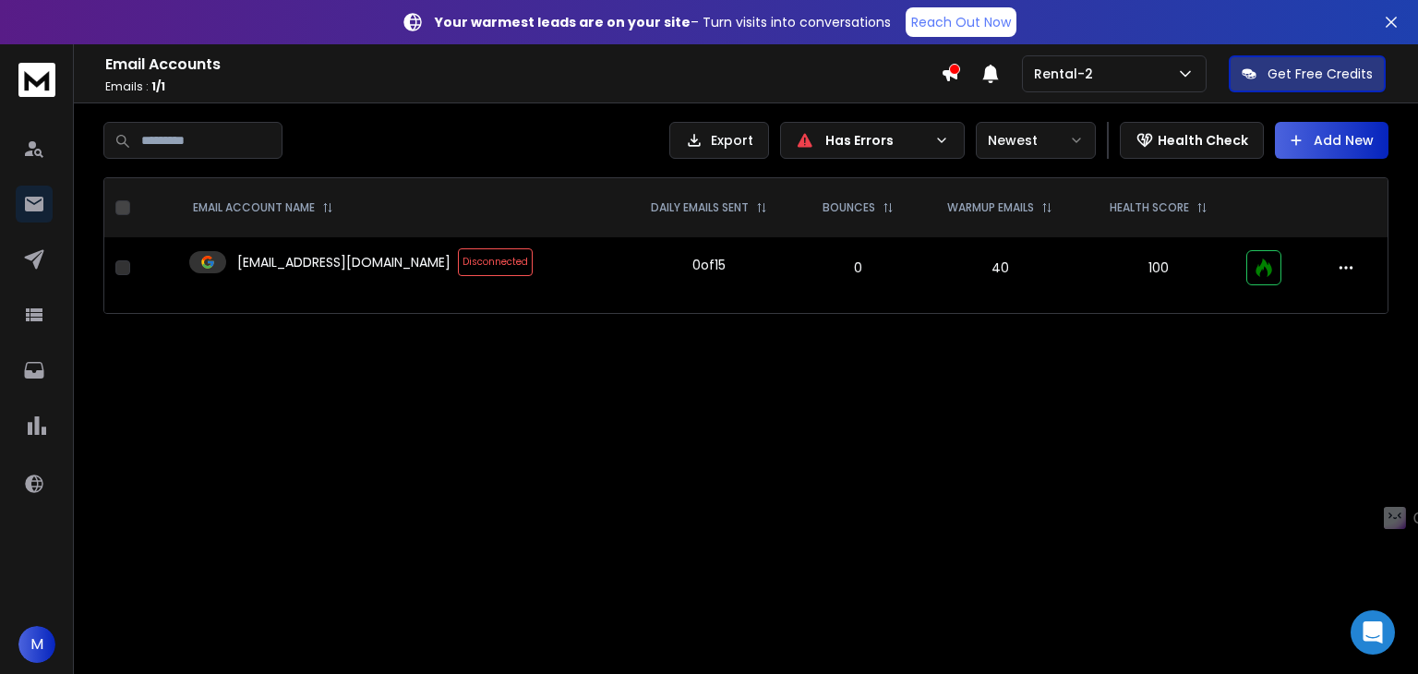
click at [923, 139] on p "Has Errors" at bounding box center [876, 140] width 102 height 18
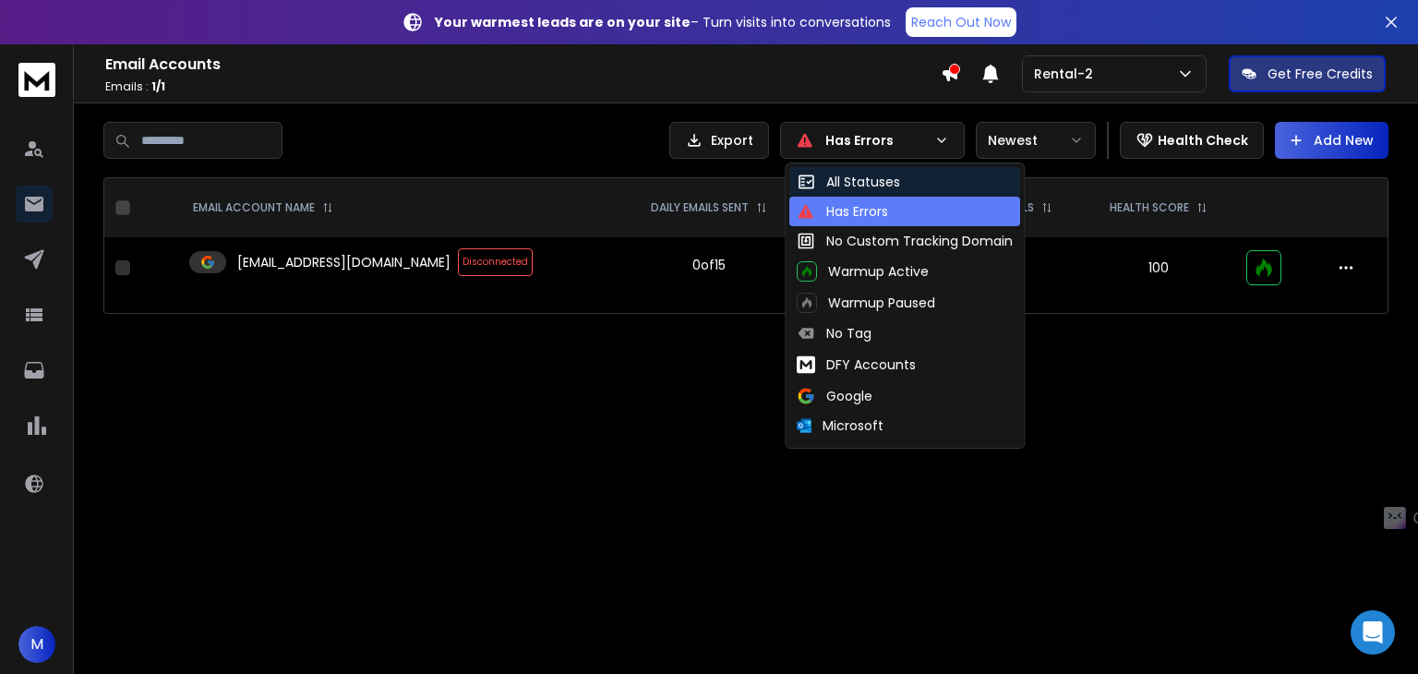
click at [923, 139] on p "Has Errors" at bounding box center [876, 140] width 102 height 18
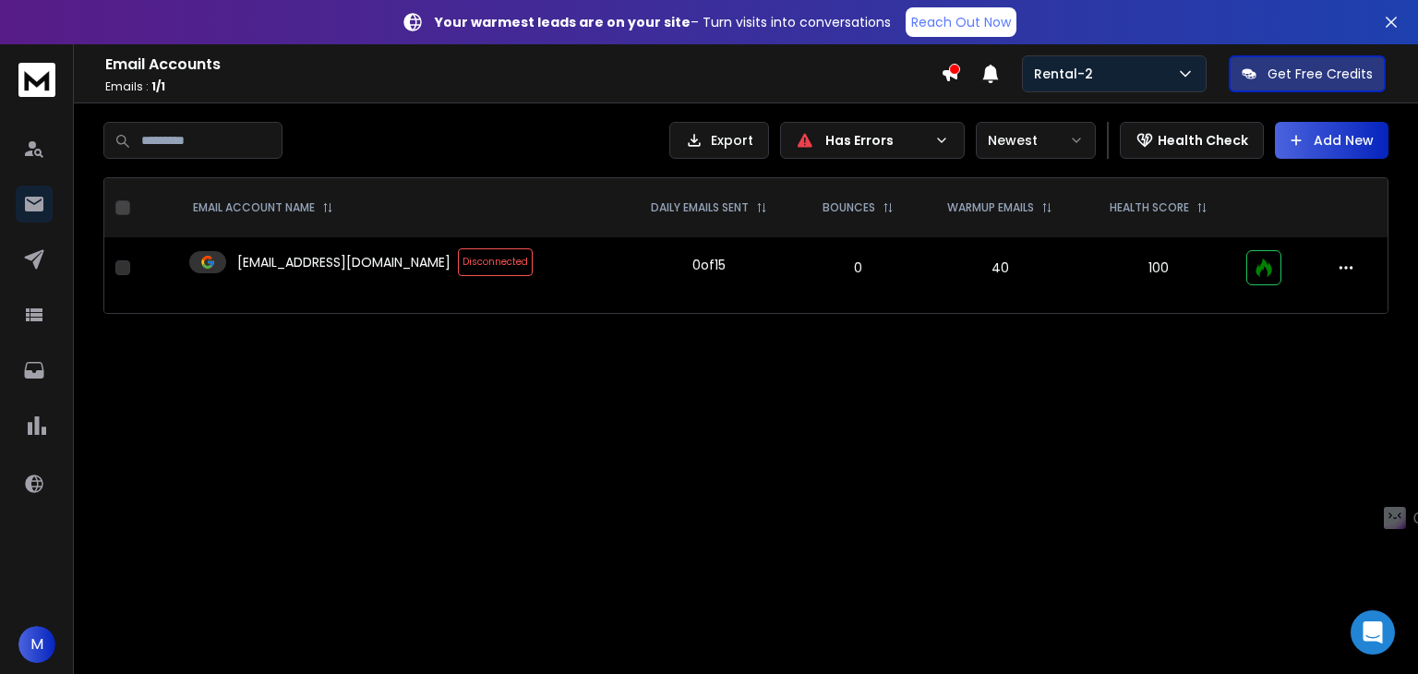
click at [1109, 67] on div "Rental-2" at bounding box center [1114, 74] width 161 height 18
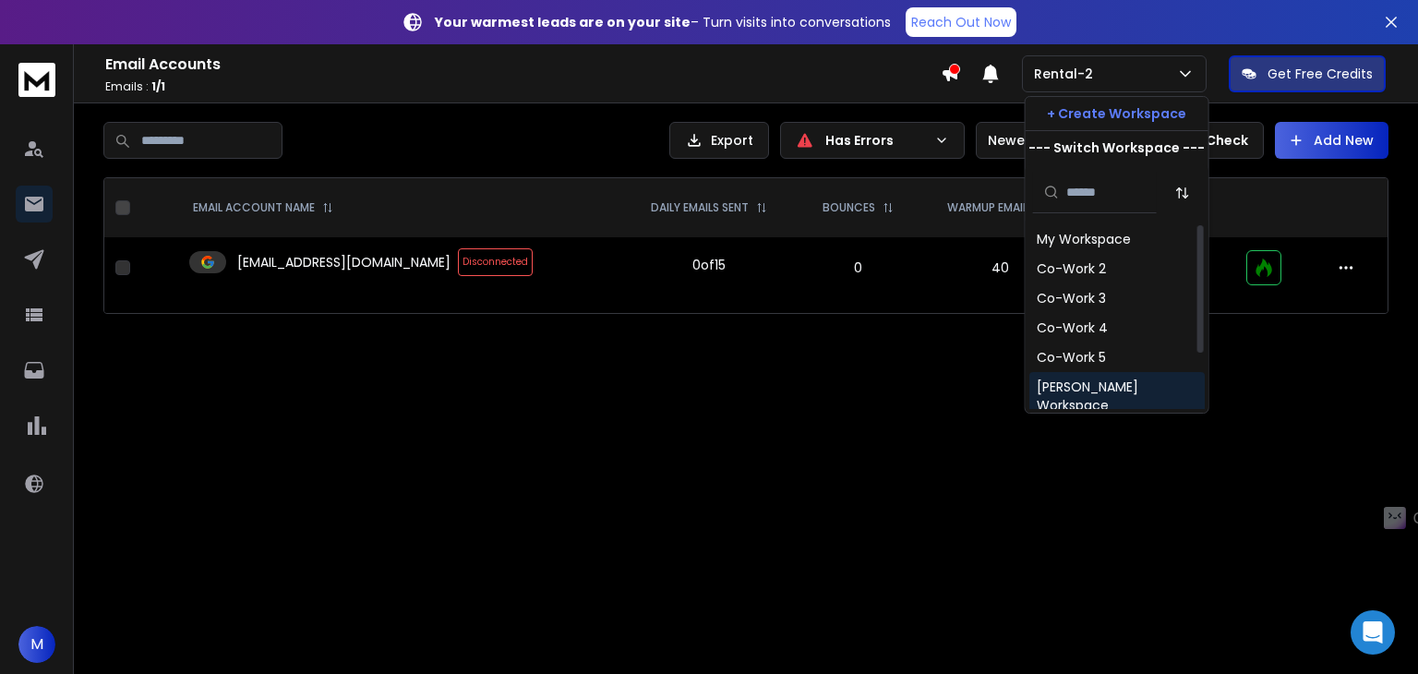
click at [1077, 382] on div "[PERSON_NAME] Workspace" at bounding box center [1117, 395] width 161 height 37
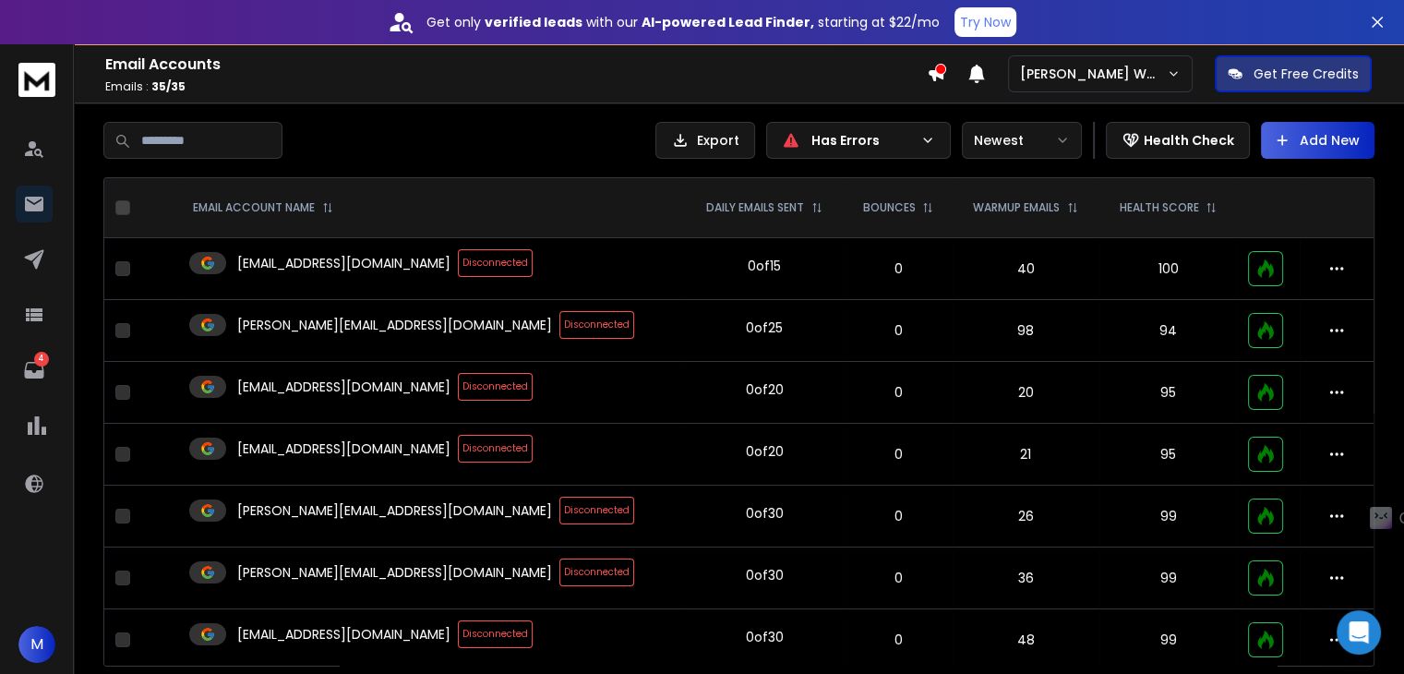
click at [860, 140] on p "Has Errors" at bounding box center [862, 140] width 102 height 18
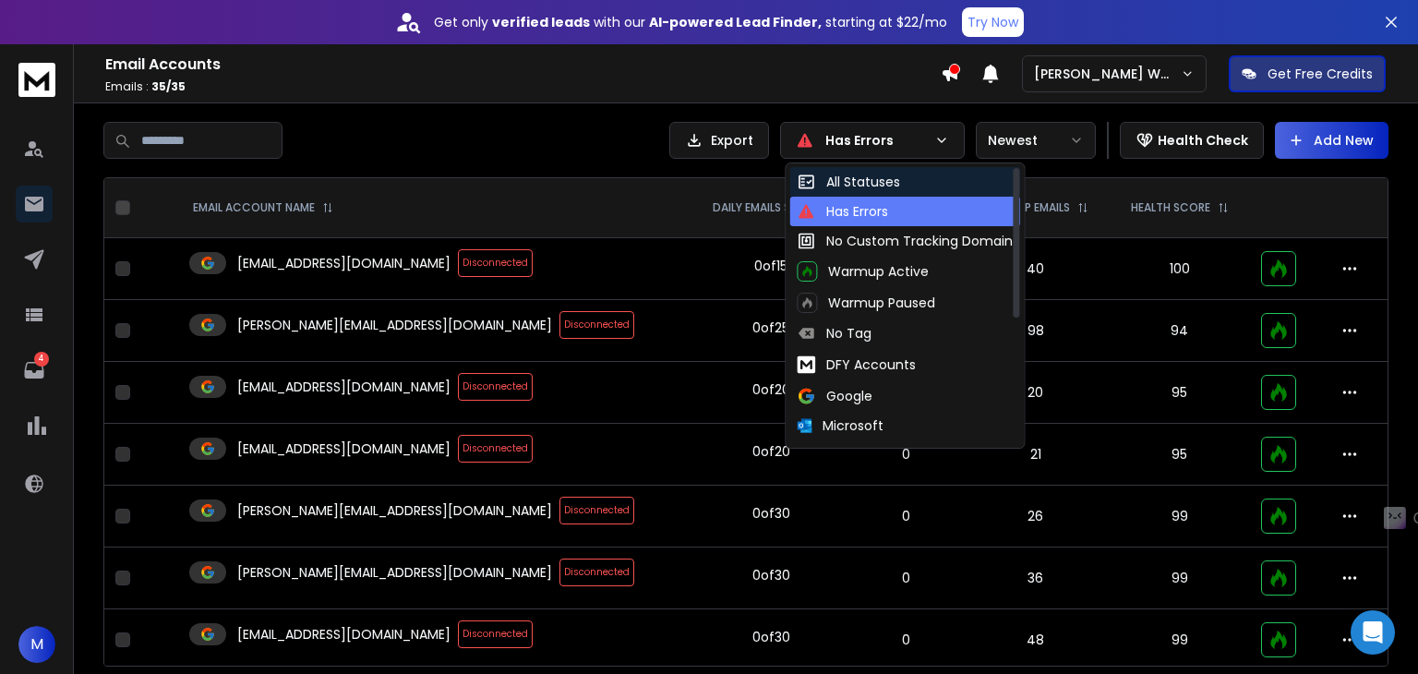
click at [858, 177] on div "All Statuses" at bounding box center [848, 182] width 103 height 18
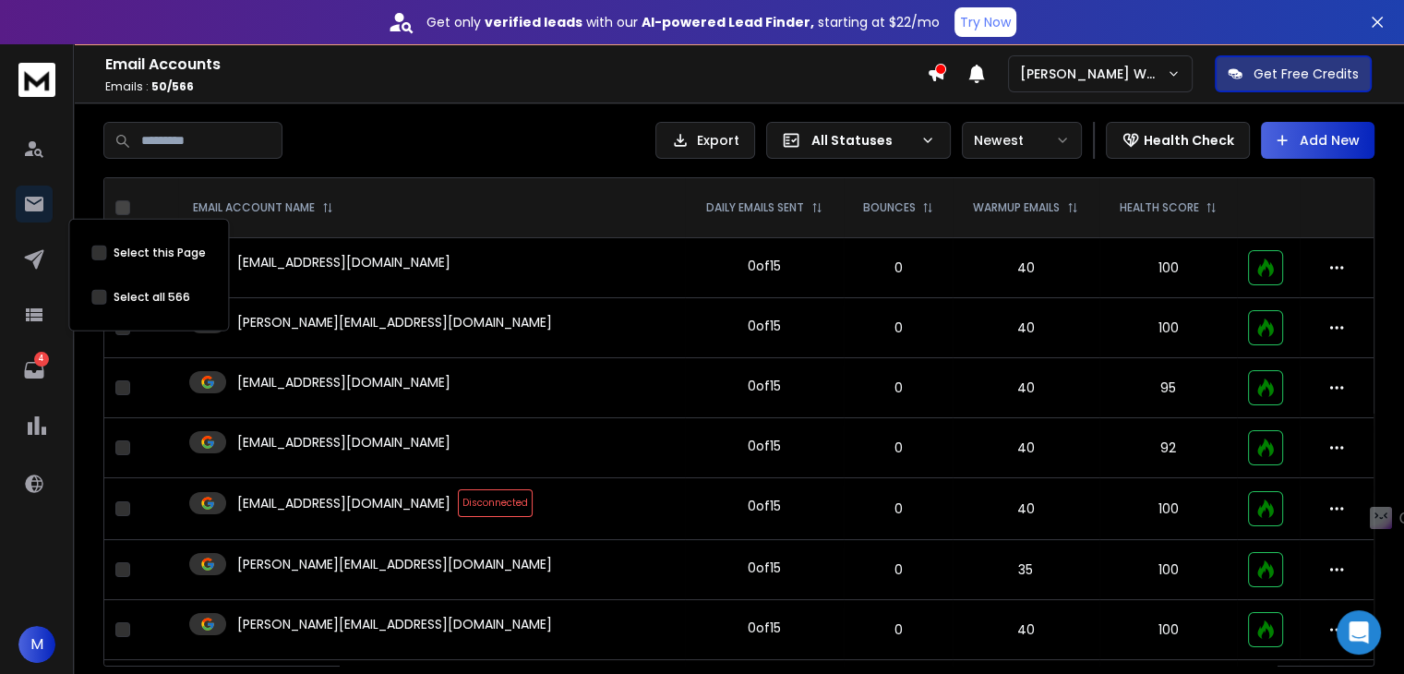
click at [126, 207] on button "Select this Page" at bounding box center [122, 207] width 15 height 15
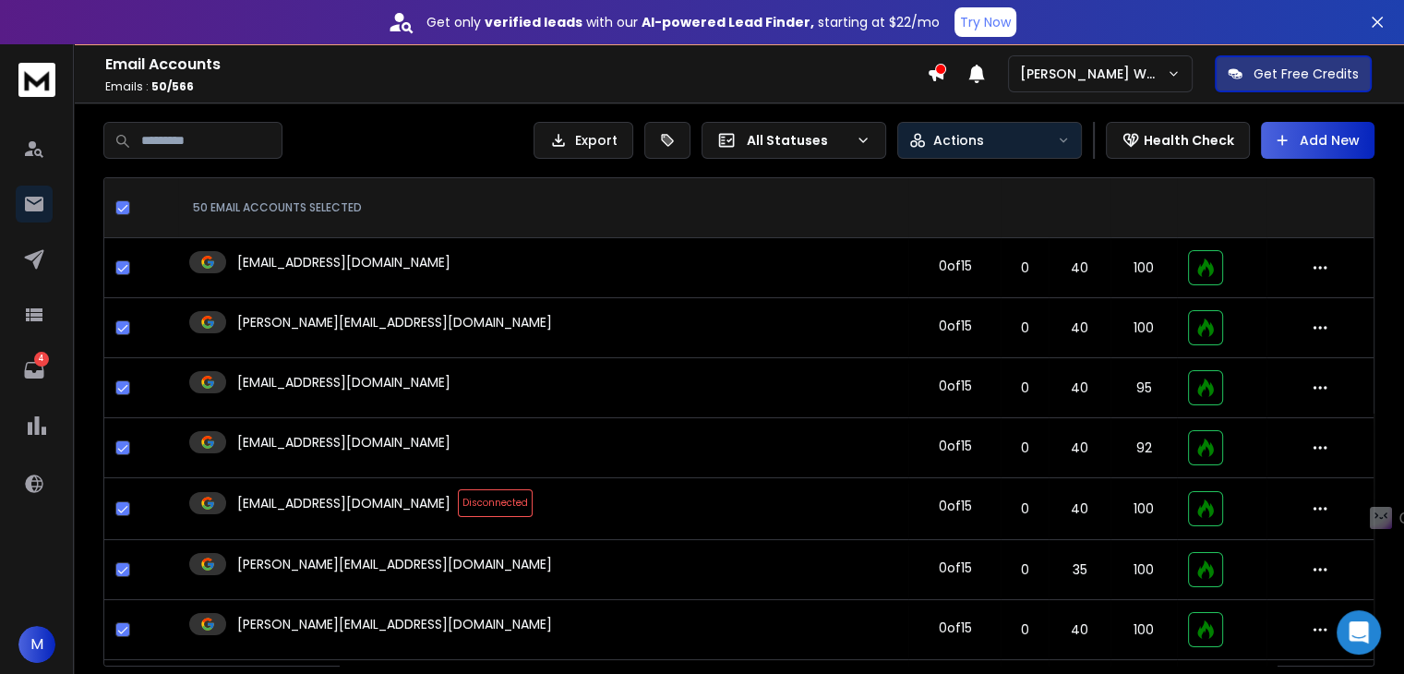
click at [945, 142] on p "Actions" at bounding box center [958, 140] width 51 height 18
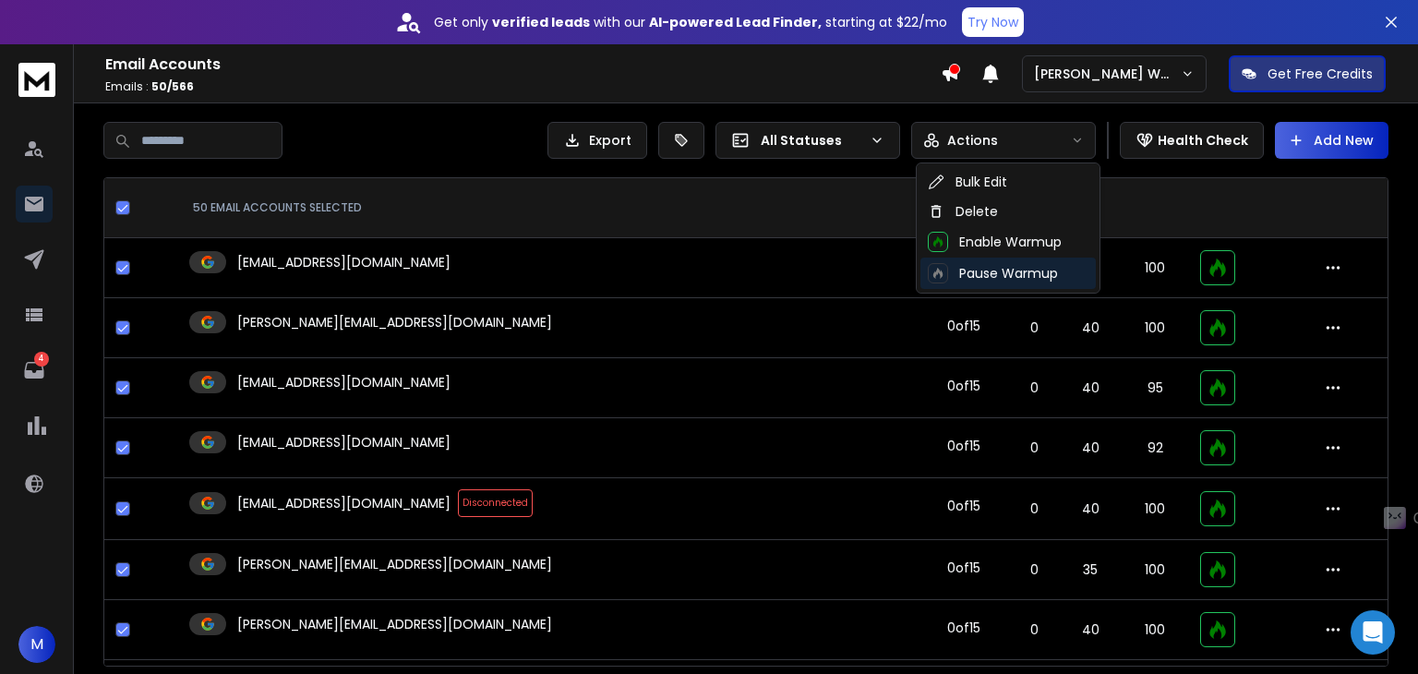
click at [965, 267] on div "Pause Warmup" at bounding box center [993, 273] width 130 height 20
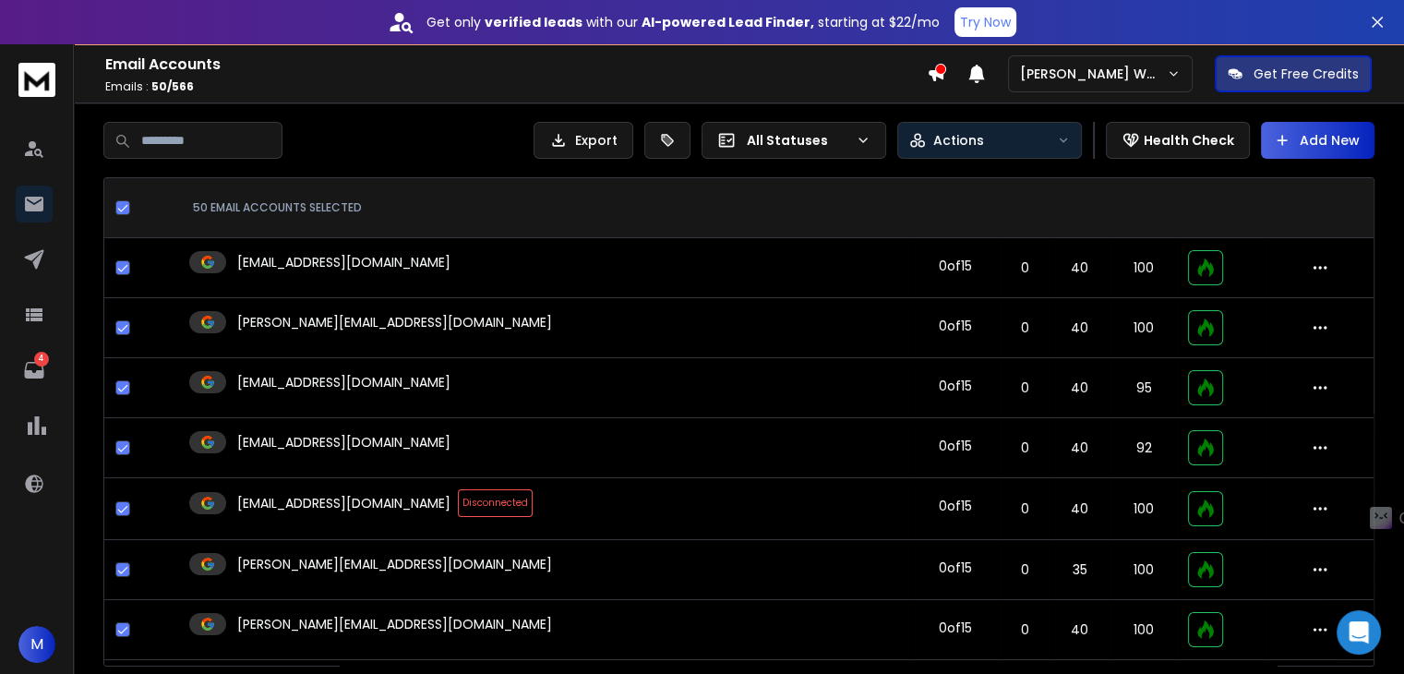
click at [968, 145] on p "Actions" at bounding box center [958, 140] width 51 height 18
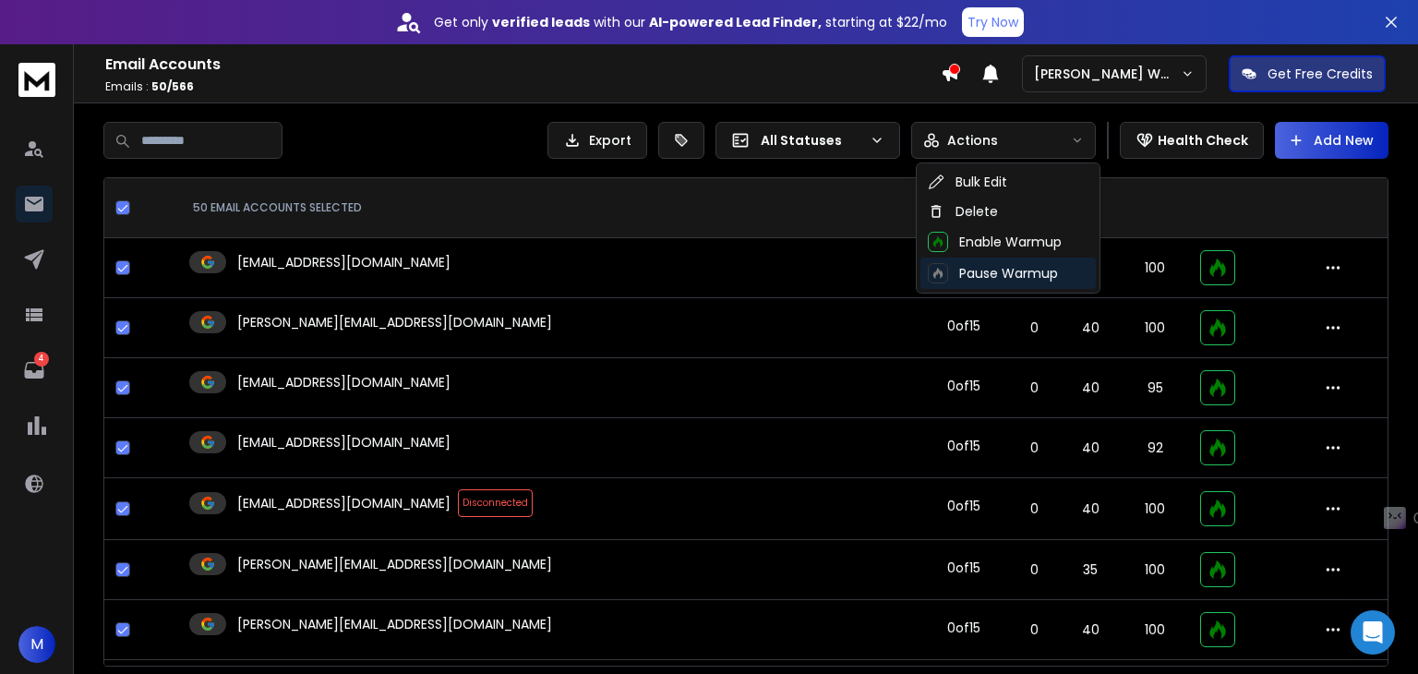
click at [965, 270] on div "Pause Warmup" at bounding box center [993, 273] width 130 height 20
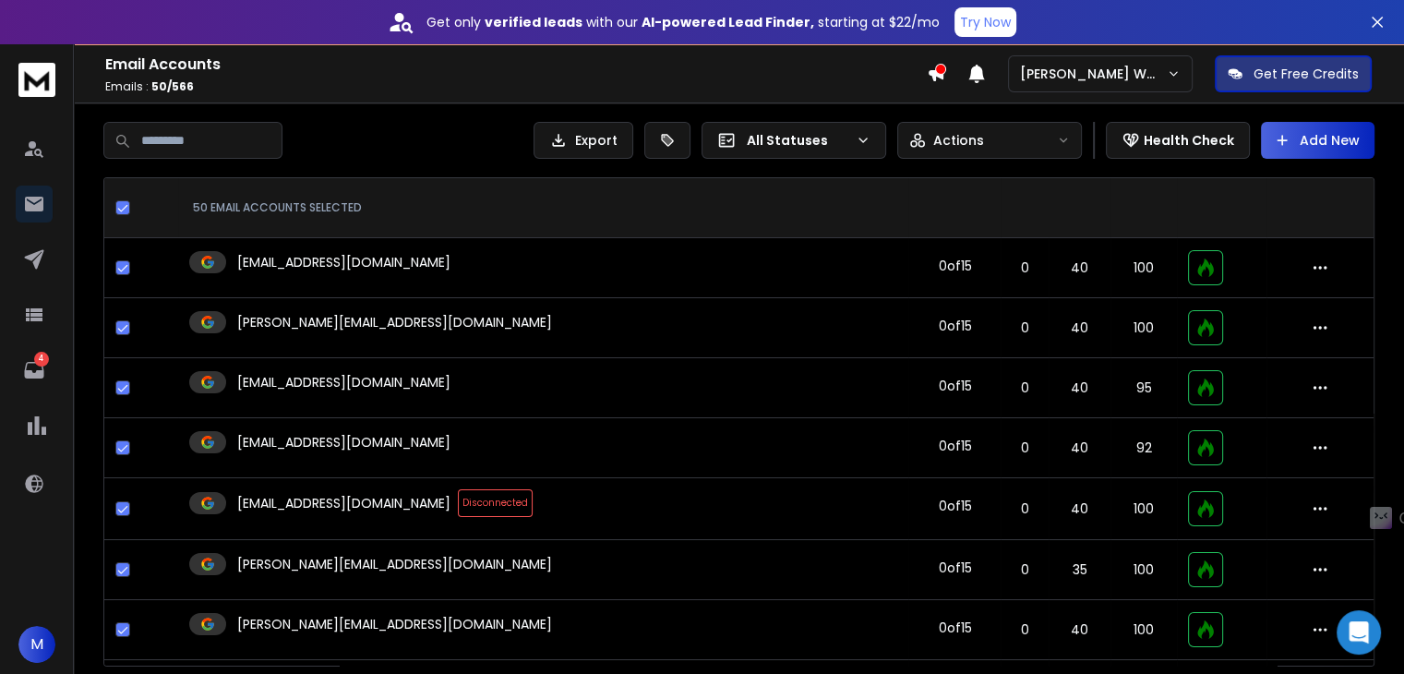
click at [461, 79] on p "Emails : 50 / 566" at bounding box center [515, 86] width 821 height 15
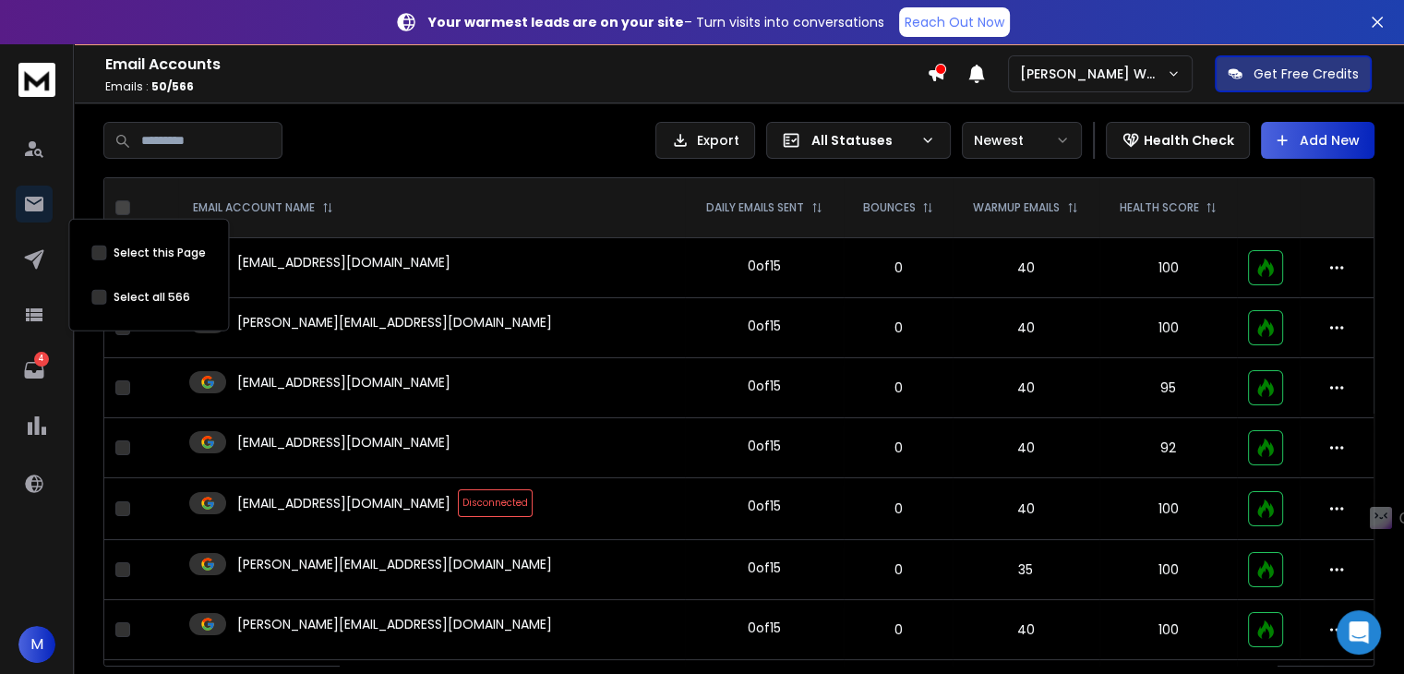
click at [95, 294] on button "Select this Page" at bounding box center [98, 297] width 15 height 15
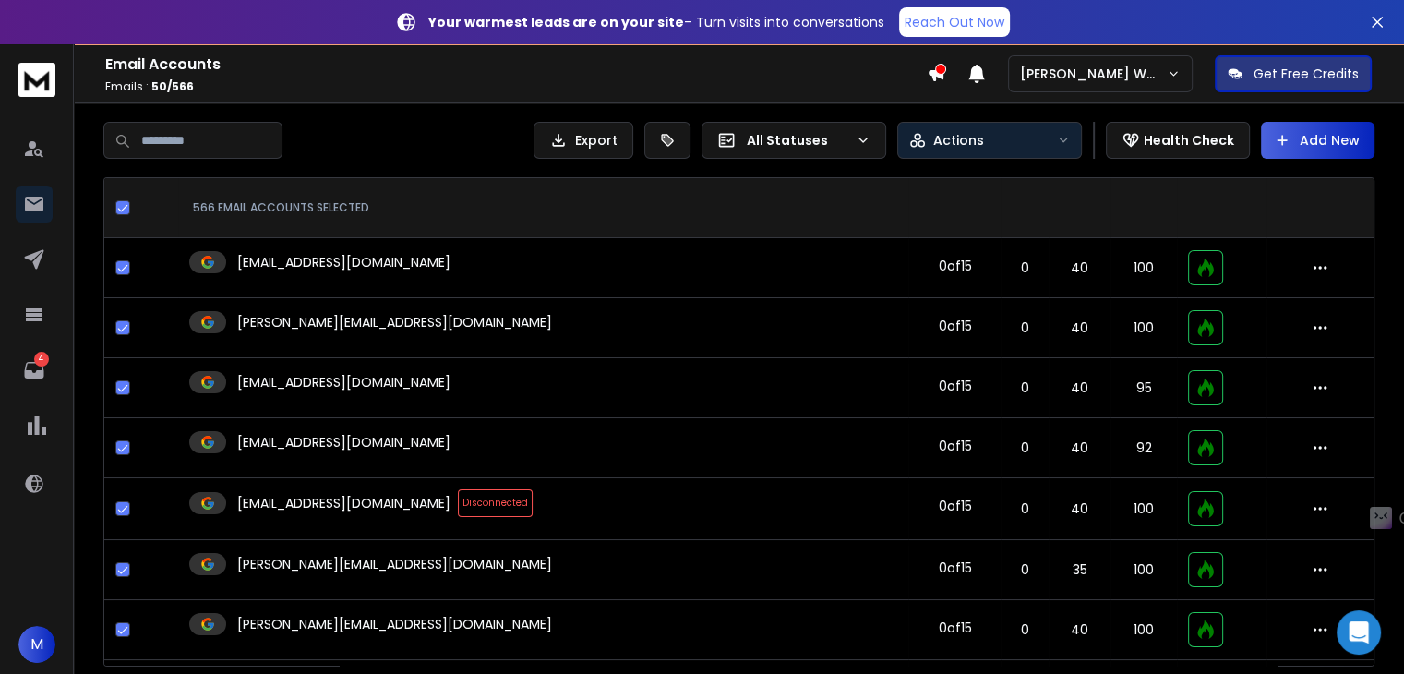
click at [997, 138] on div "Actions" at bounding box center [979, 140] width 140 height 18
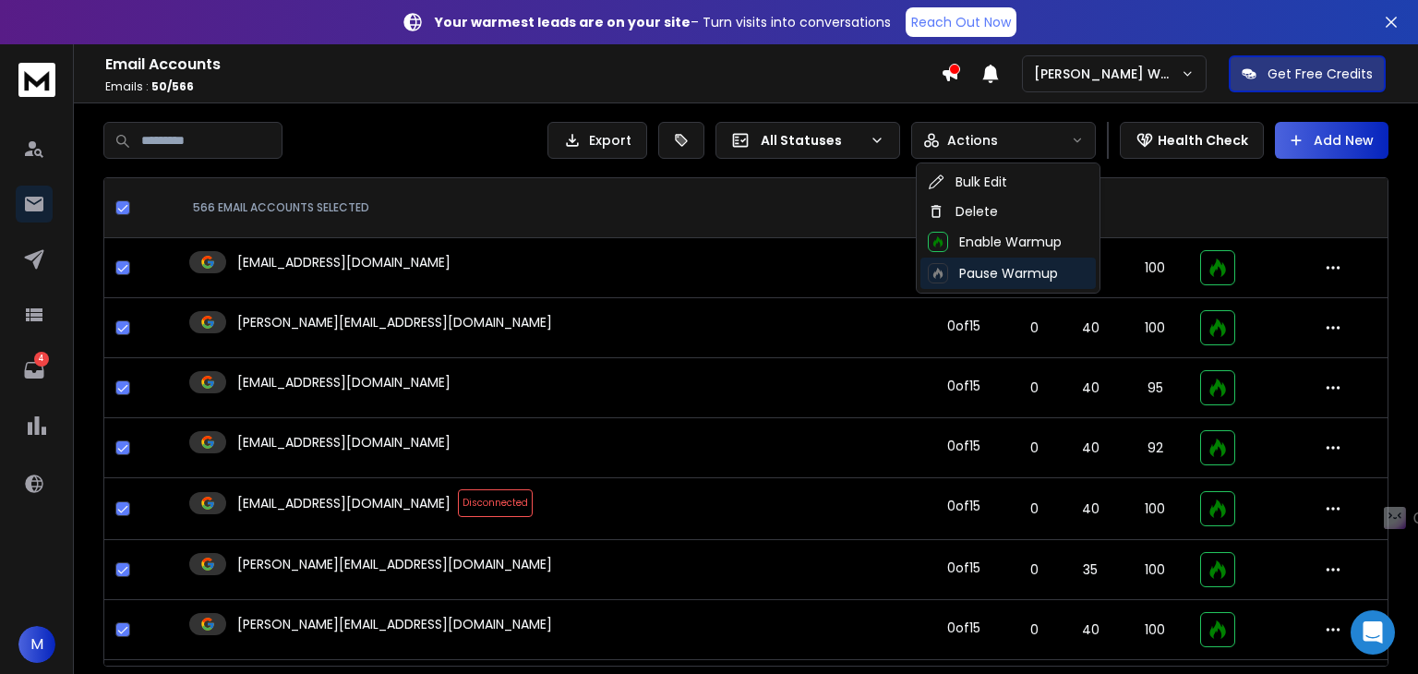
click at [958, 269] on div "Pause Warmup" at bounding box center [993, 273] width 130 height 20
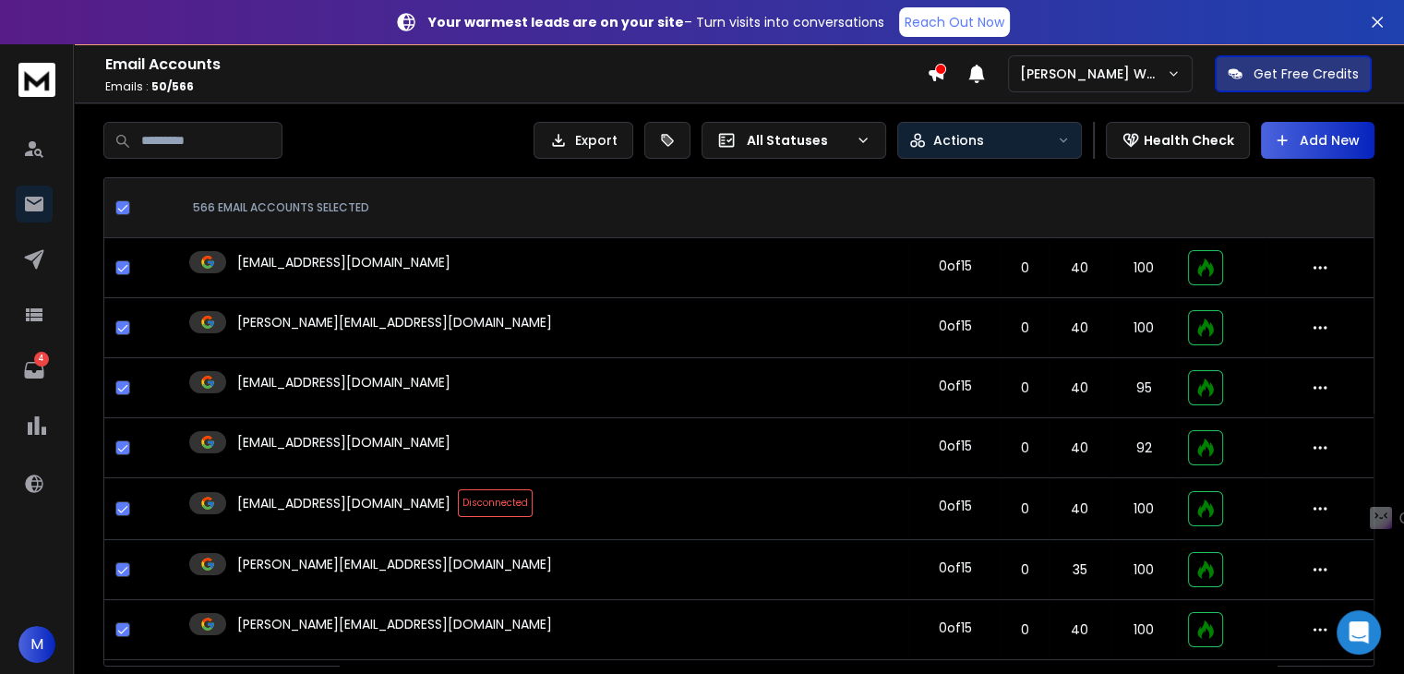
click at [984, 137] on p "Actions" at bounding box center [958, 140] width 51 height 18
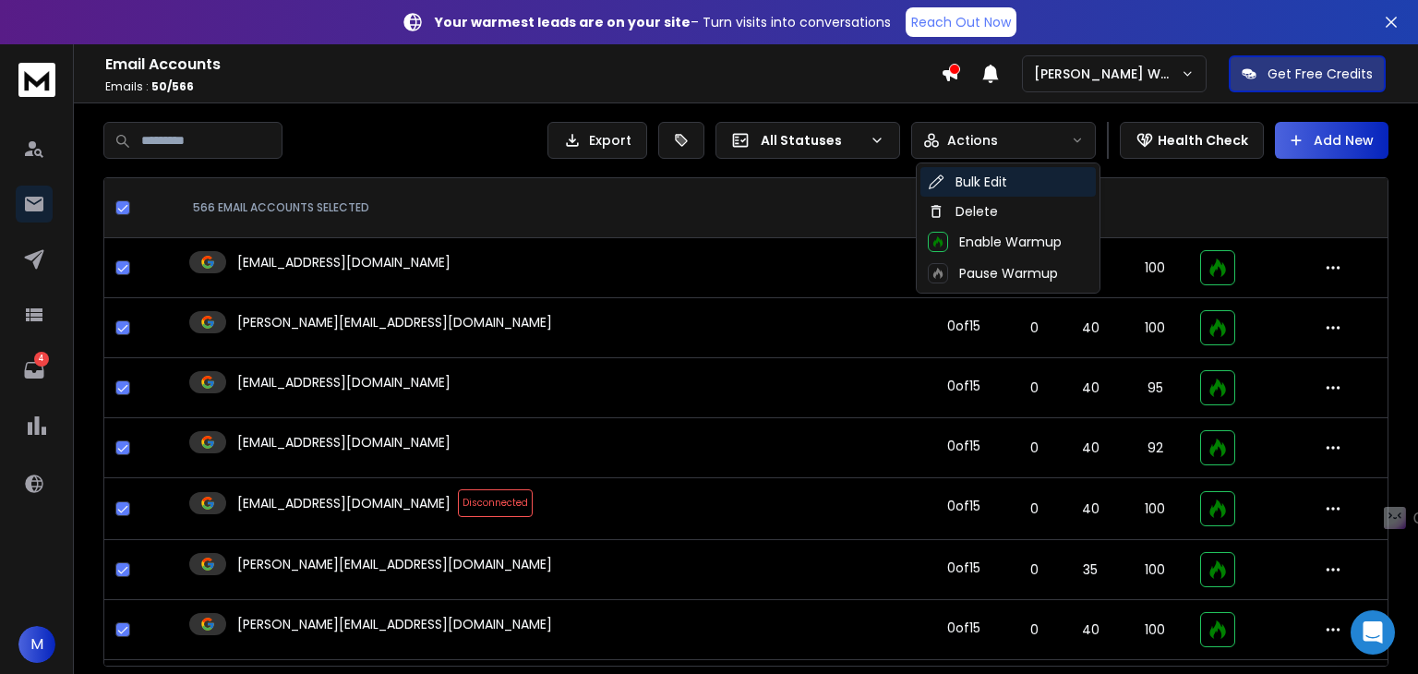
click at [977, 184] on div "Bulk Edit" at bounding box center [967, 182] width 79 height 18
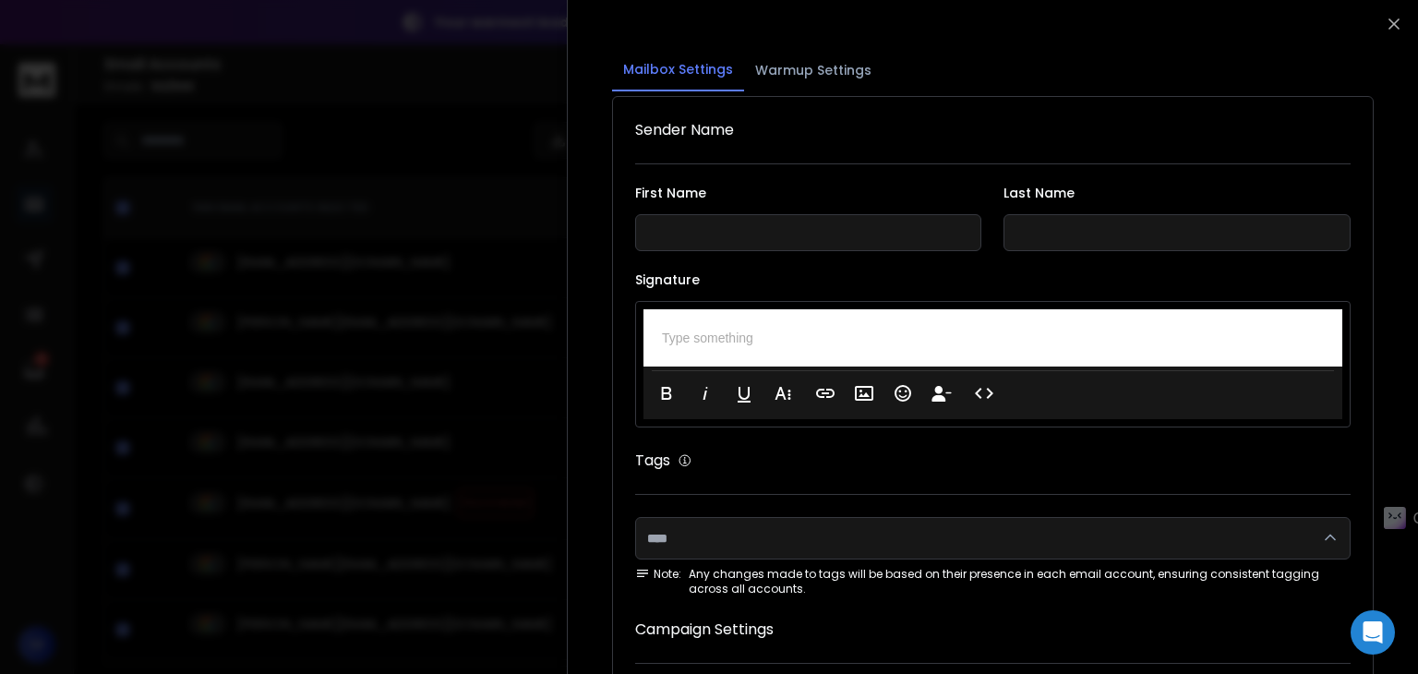
click at [801, 66] on button "Warmup Settings" at bounding box center [813, 70] width 138 height 41
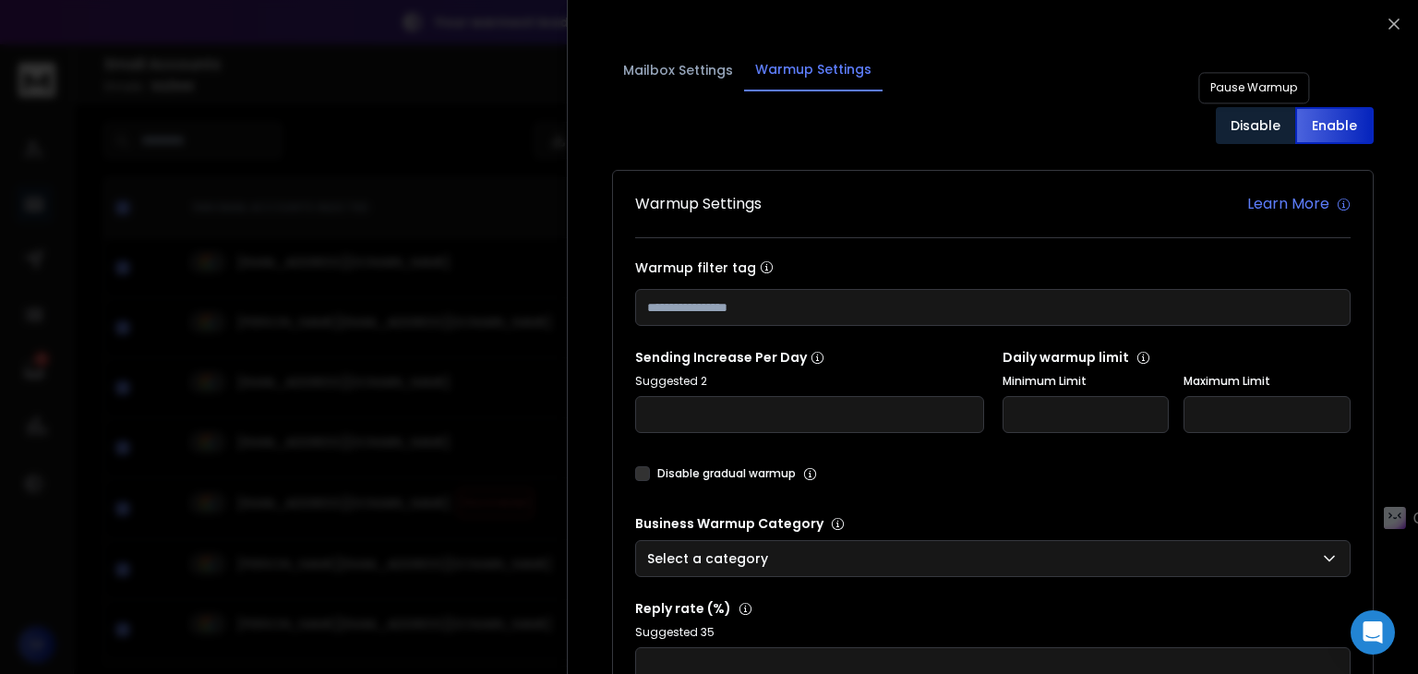
click at [1255, 119] on button "Disable" at bounding box center [1255, 125] width 79 height 37
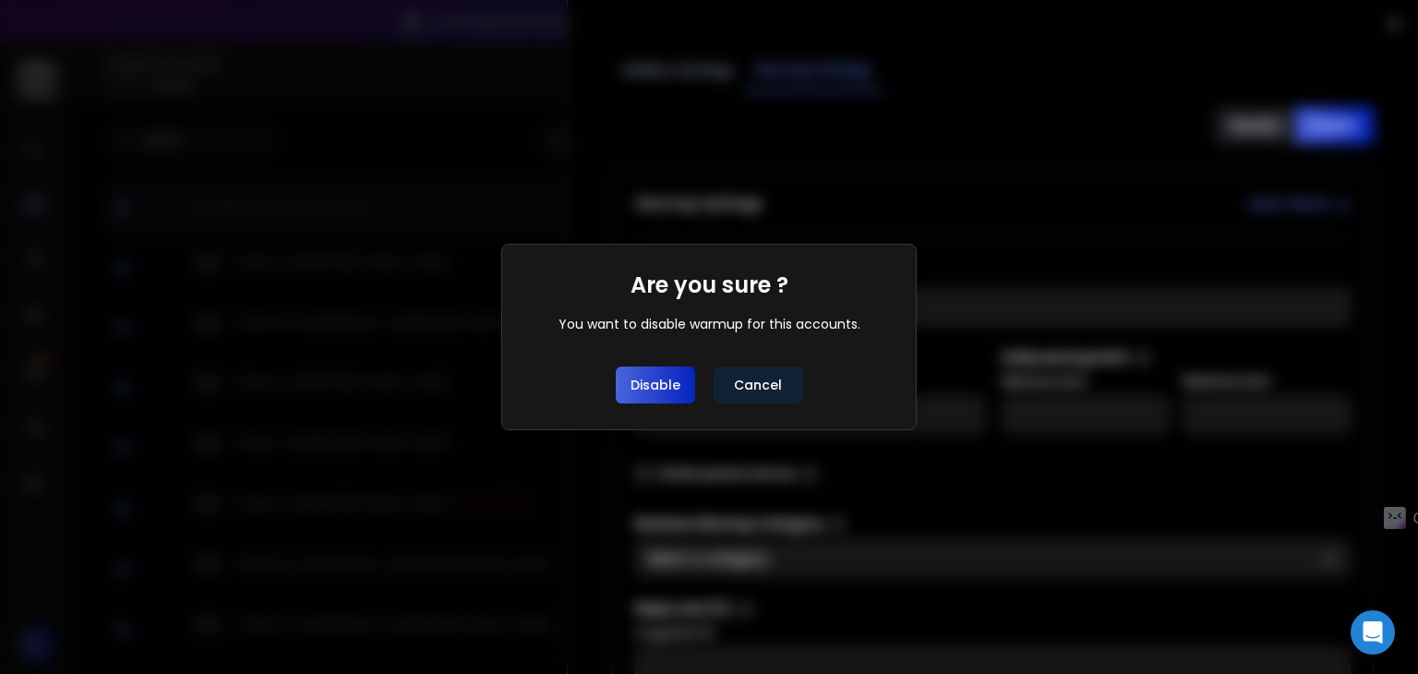
click at [665, 370] on button "Disable" at bounding box center [655, 384] width 79 height 37
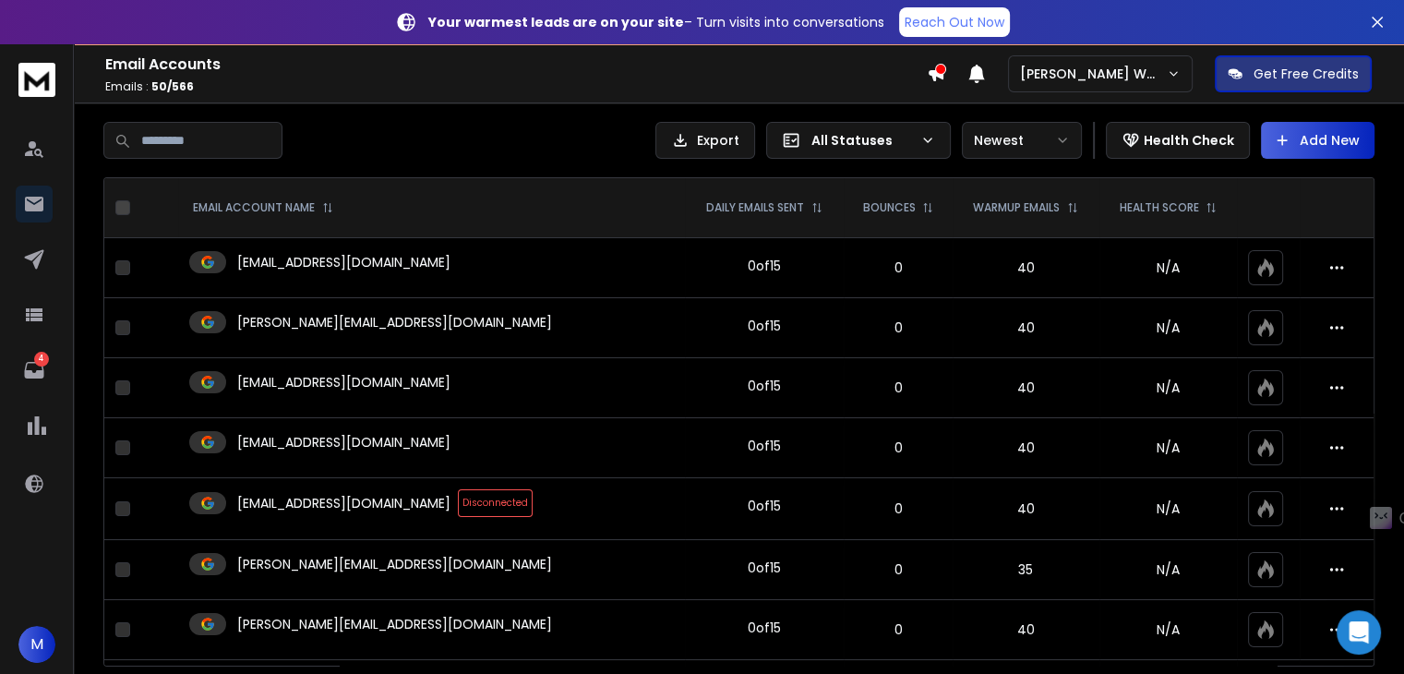
click at [546, 114] on div "Export All Statuses Newest Health Check Add New EMAIL ACCOUNT NAME DAILY EMAILS…" at bounding box center [739, 393] width 1330 height 581
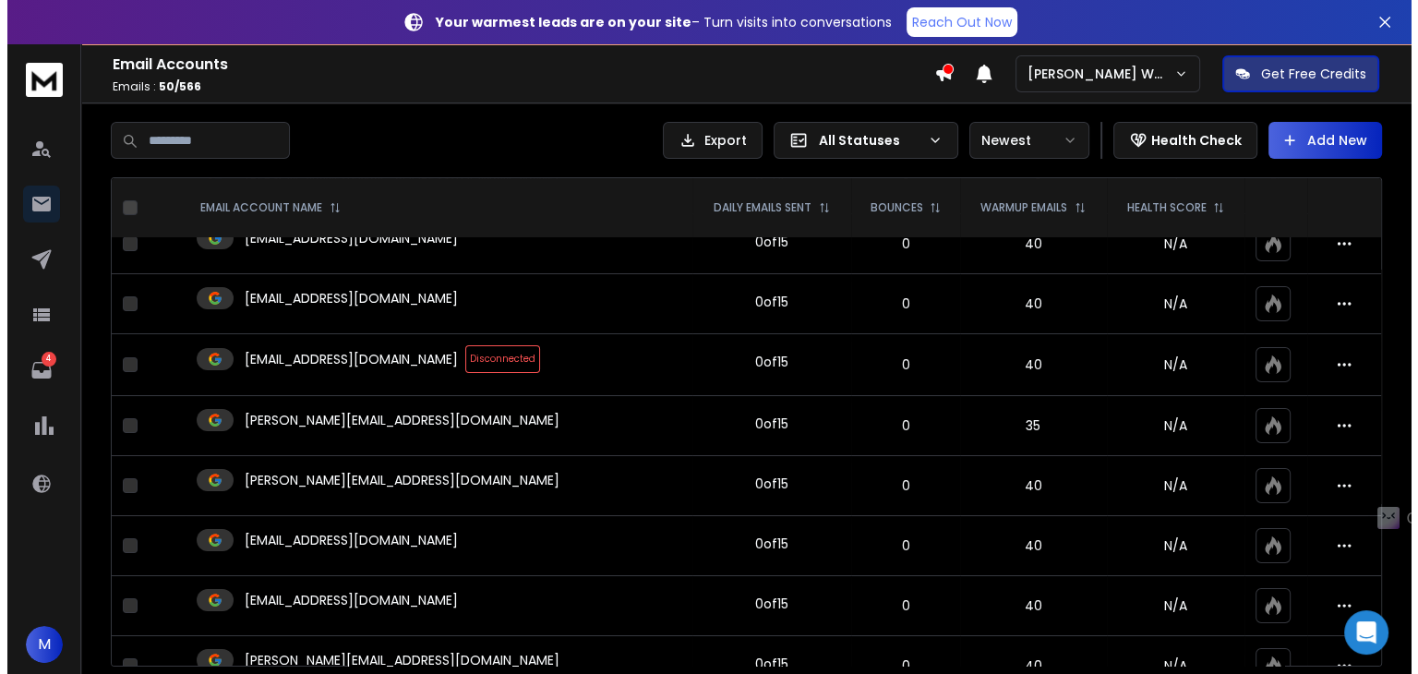
scroll to position [185, 0]
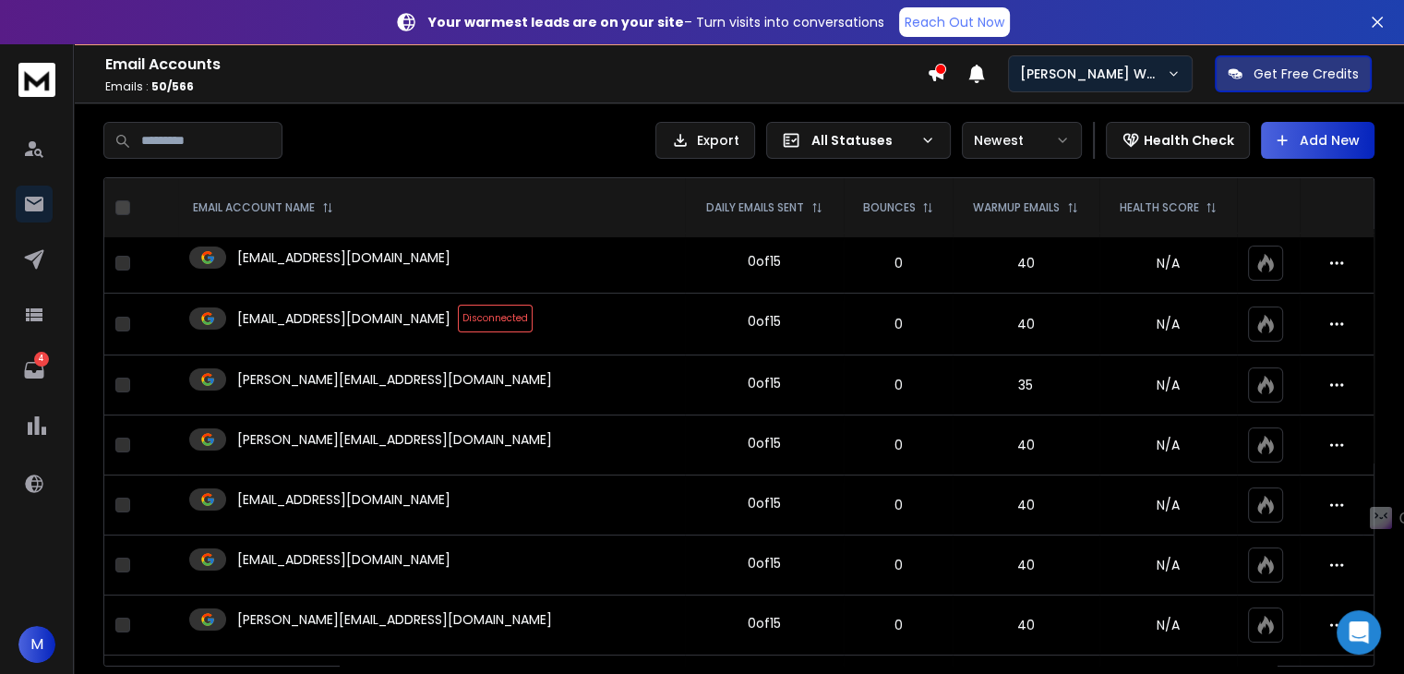
click at [1070, 82] on button "Pierce's Workspace" at bounding box center [1100, 73] width 185 height 37
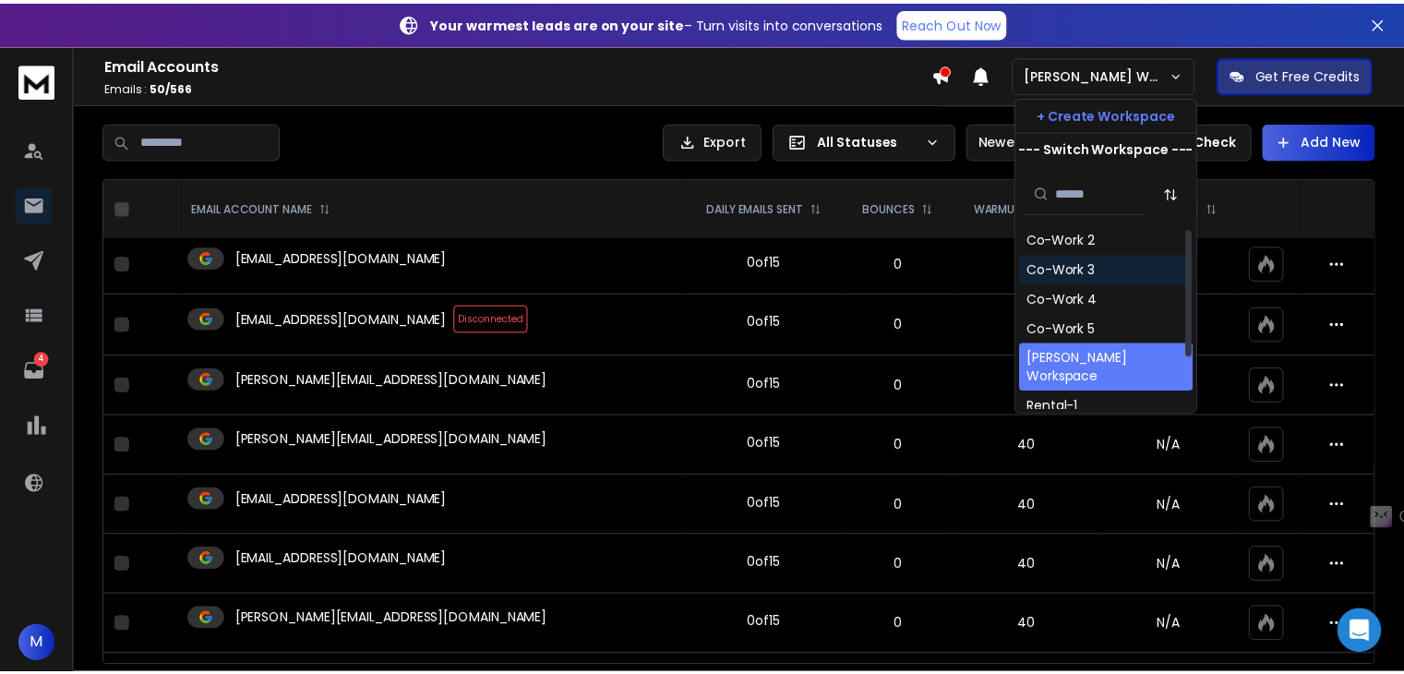
scroll to position [81, 0]
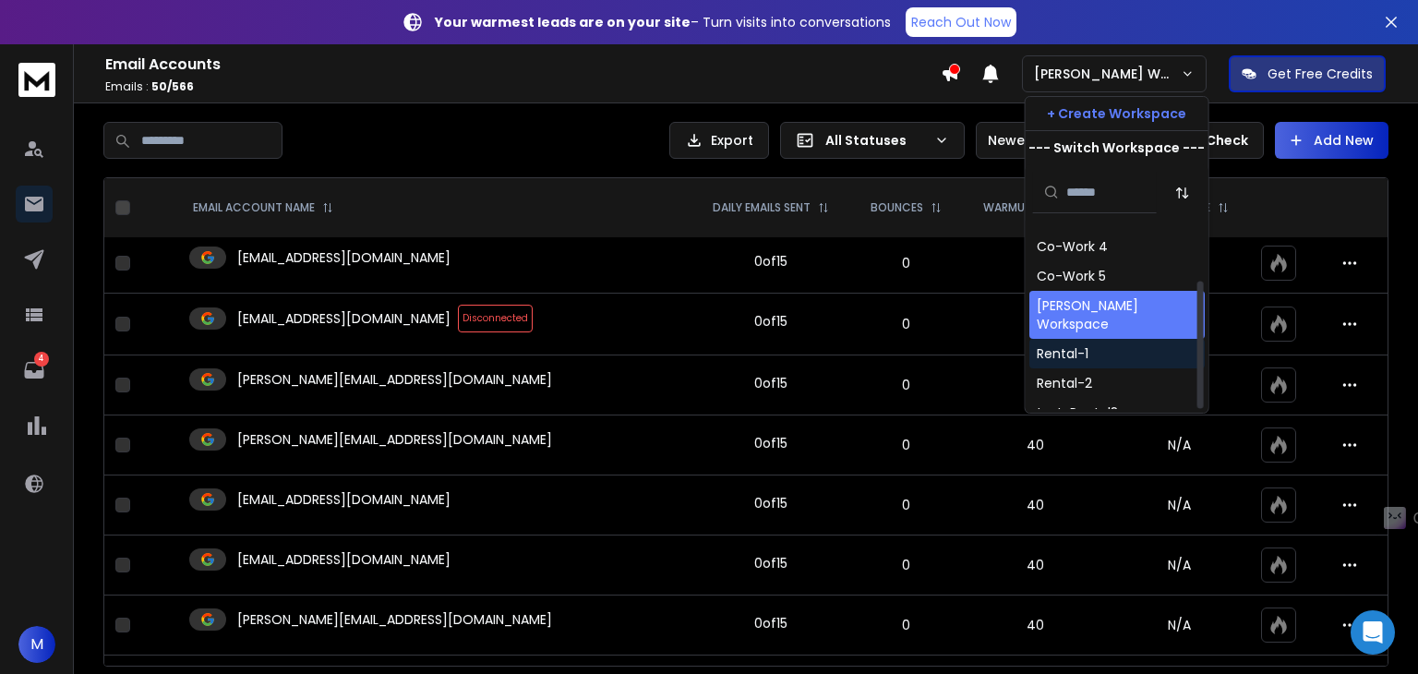
click at [1093, 339] on div "Rental-1" at bounding box center [1116, 354] width 175 height 30
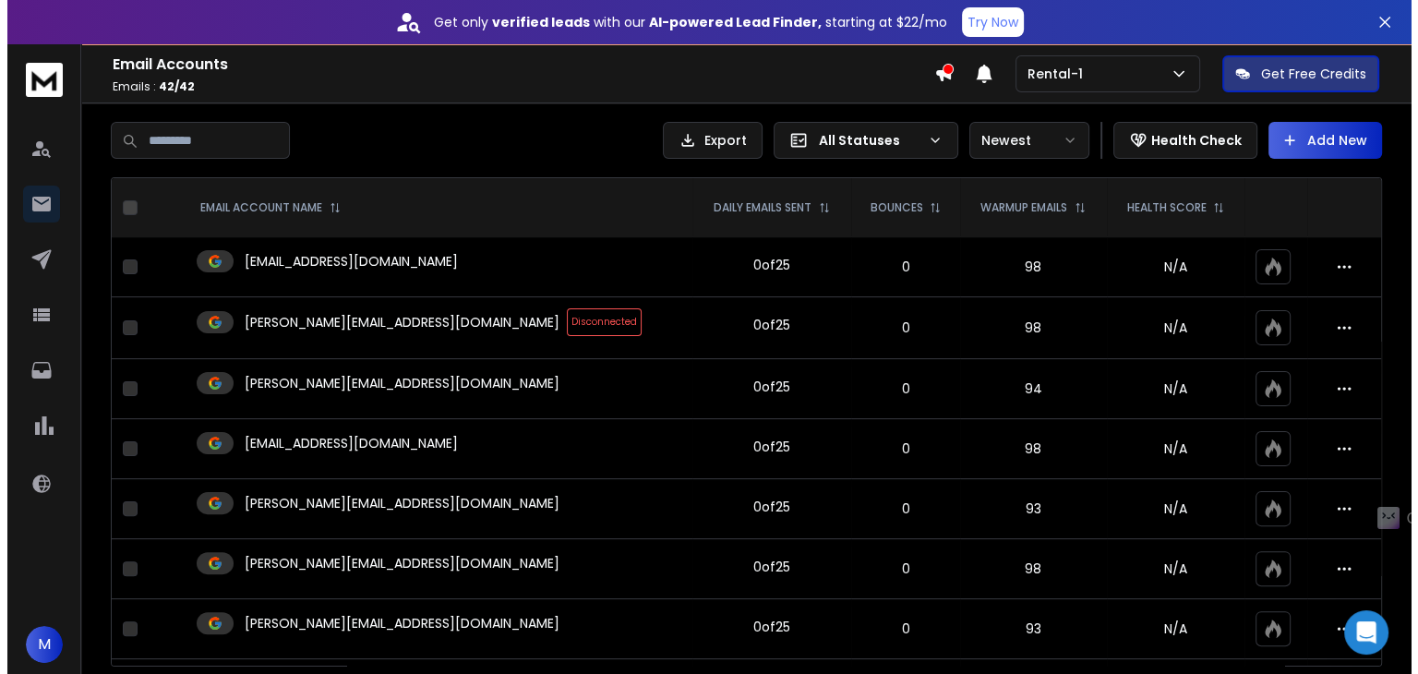
scroll to position [461, 0]
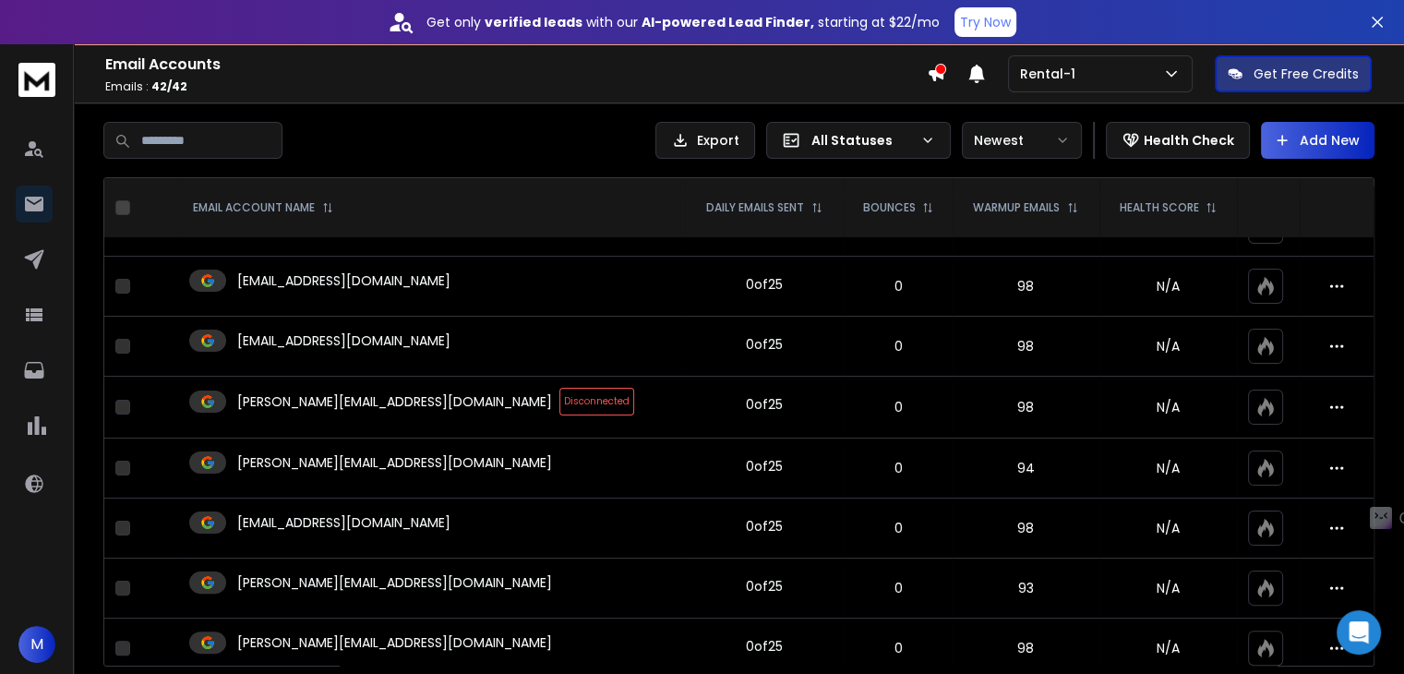
click at [1301, 128] on button "Add New" at bounding box center [1318, 140] width 114 height 37
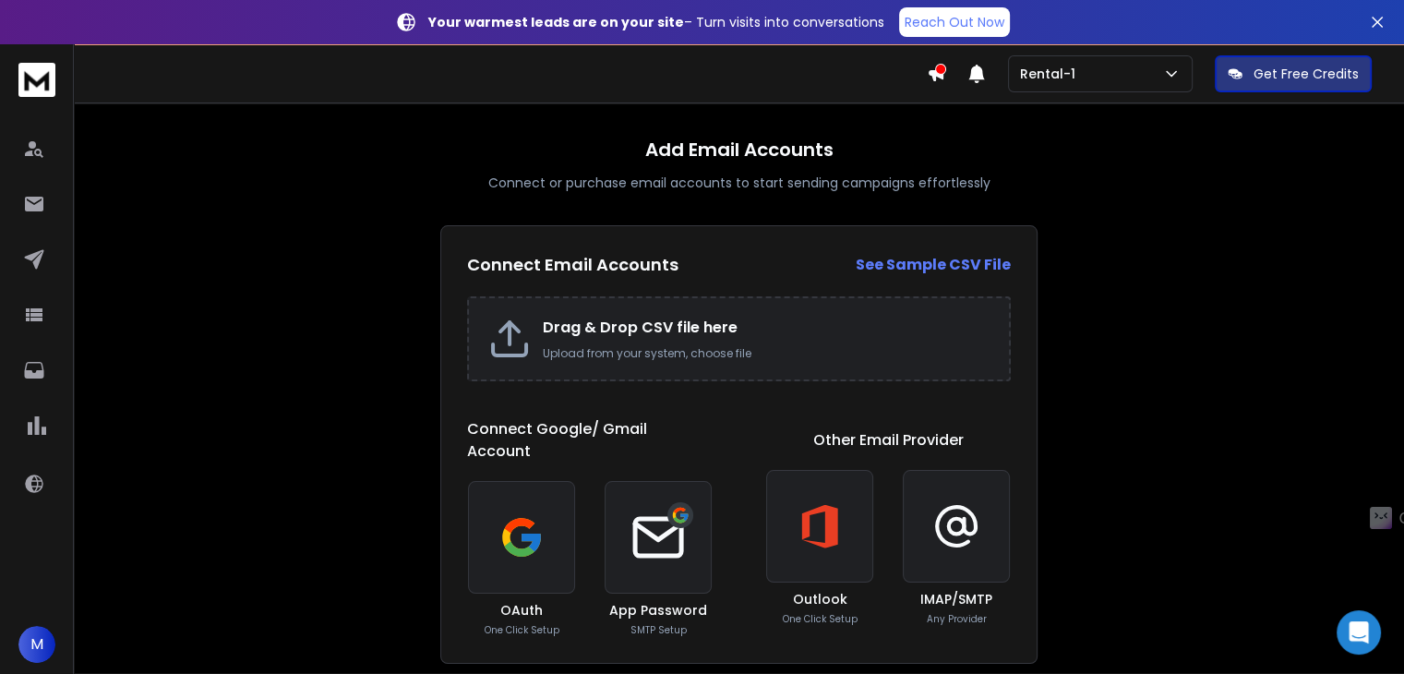
click at [543, 533] on icon at bounding box center [521, 536] width 46 height 55
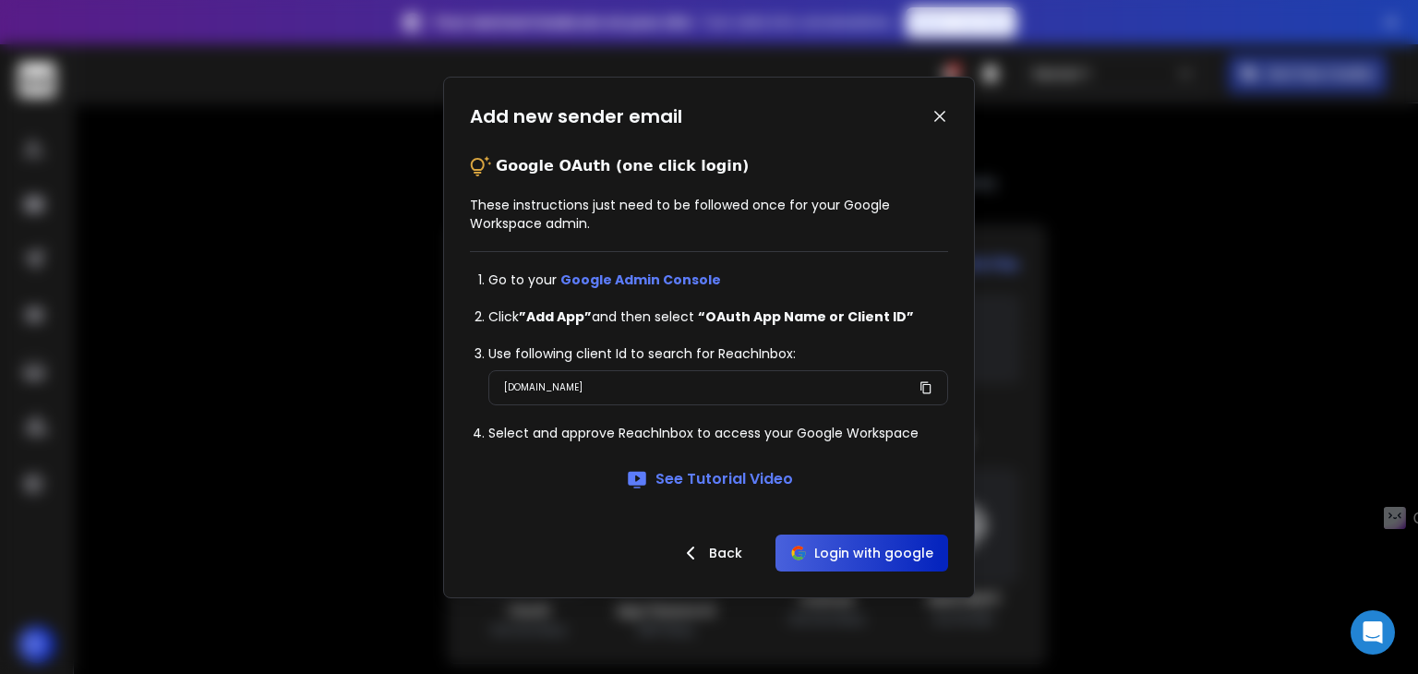
click at [805, 561] on button "Login with google" at bounding box center [861, 552] width 173 height 37
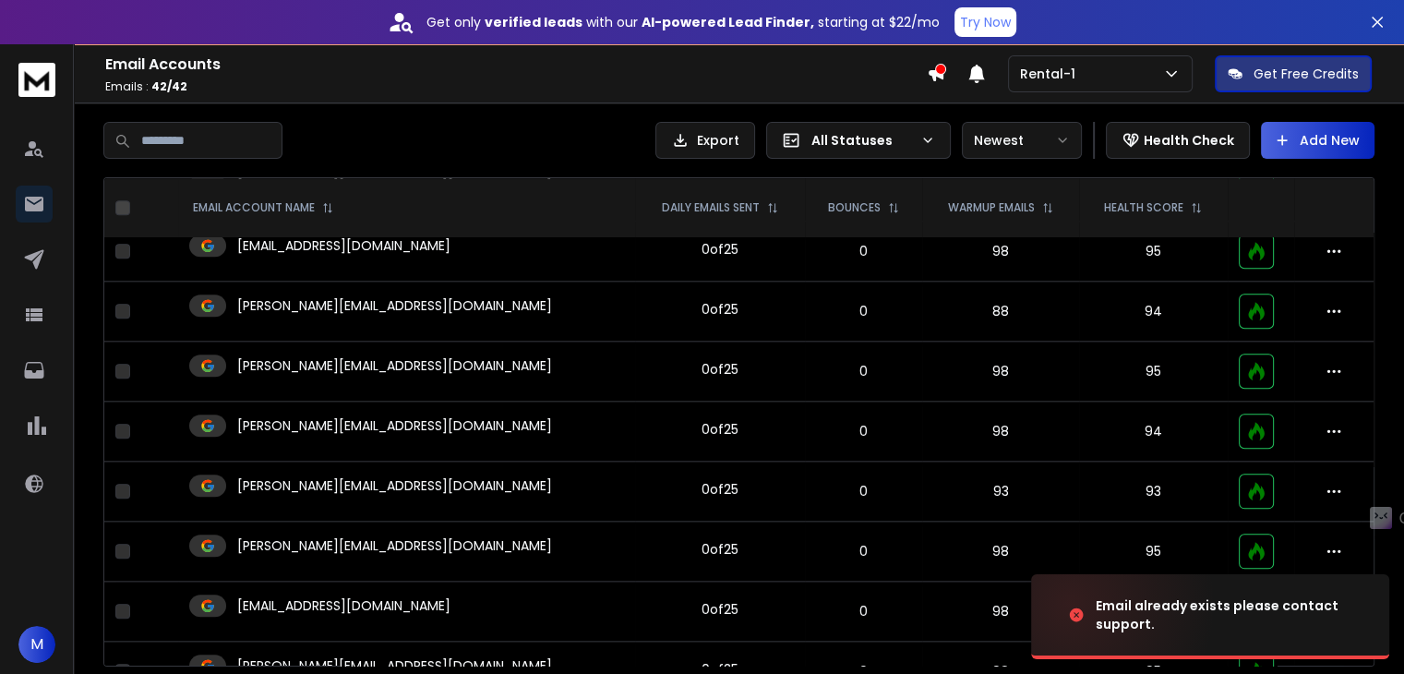
scroll to position [2098, 0]
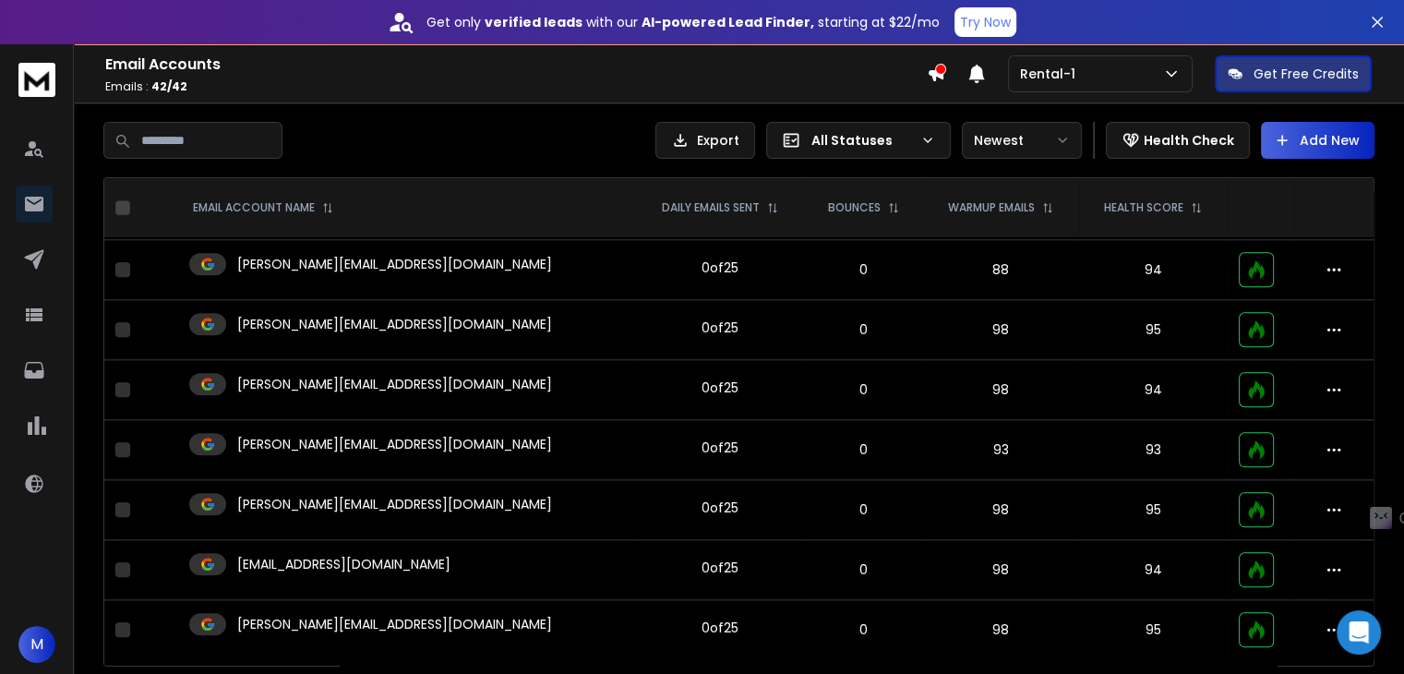
click at [843, 136] on p "All Statuses" at bounding box center [862, 140] width 102 height 18
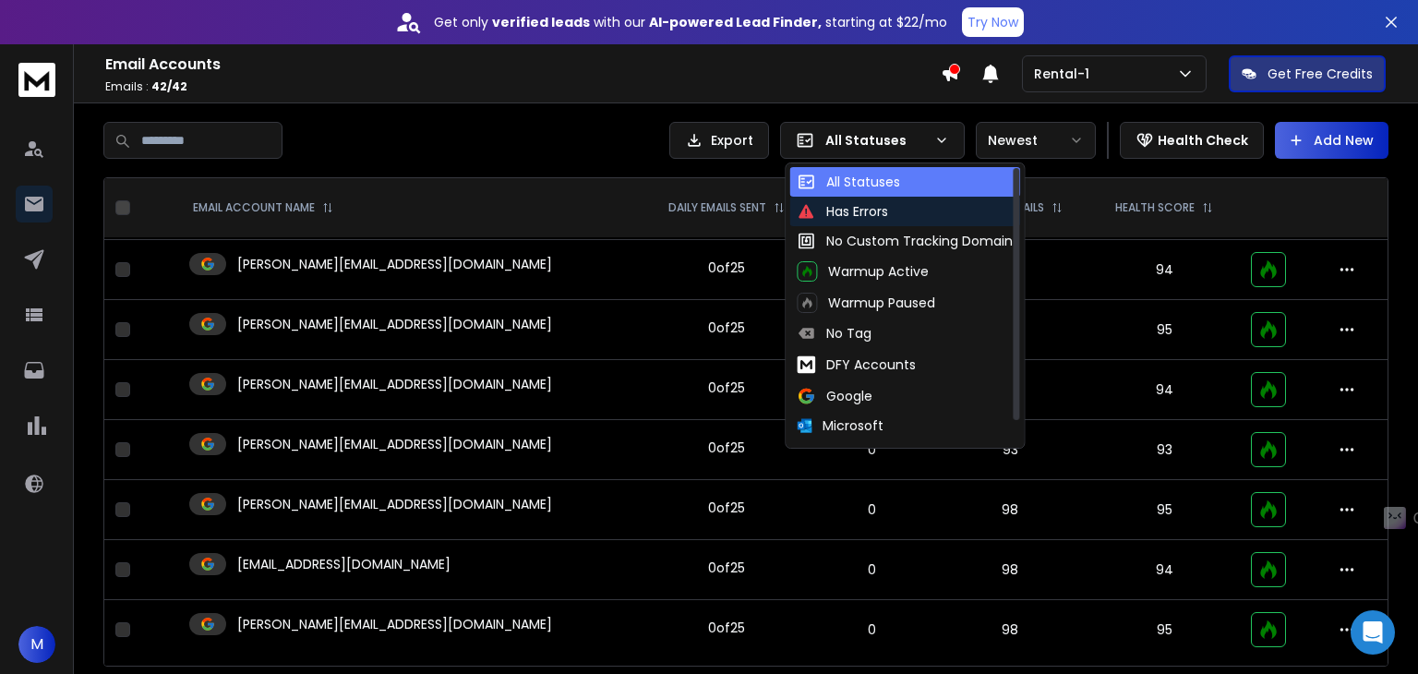
click at [846, 204] on div "Has Errors" at bounding box center [842, 211] width 91 height 18
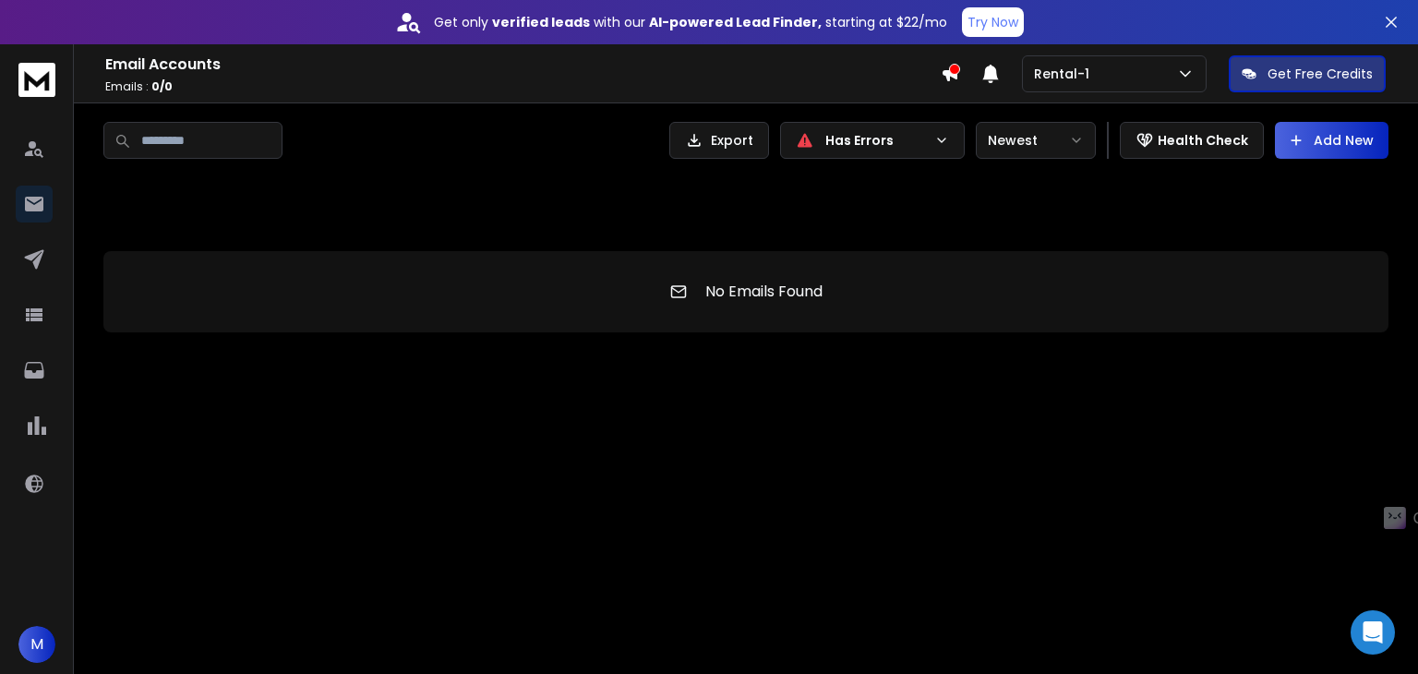
click at [895, 150] on div "Has Errors" at bounding box center [872, 140] width 185 height 37
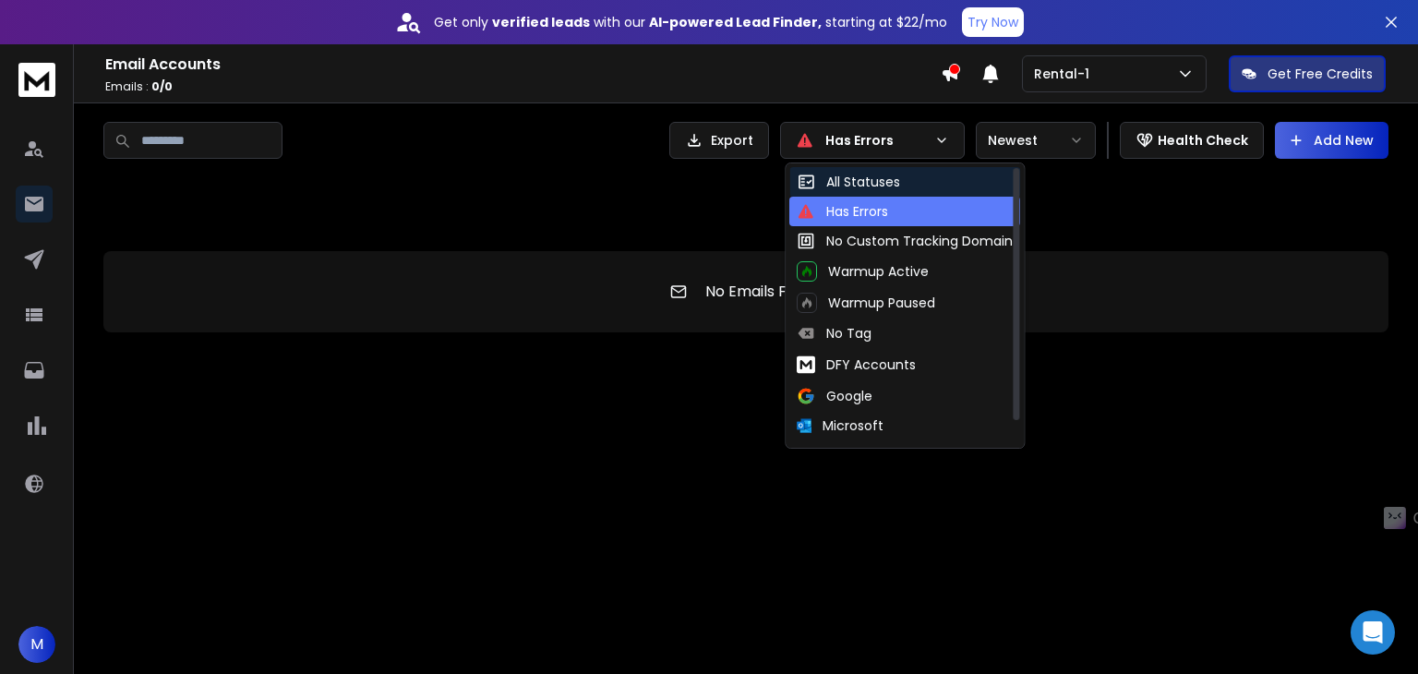
click at [839, 189] on div "All Statuses" at bounding box center [848, 182] width 103 height 18
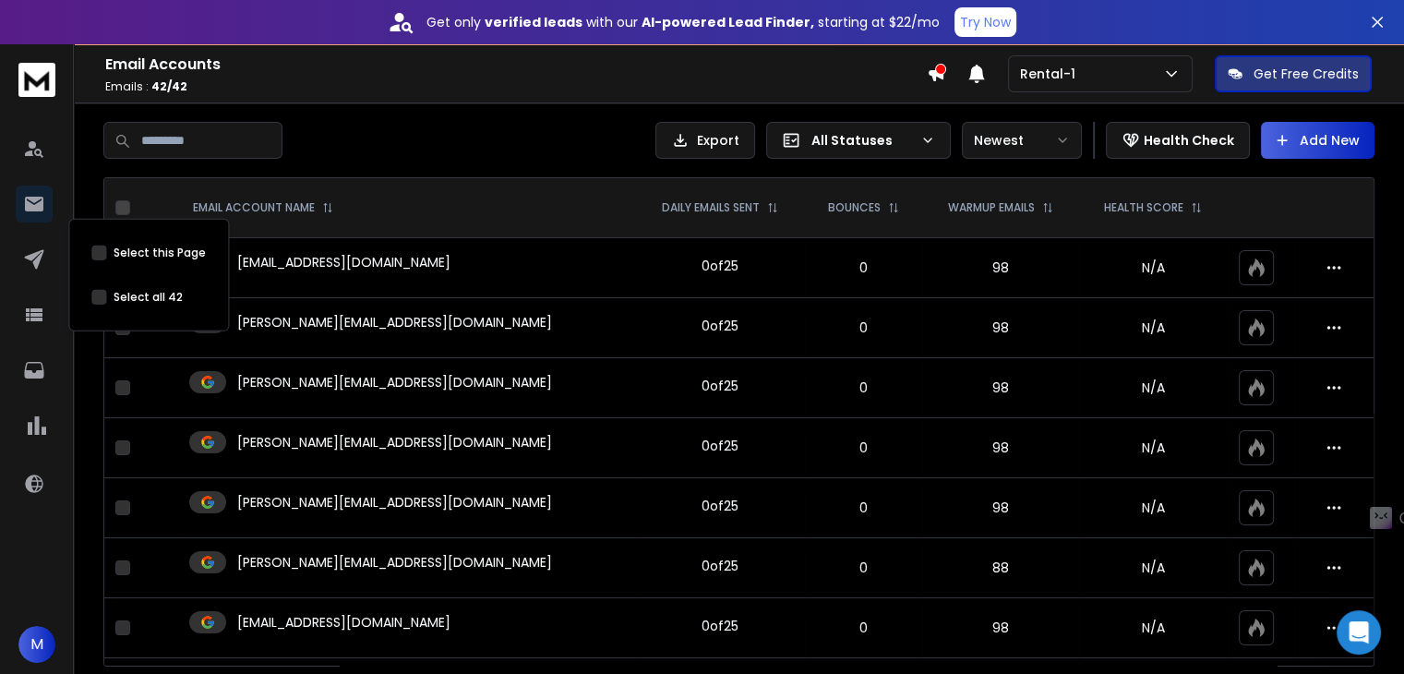
click at [121, 202] on button "Select this Page" at bounding box center [122, 207] width 15 height 15
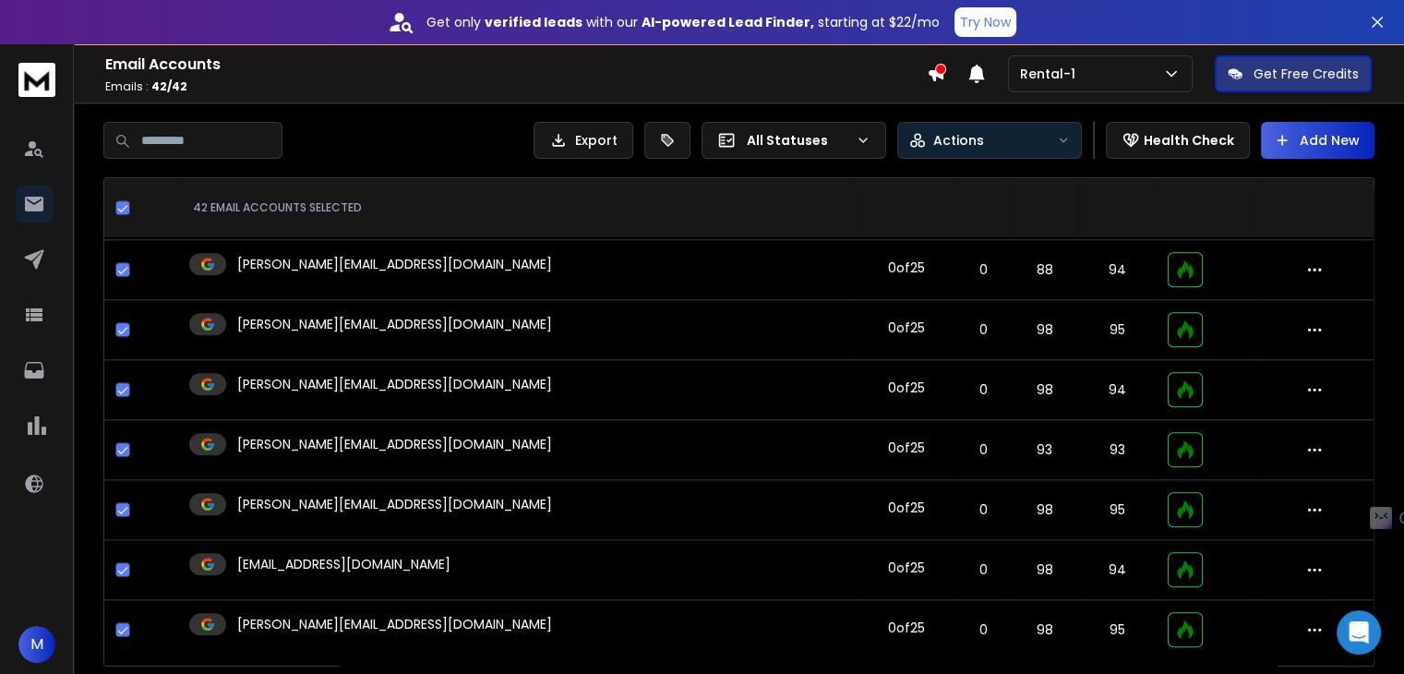
click at [976, 138] on p "Actions" at bounding box center [958, 140] width 51 height 18
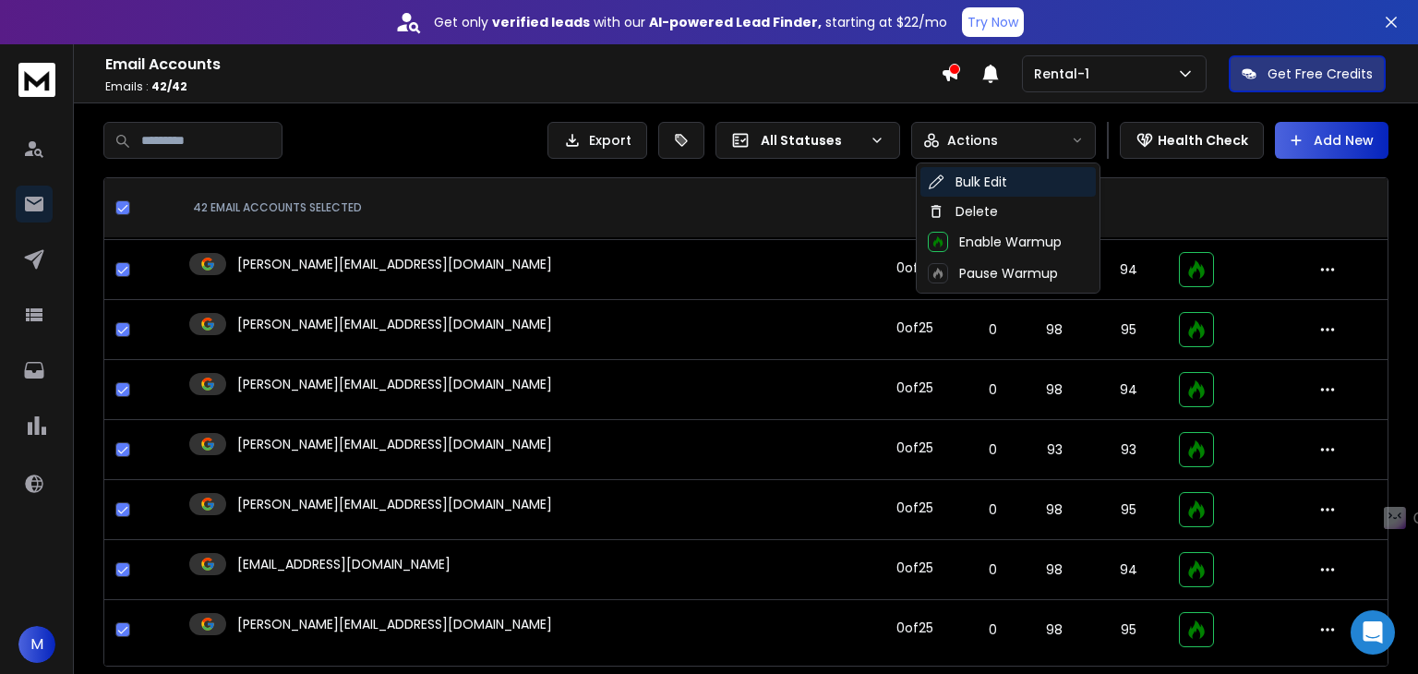
click at [964, 174] on div "Bulk Edit" at bounding box center [967, 182] width 79 height 18
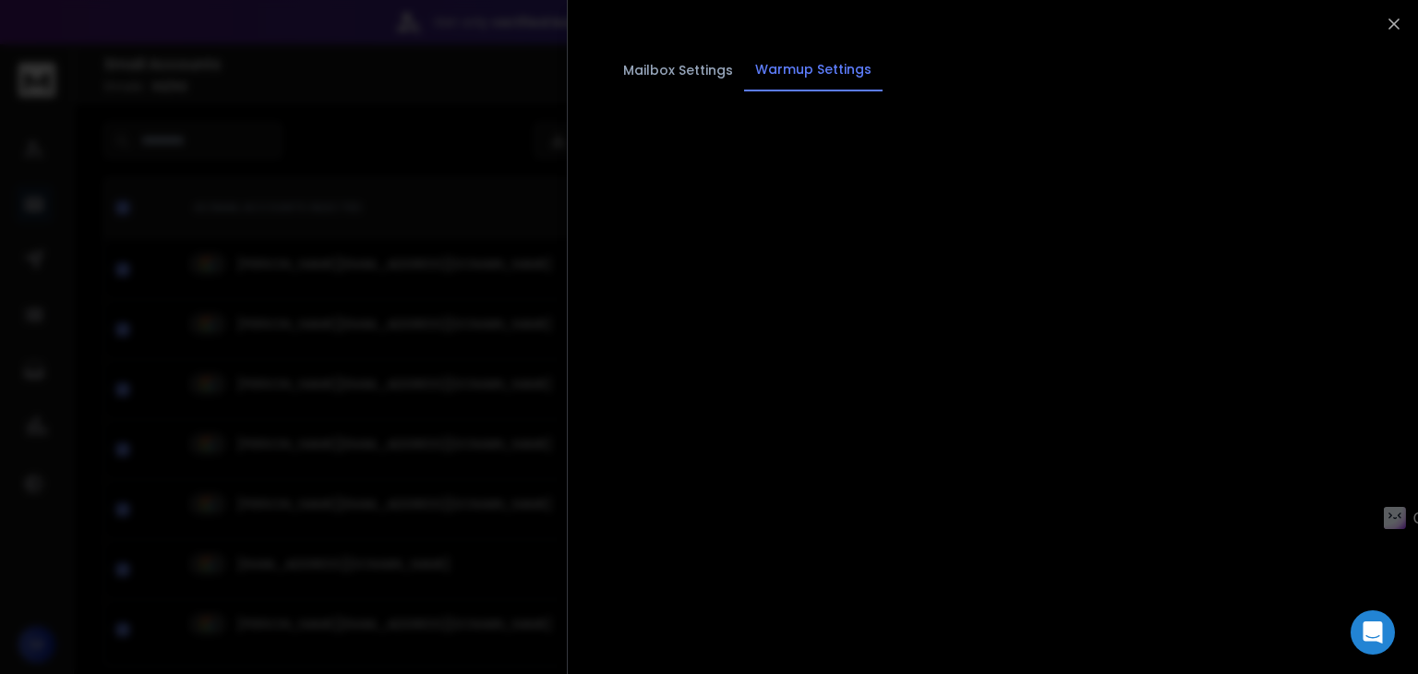
click at [820, 78] on button "Warmup Settings" at bounding box center [813, 70] width 138 height 42
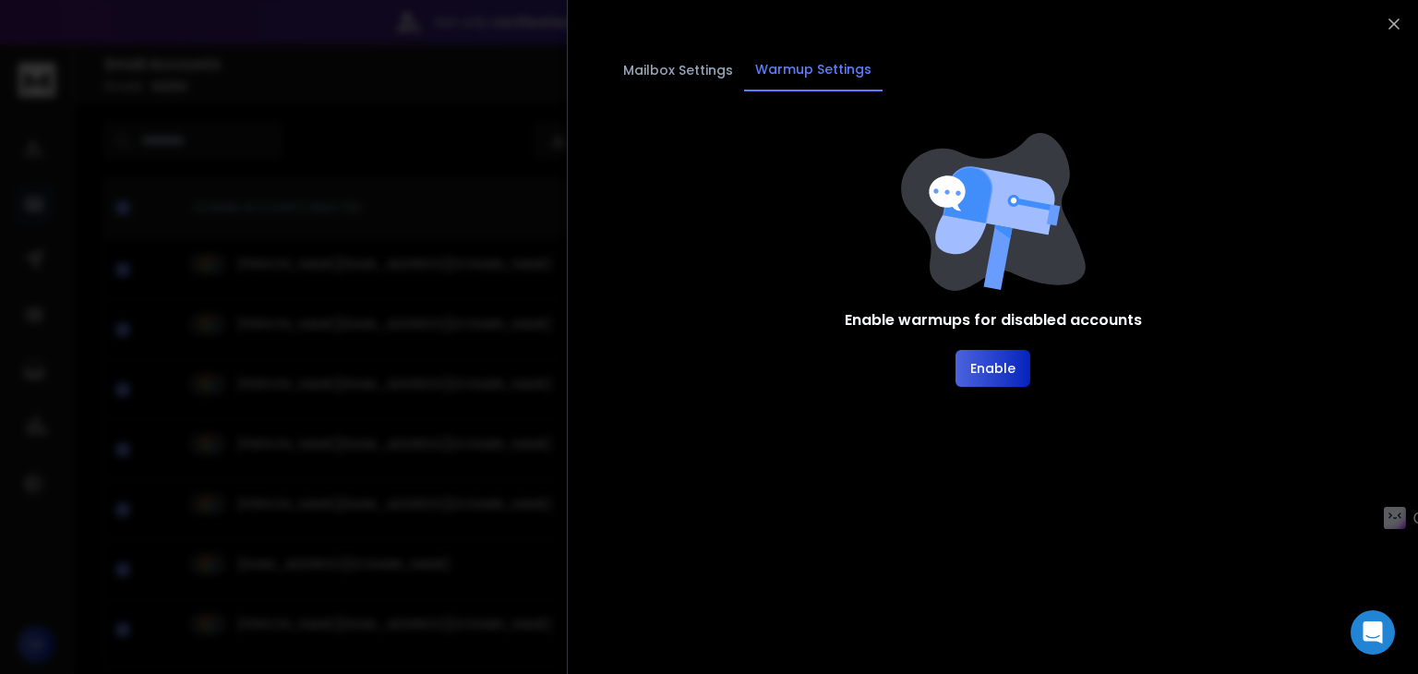
click at [986, 357] on button "Enable" at bounding box center [992, 368] width 75 height 37
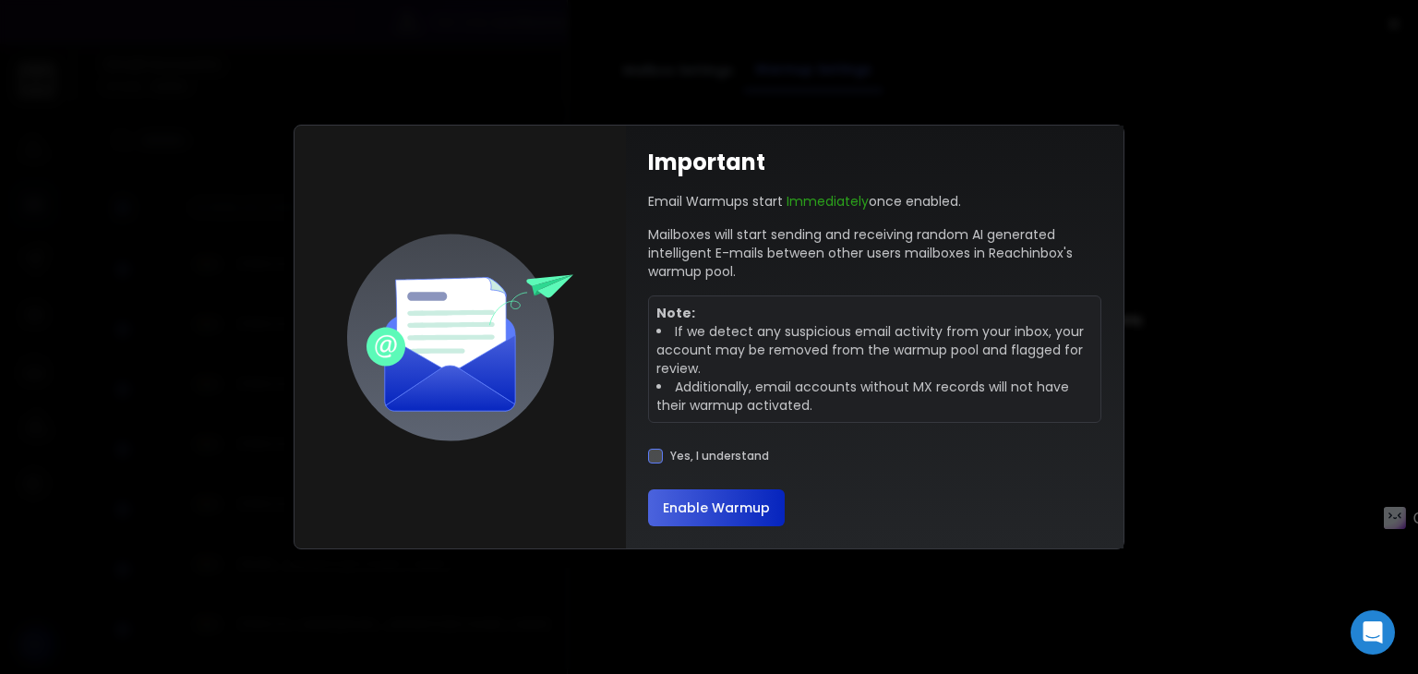
click at [659, 452] on button "Yes, I understand" at bounding box center [655, 456] width 15 height 15
click at [701, 511] on button "Enable Warmup" at bounding box center [716, 507] width 137 height 37
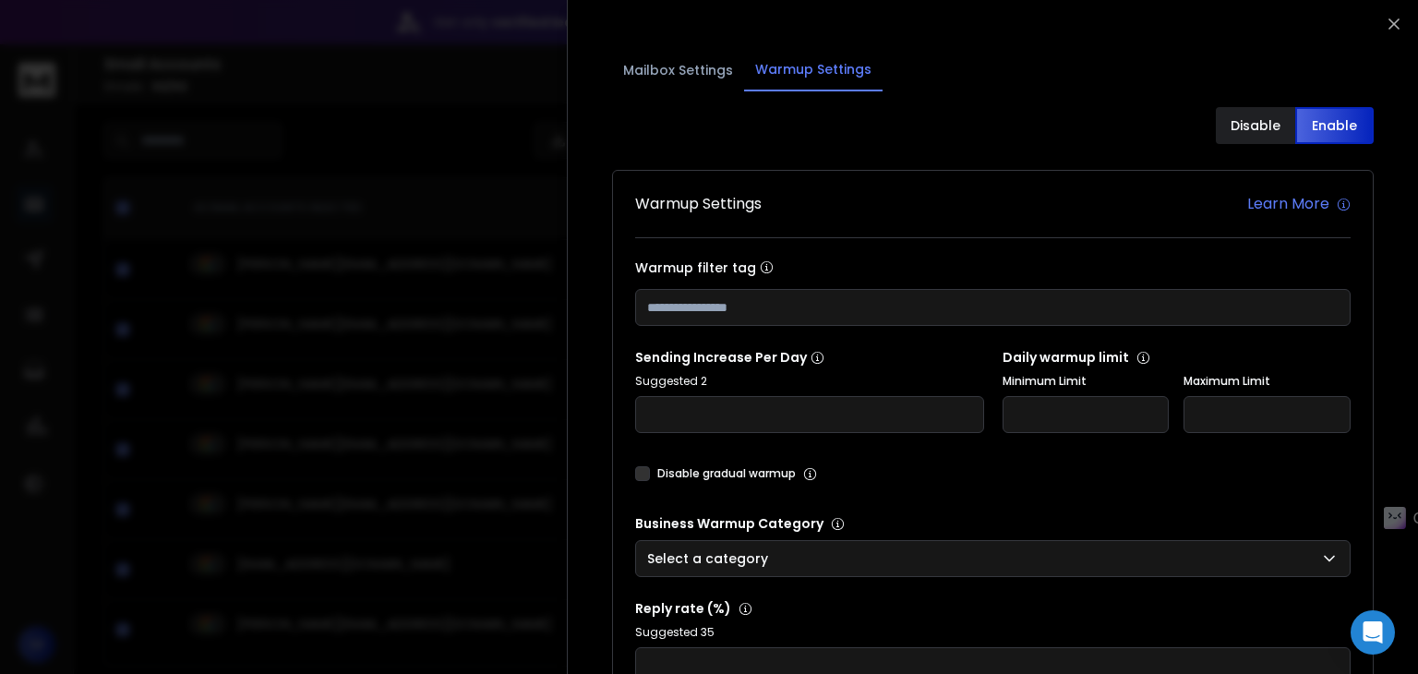
scroll to position [0, 0]
click at [1384, 19] on icon "button" at bounding box center [1393, 24] width 18 height 18
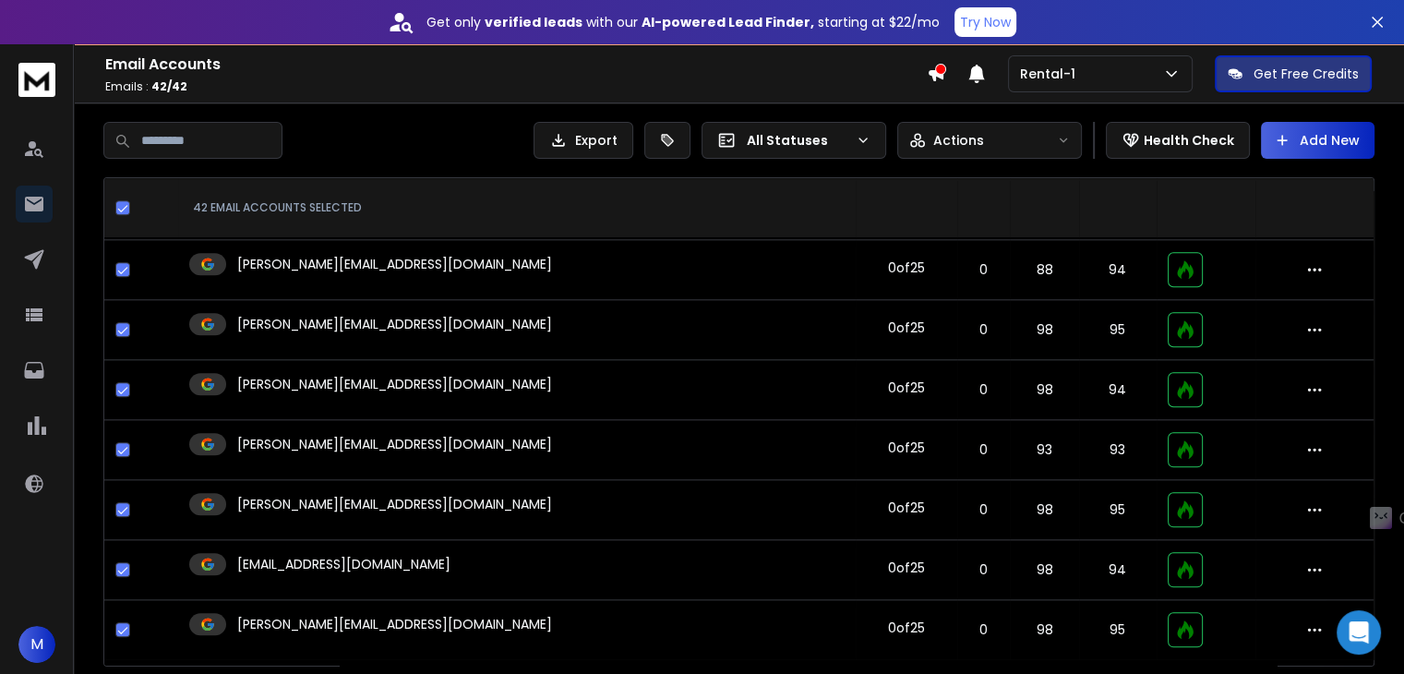
click at [888, 258] on div "0 of 25" at bounding box center [906, 267] width 37 height 18
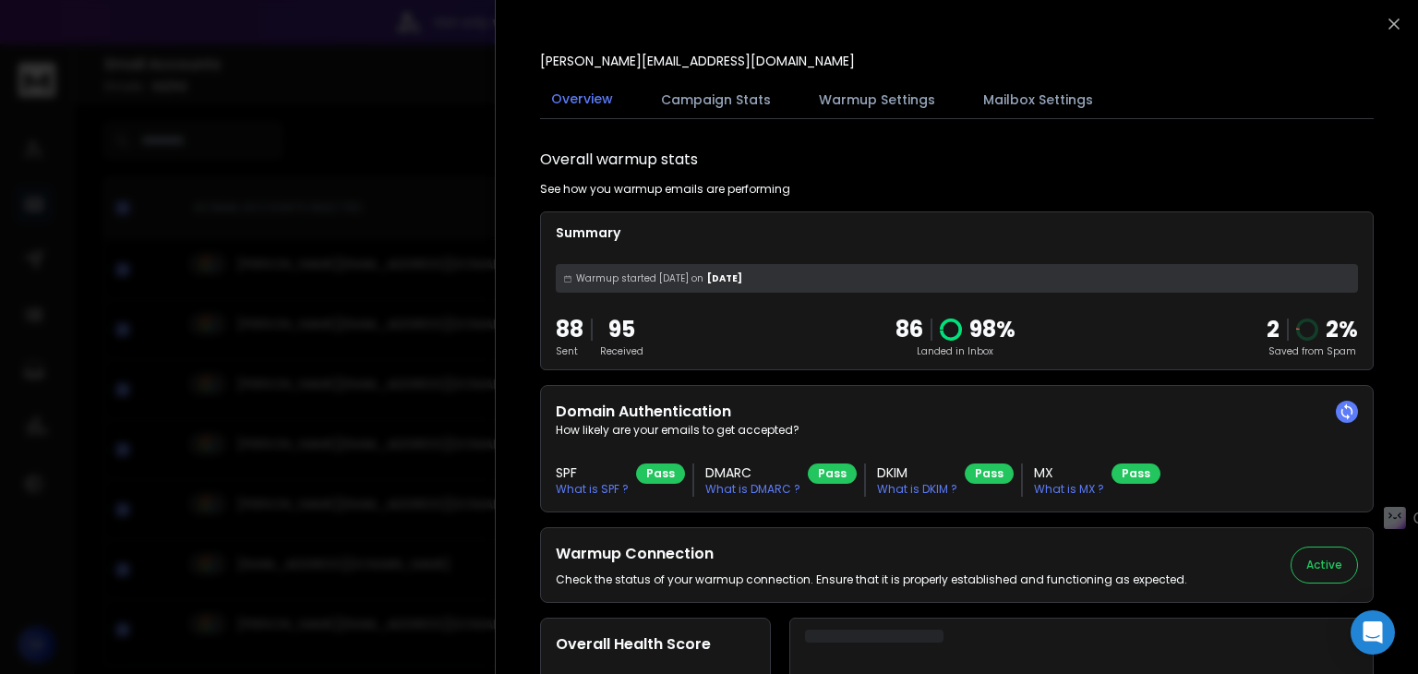
click at [869, 90] on button "Warmup Settings" at bounding box center [877, 99] width 138 height 41
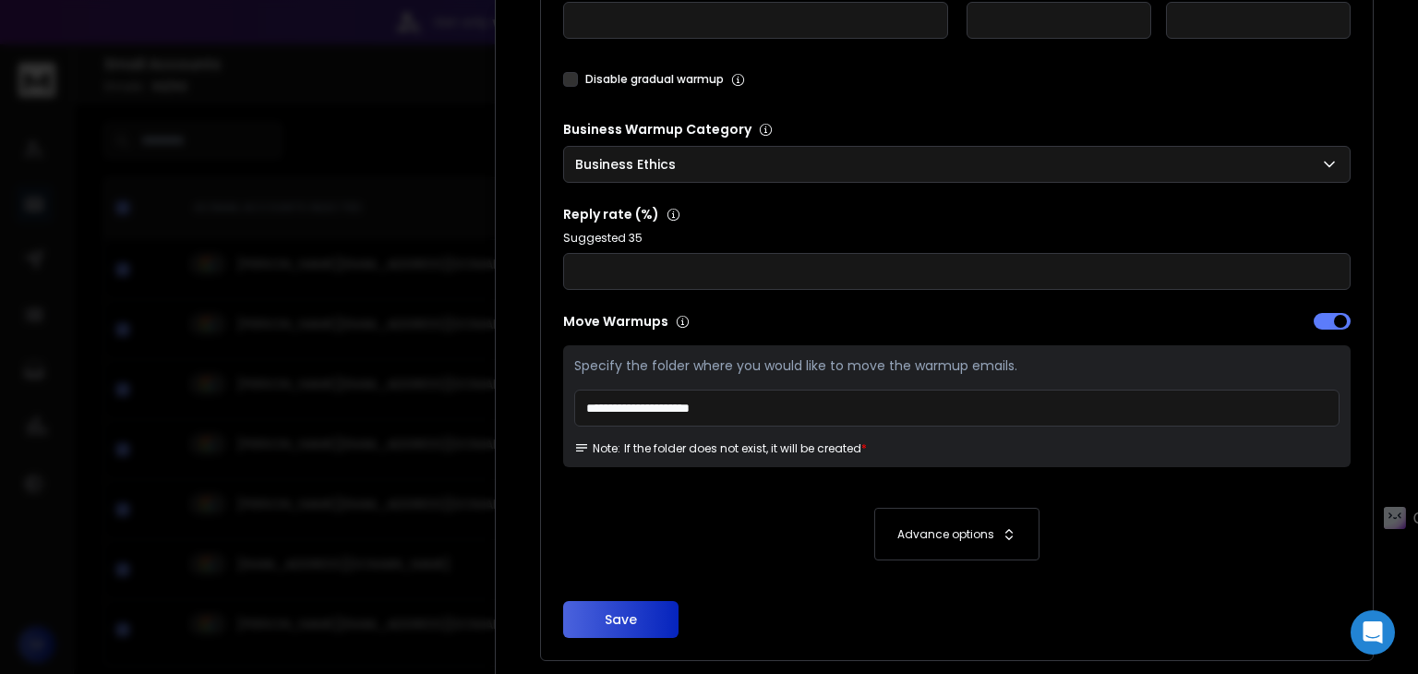
scroll to position [471, 0]
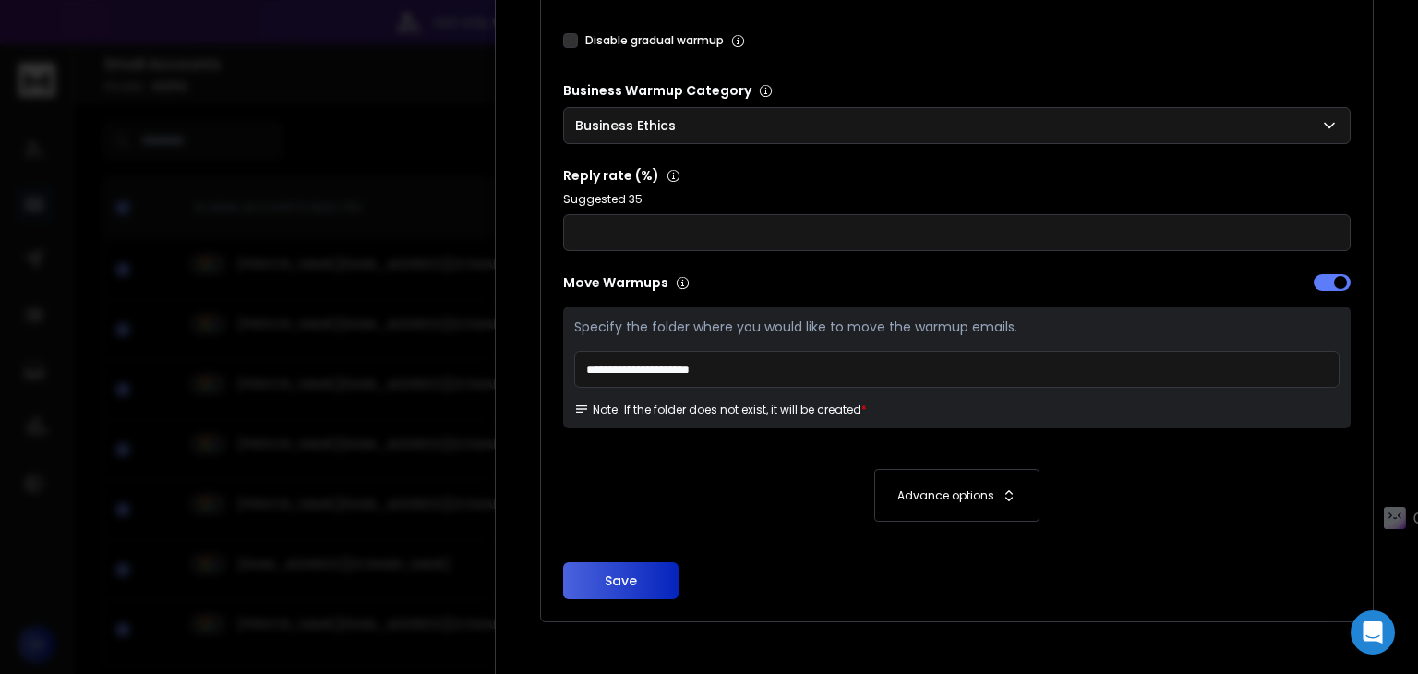
click at [342, 334] on div at bounding box center [709, 337] width 1418 height 674
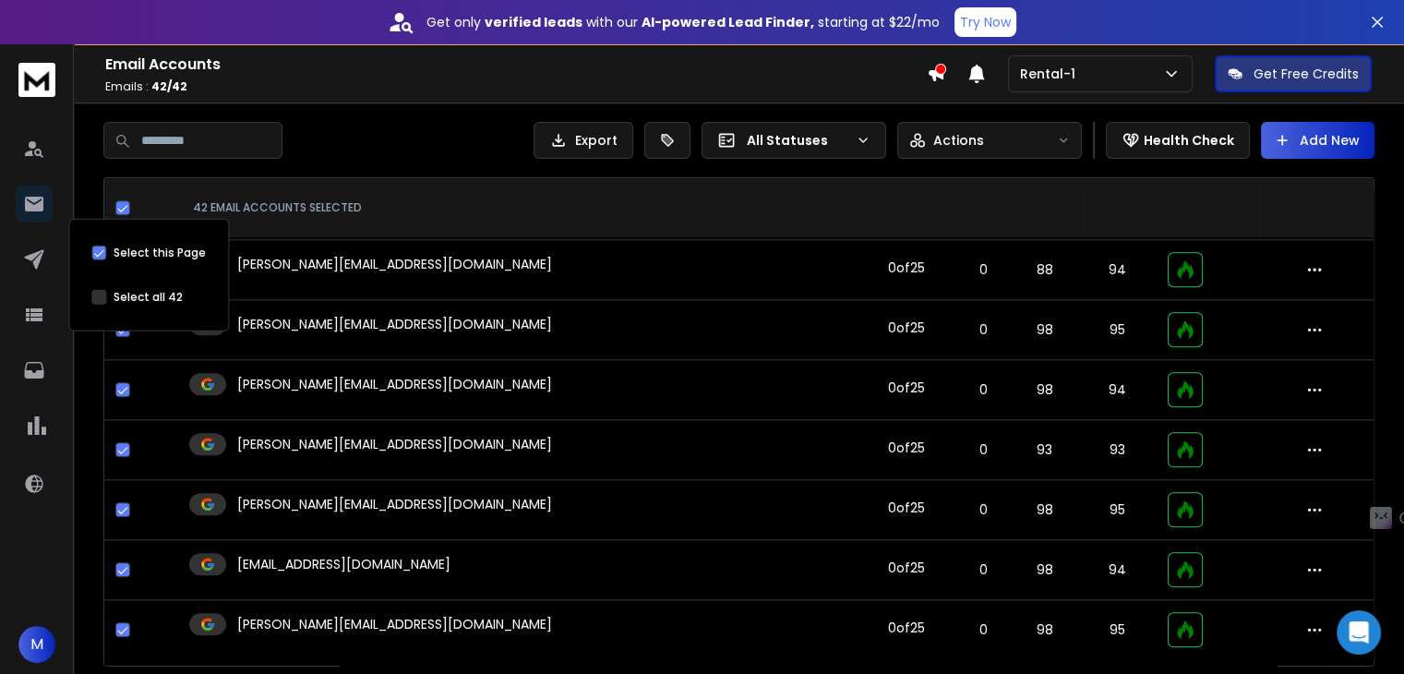
click at [126, 201] on button "Select this Page" at bounding box center [122, 207] width 15 height 15
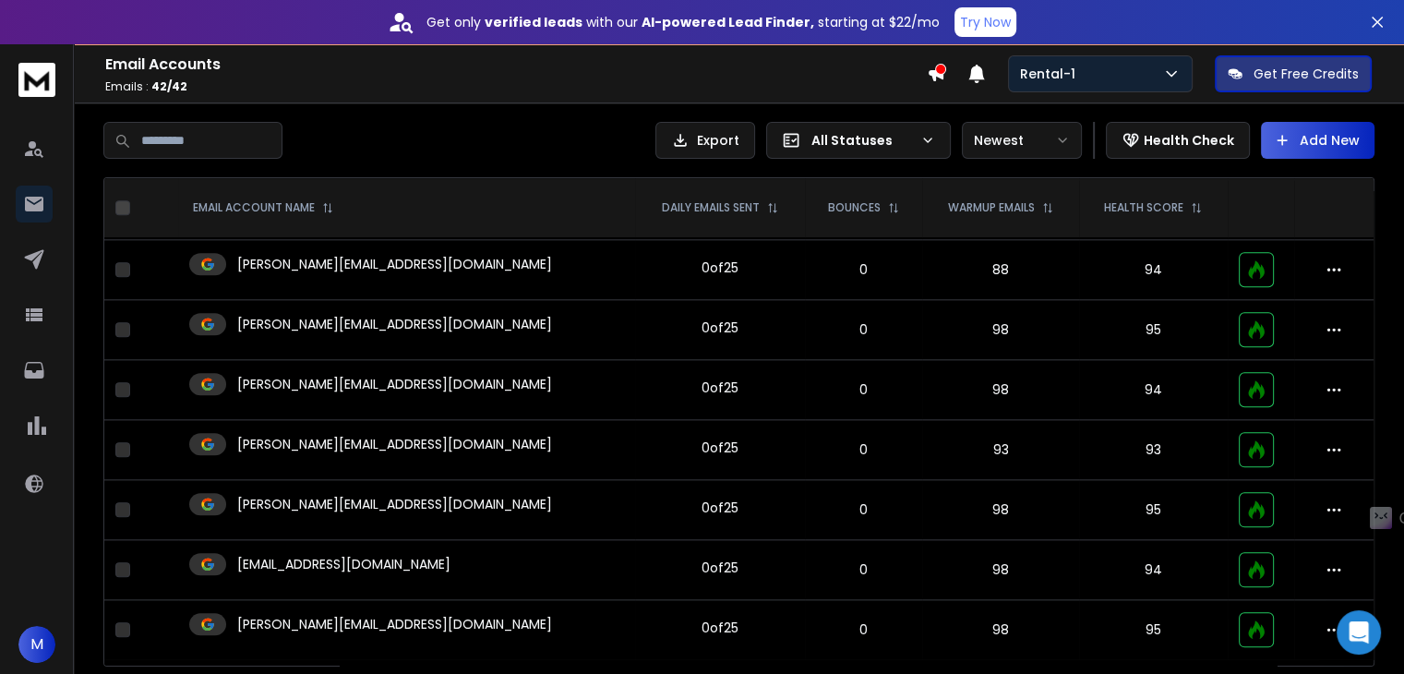
click at [1073, 65] on p "Rental-1" at bounding box center [1051, 74] width 63 height 18
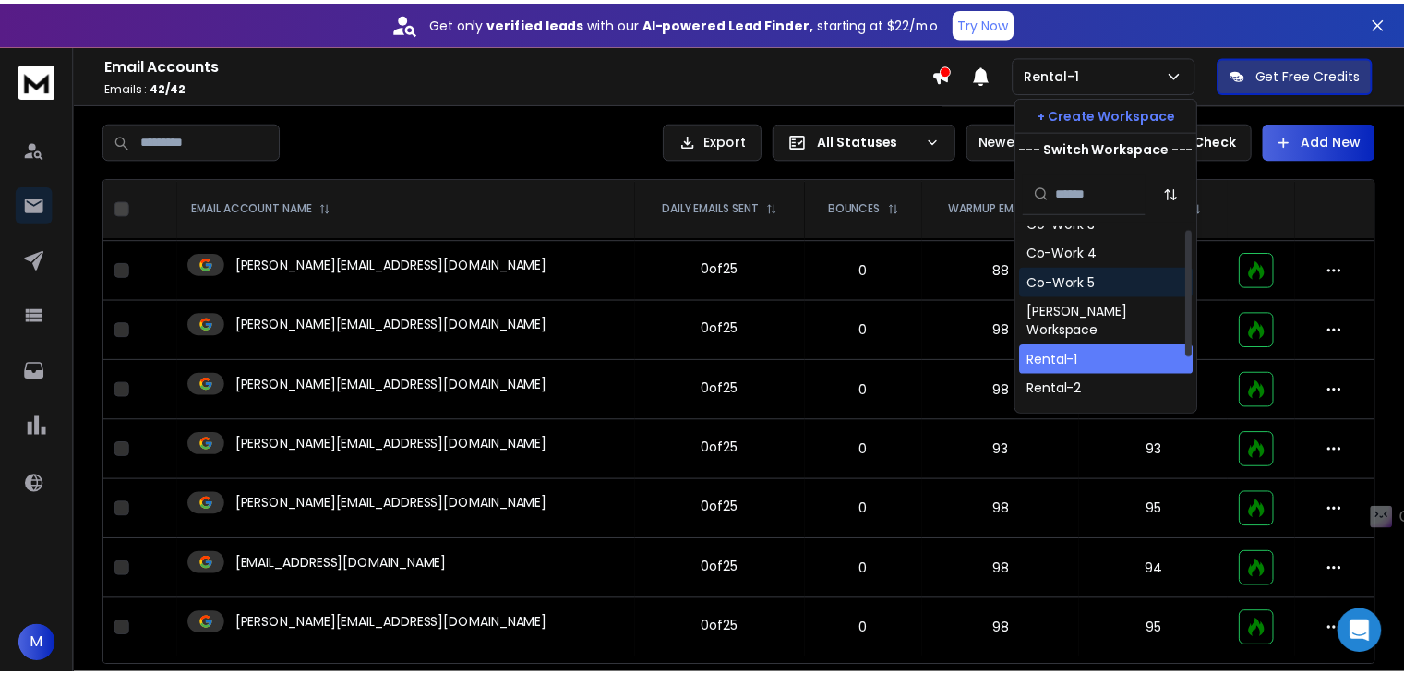
scroll to position [81, 0]
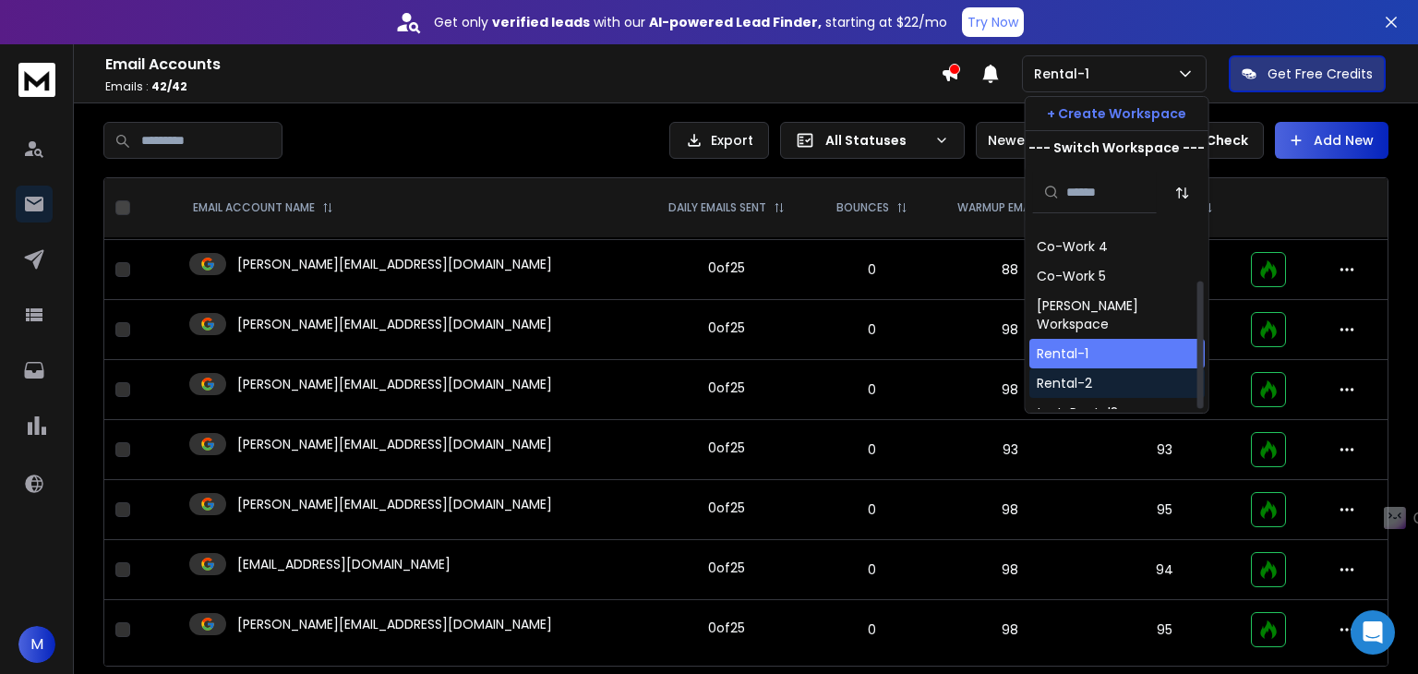
click at [1090, 374] on div "Rental-2" at bounding box center [1064, 383] width 55 height 18
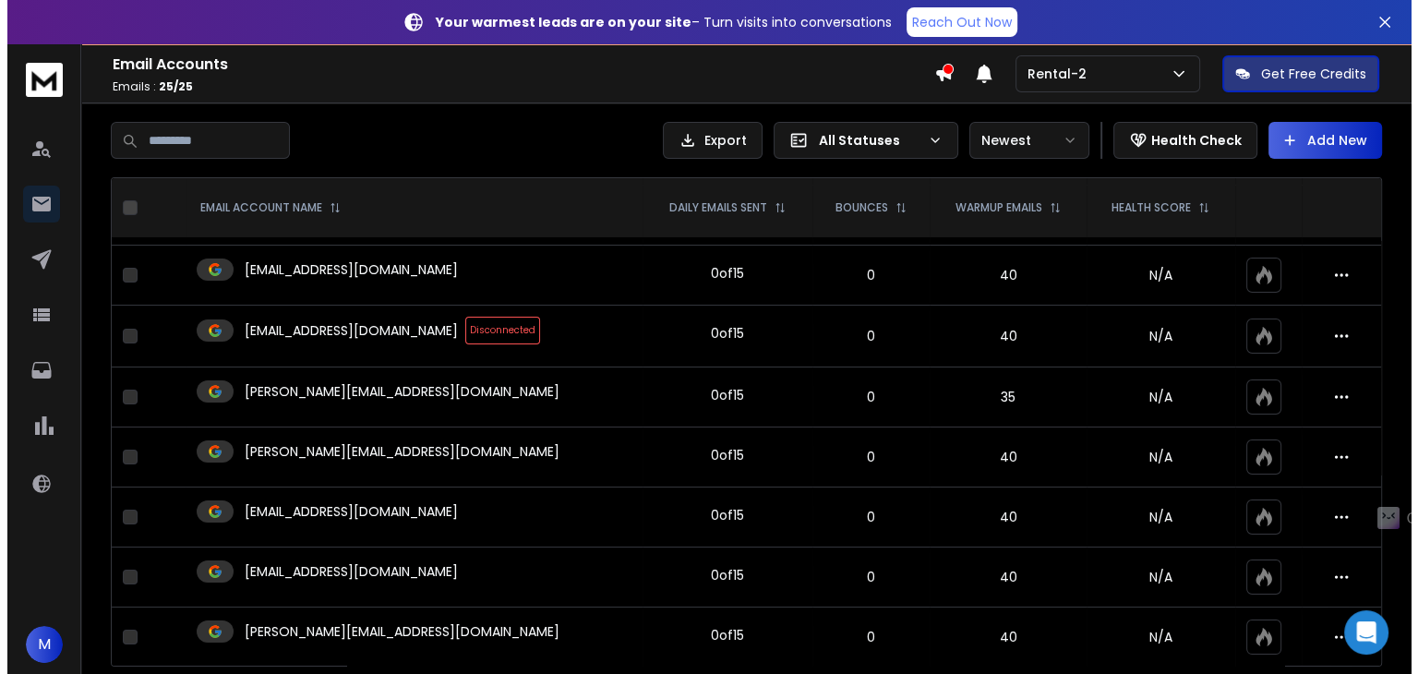
scroll to position [185, 0]
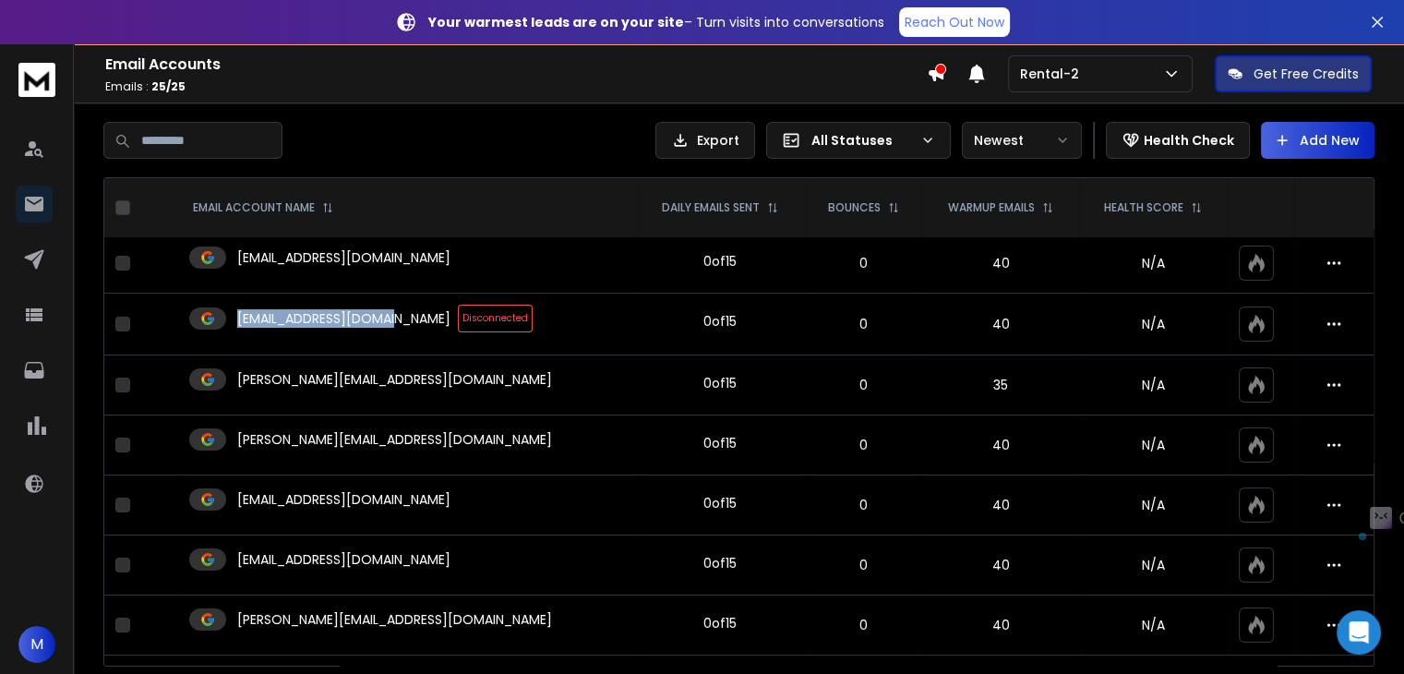
copy p "[EMAIL_ADDRESS][DOMAIN_NAME]"
click at [1328, 141] on button "Add New" at bounding box center [1318, 140] width 114 height 37
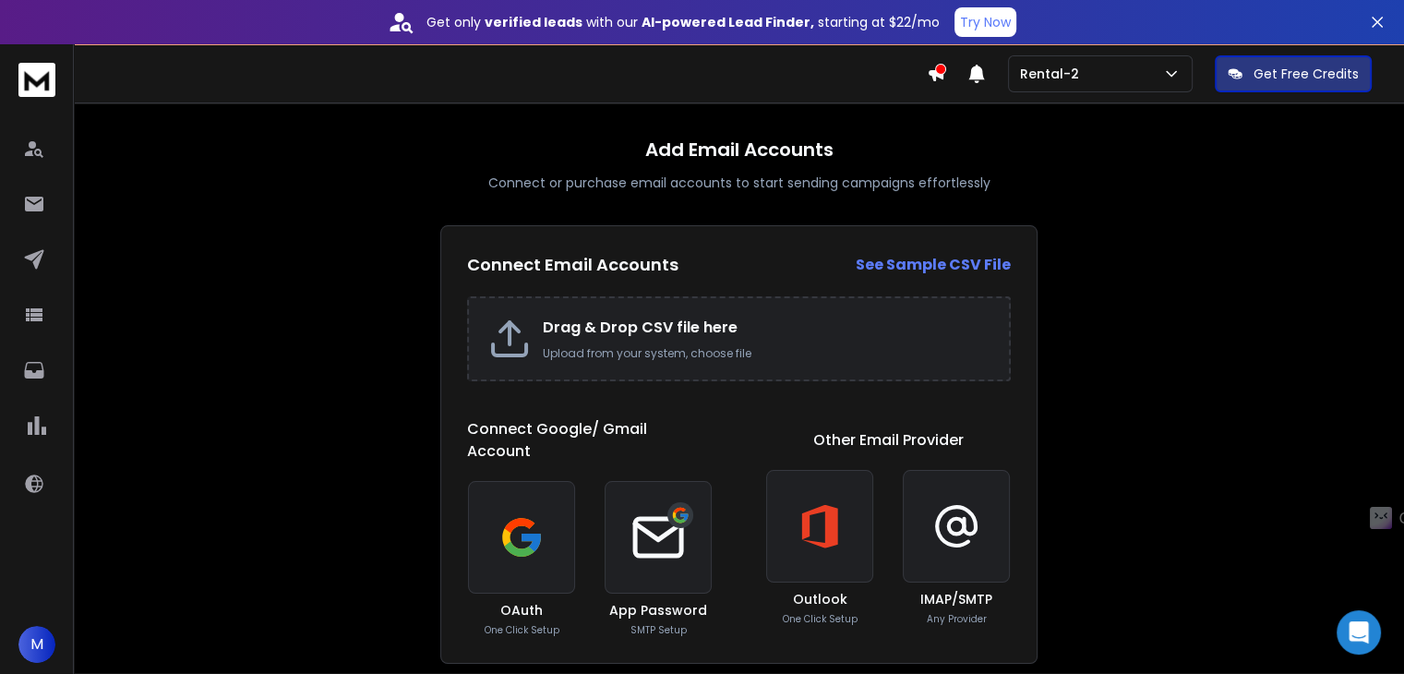
click at [535, 533] on icon at bounding box center [530, 542] width 19 height 18
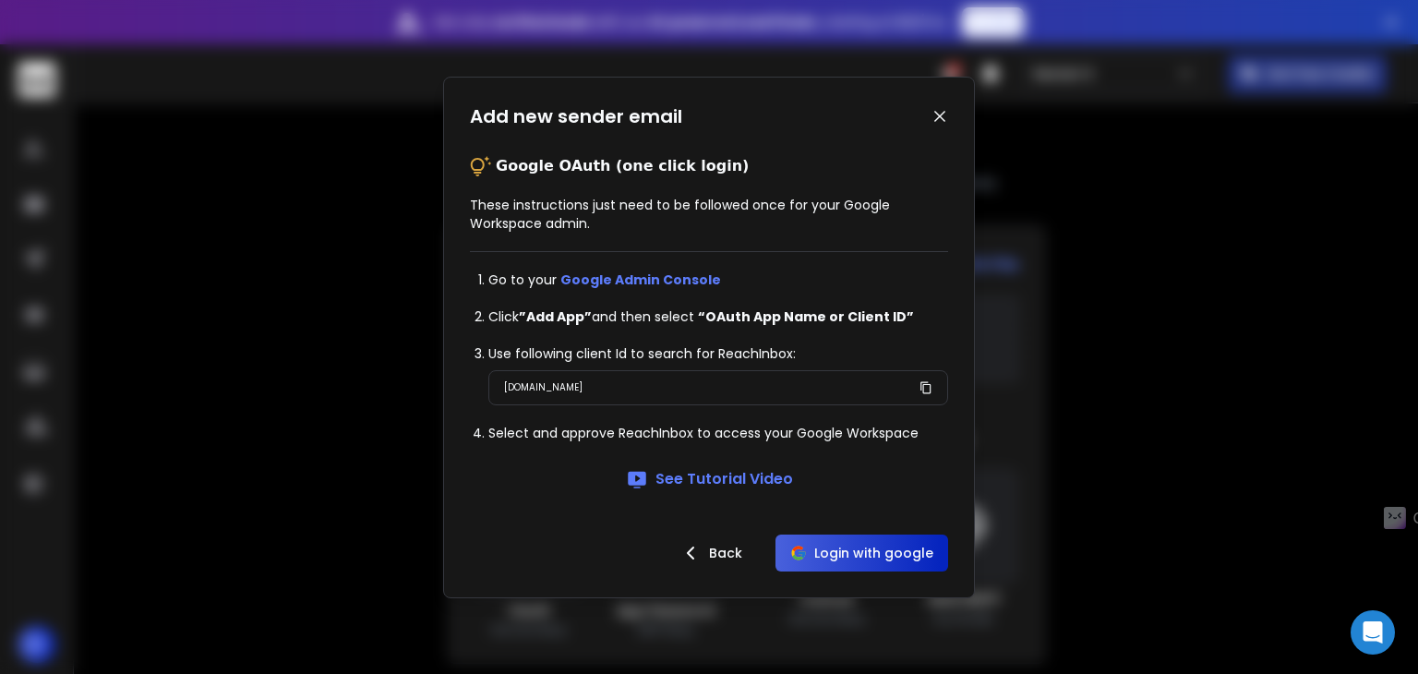
click at [860, 551] on button "Login with google" at bounding box center [861, 552] width 173 height 37
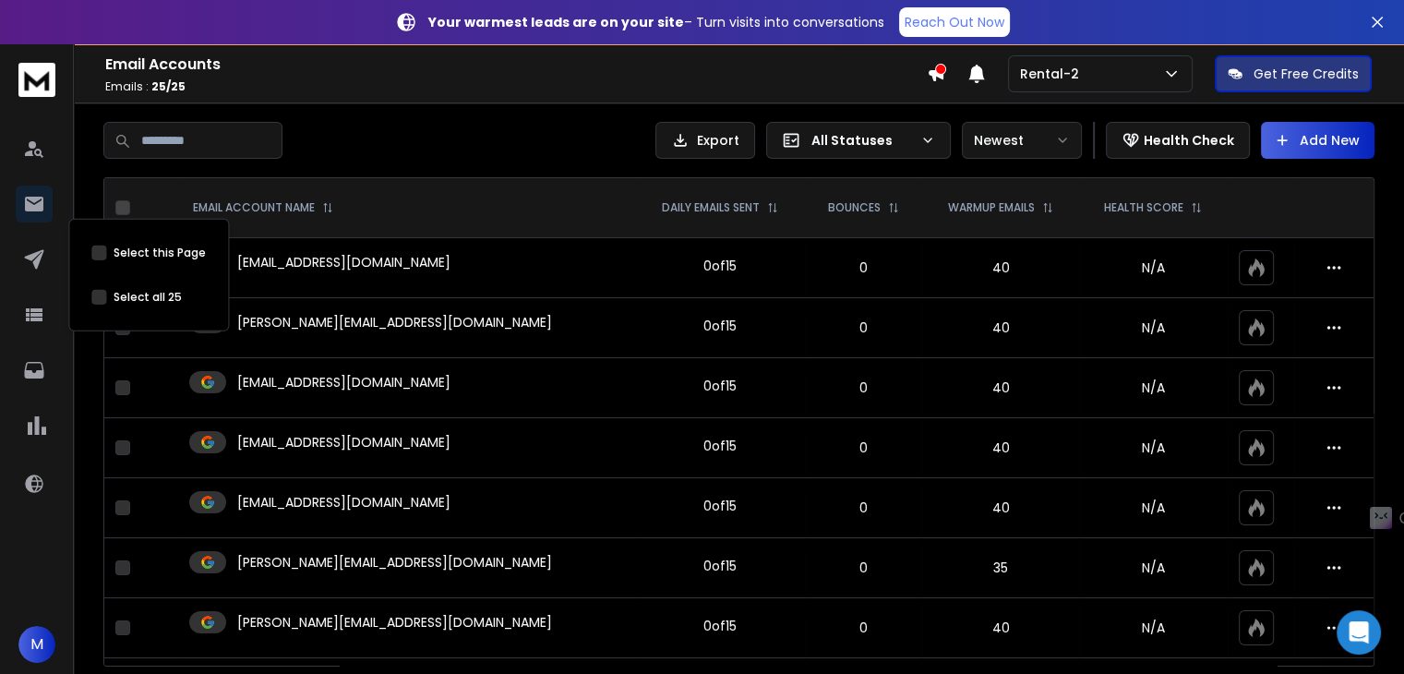
click at [121, 208] on button "Select this Page" at bounding box center [122, 207] width 15 height 15
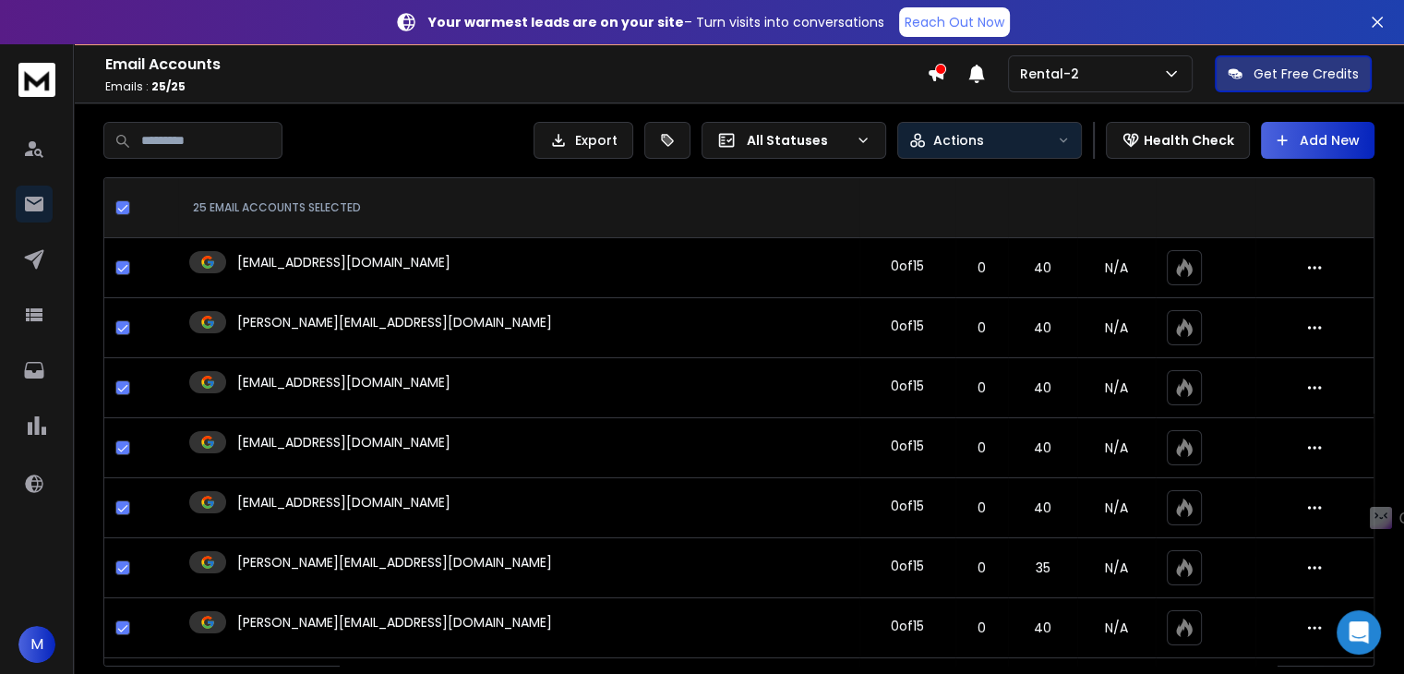
click at [944, 144] on p "Actions" at bounding box center [958, 140] width 51 height 18
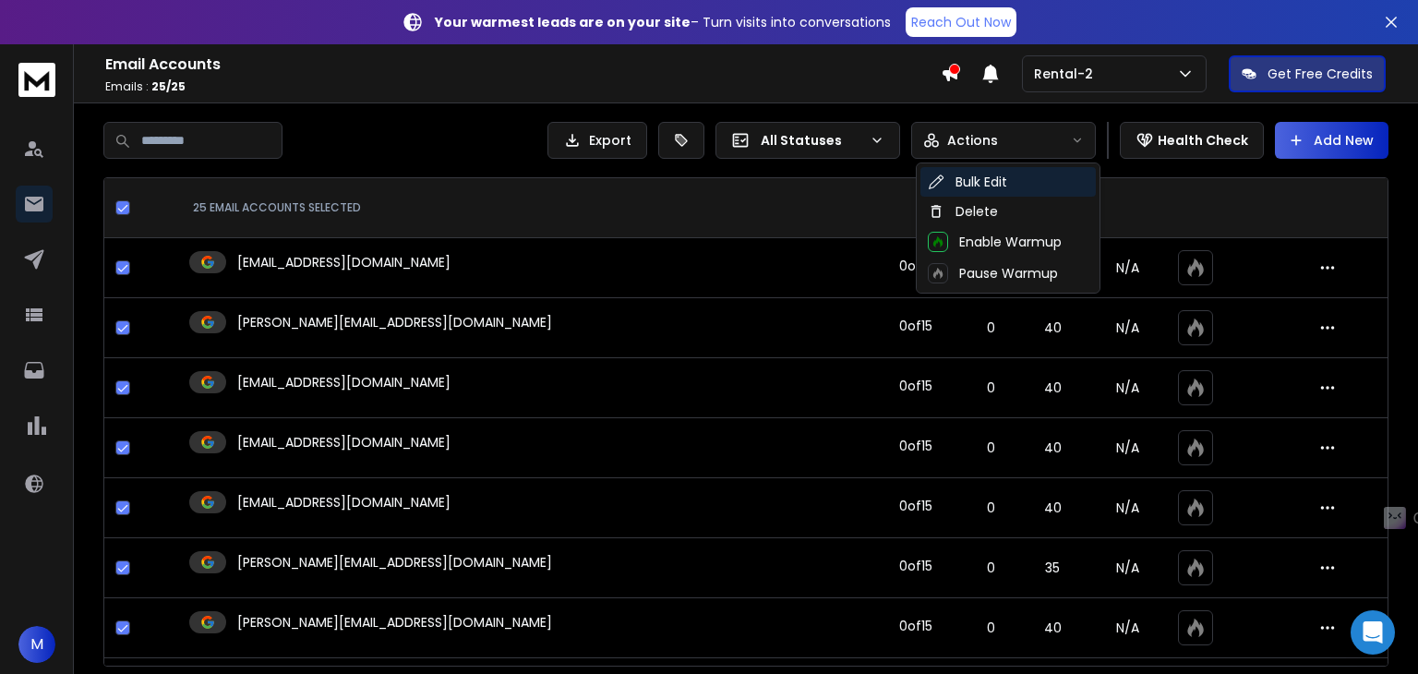
click at [954, 176] on div "Bulk Edit" at bounding box center [967, 182] width 79 height 18
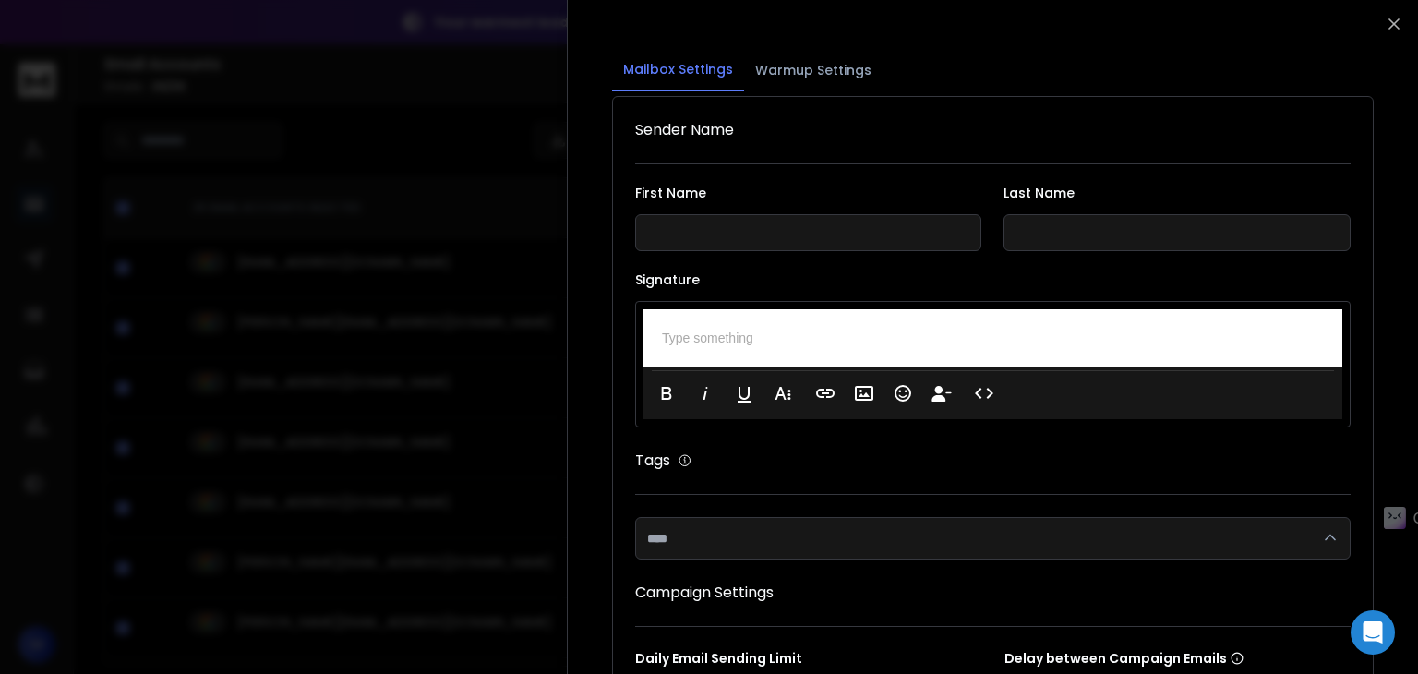
click at [820, 64] on button "Warmup Settings" at bounding box center [813, 70] width 138 height 41
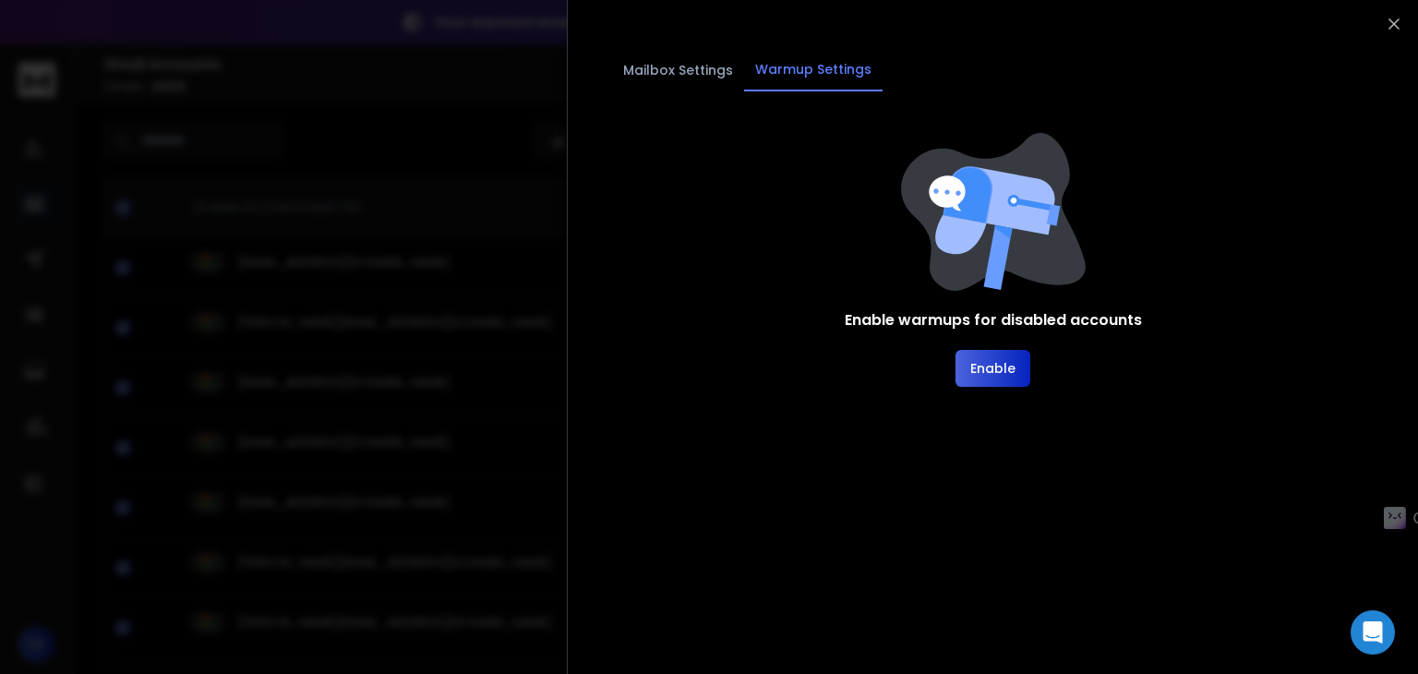
click at [1000, 363] on button "Enable" at bounding box center [992, 368] width 75 height 37
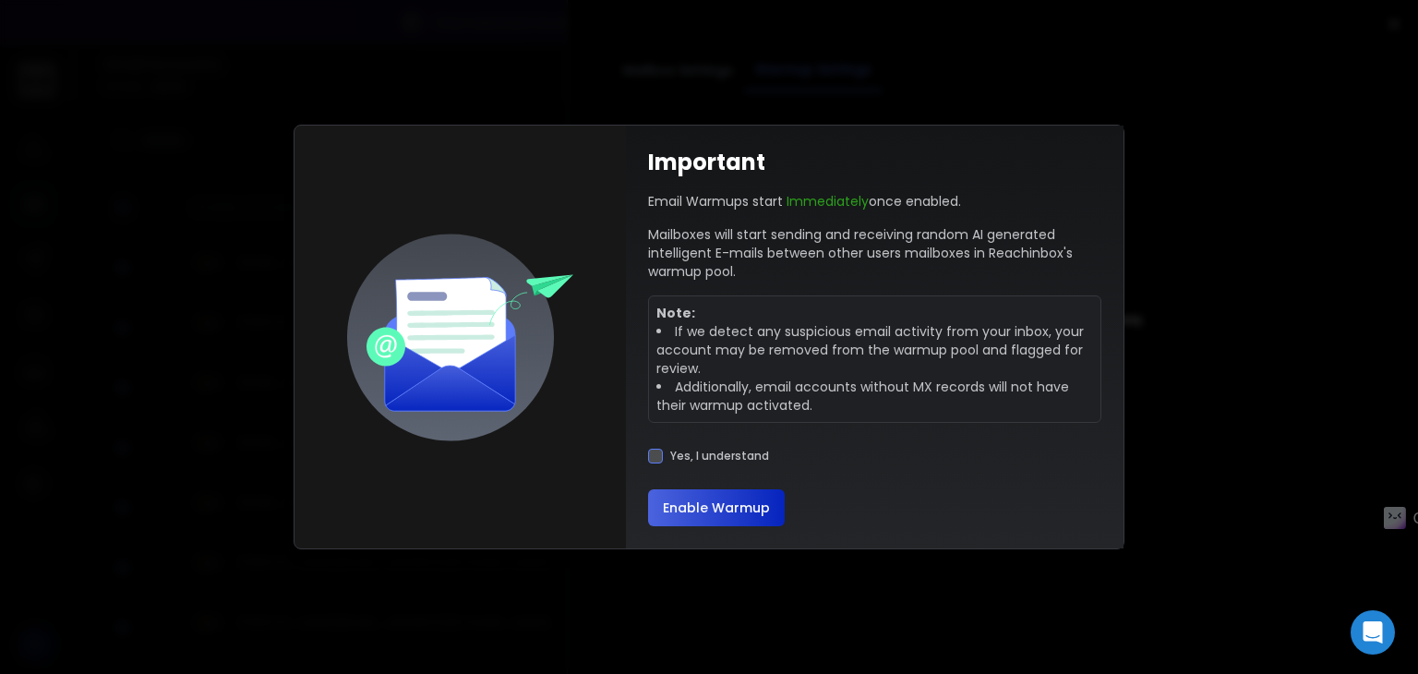
click at [650, 449] on button "Yes, I understand" at bounding box center [655, 456] width 15 height 15
click at [701, 503] on button "Enable Warmup" at bounding box center [716, 507] width 137 height 37
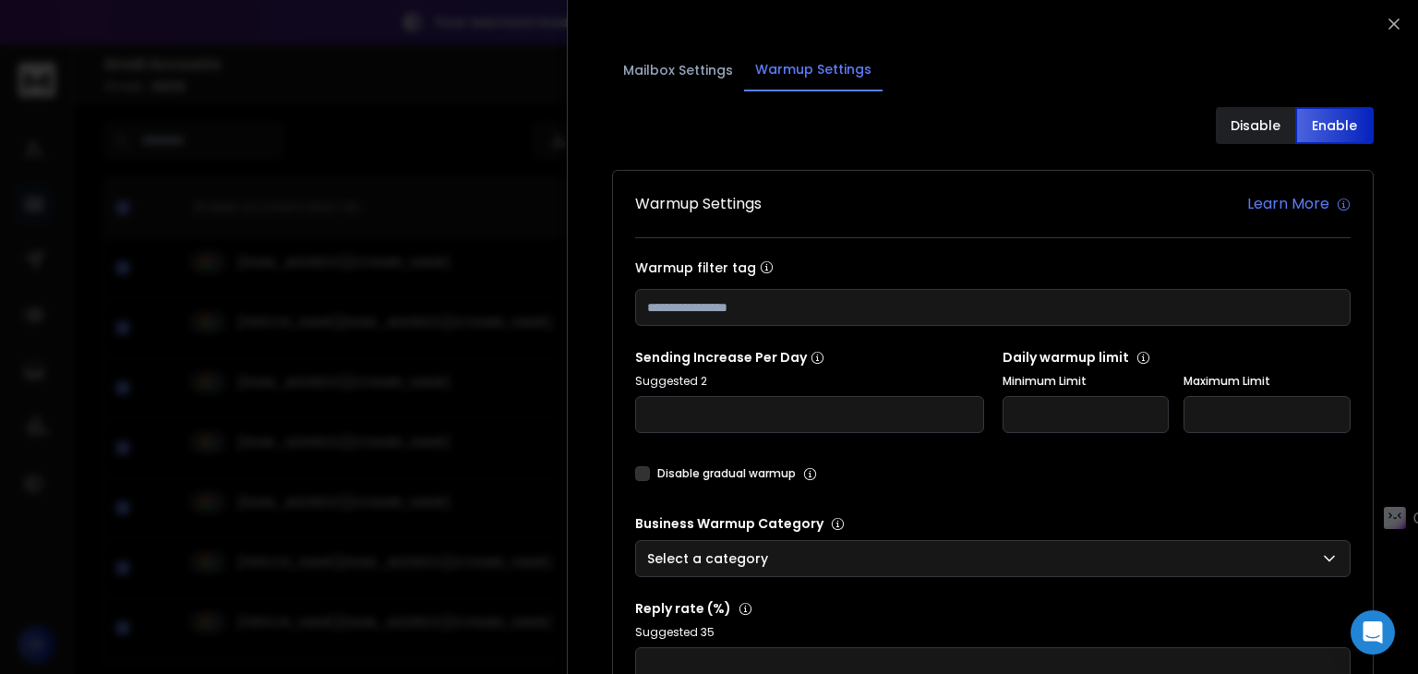
click at [343, 263] on div at bounding box center [709, 337] width 1418 height 674
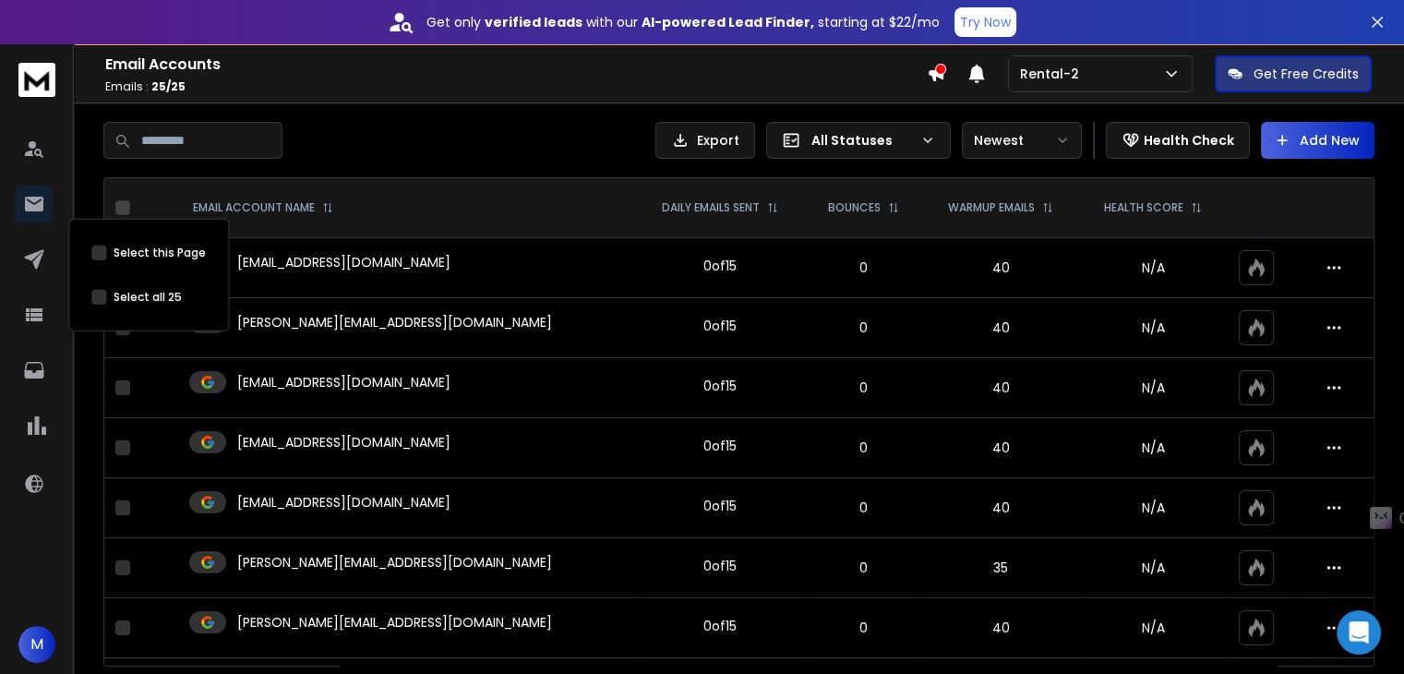
click at [102, 295] on button "Select this Page" at bounding box center [98, 297] width 15 height 15
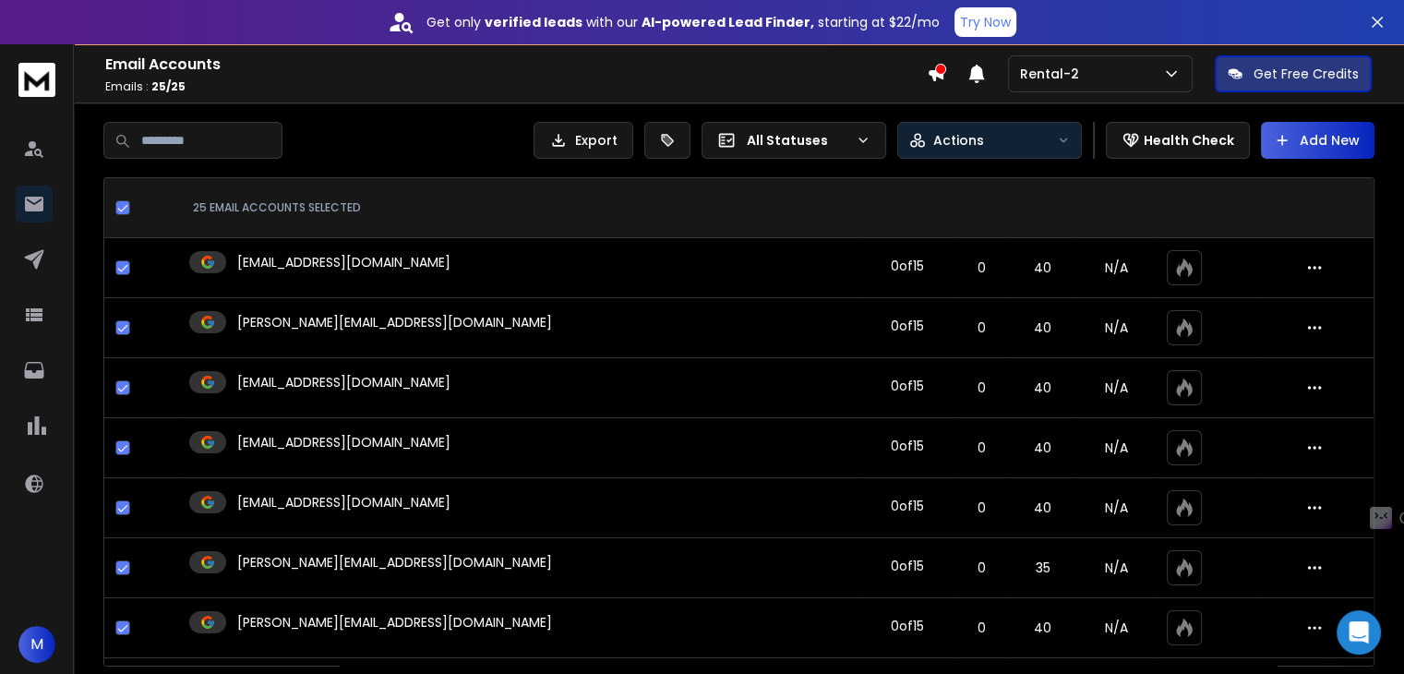
click at [961, 144] on p "Actions" at bounding box center [958, 140] width 51 height 18
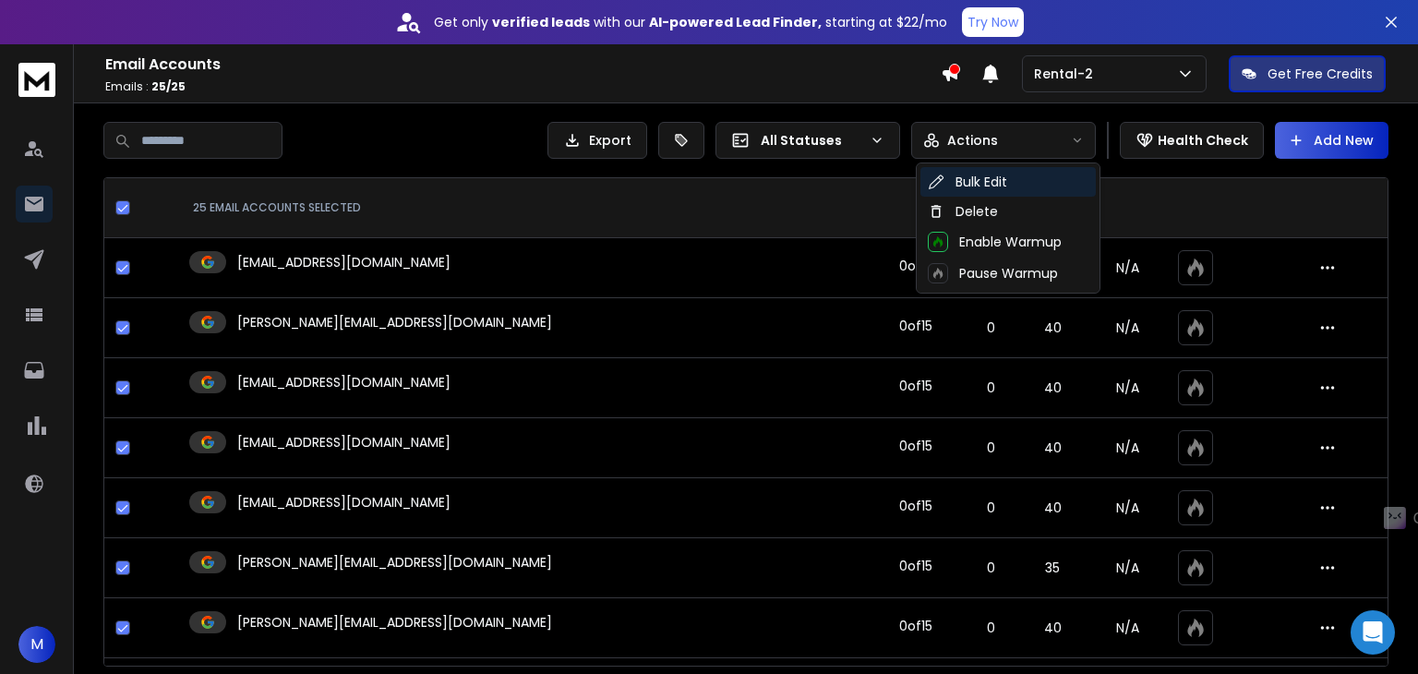
click at [966, 183] on div "Bulk Edit" at bounding box center [967, 182] width 79 height 18
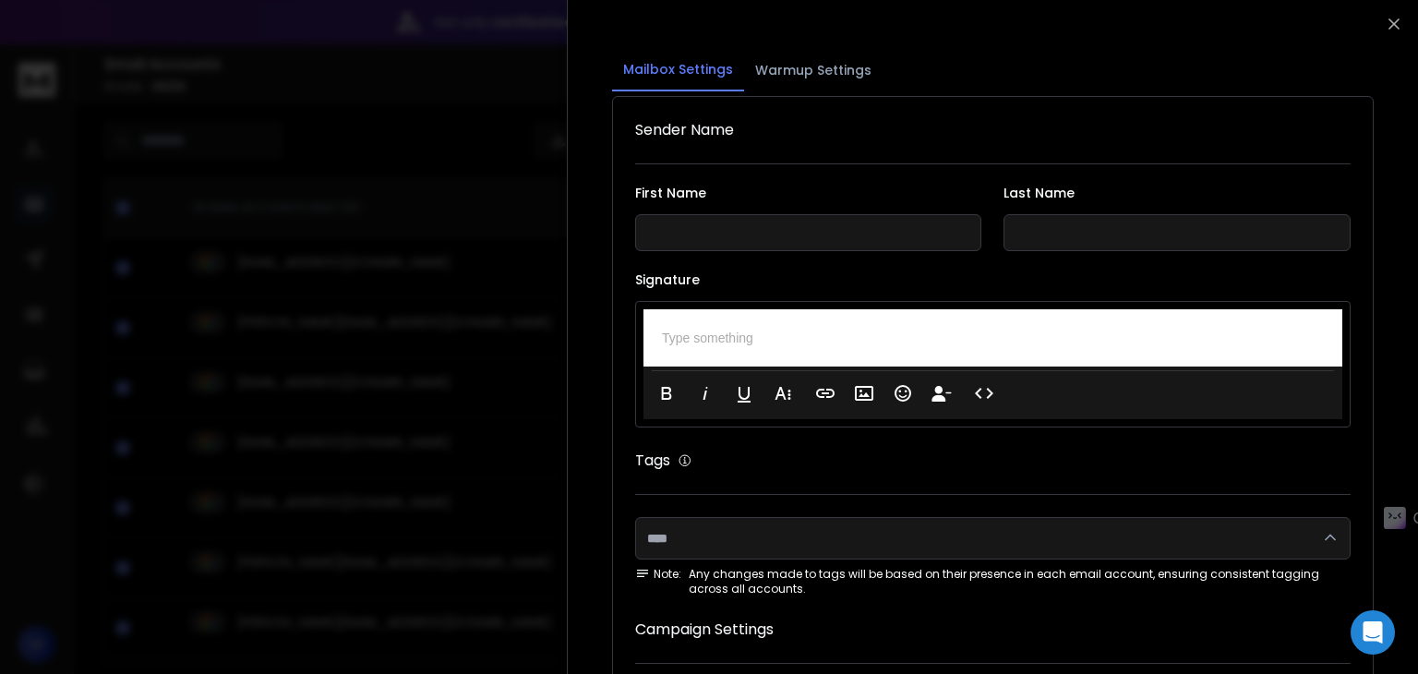
click at [798, 75] on button "Warmup Settings" at bounding box center [813, 70] width 138 height 41
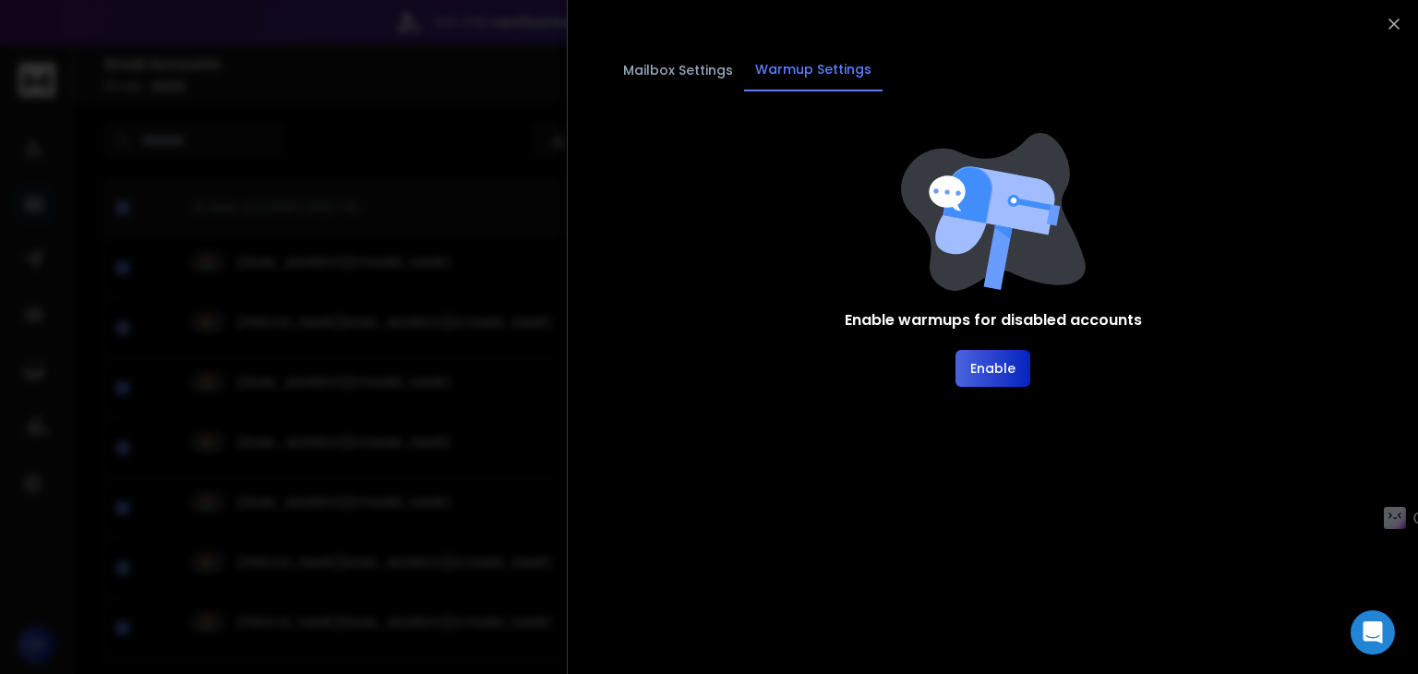
click at [1000, 374] on button "Enable" at bounding box center [992, 368] width 75 height 37
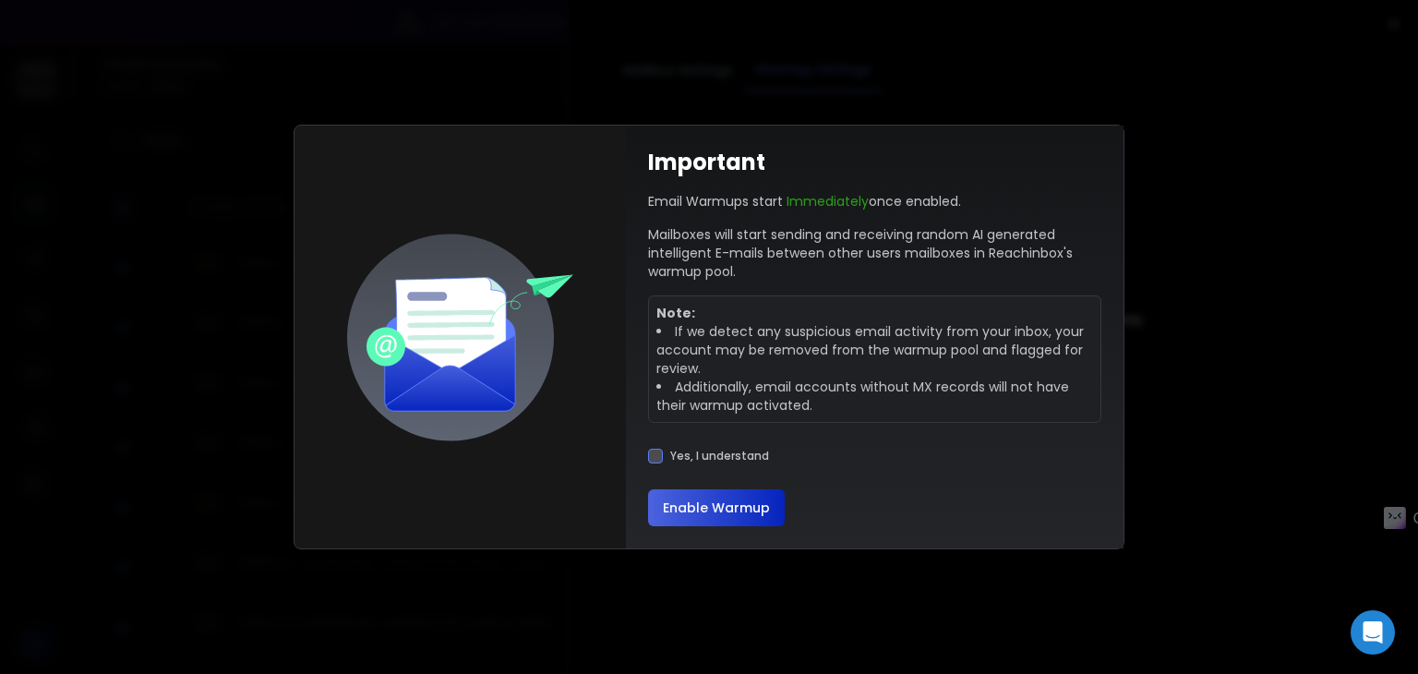
click at [650, 447] on div "Yes, I understand" at bounding box center [708, 455] width 121 height 37
click at [656, 457] on button "Yes, I understand" at bounding box center [655, 456] width 15 height 15
click at [698, 507] on button "Enable Warmup" at bounding box center [716, 507] width 137 height 37
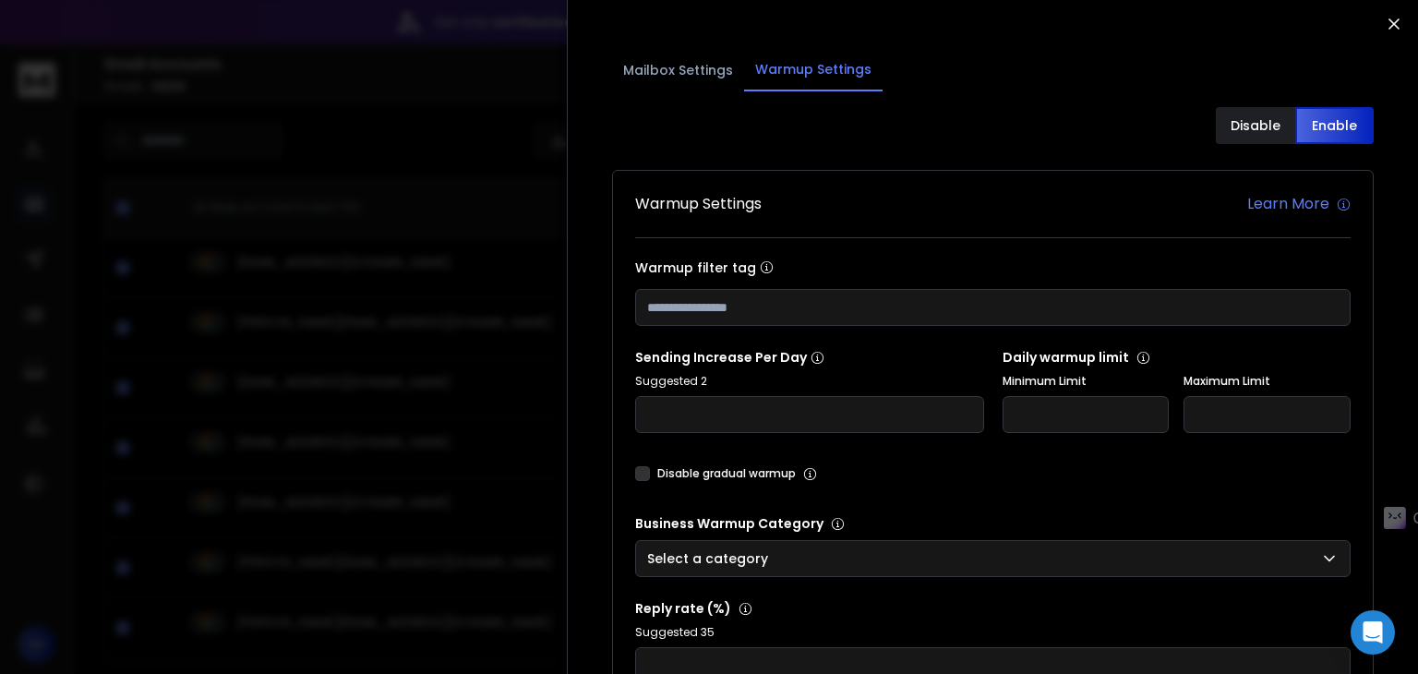
click at [1384, 30] on icon "button" at bounding box center [1393, 24] width 18 height 18
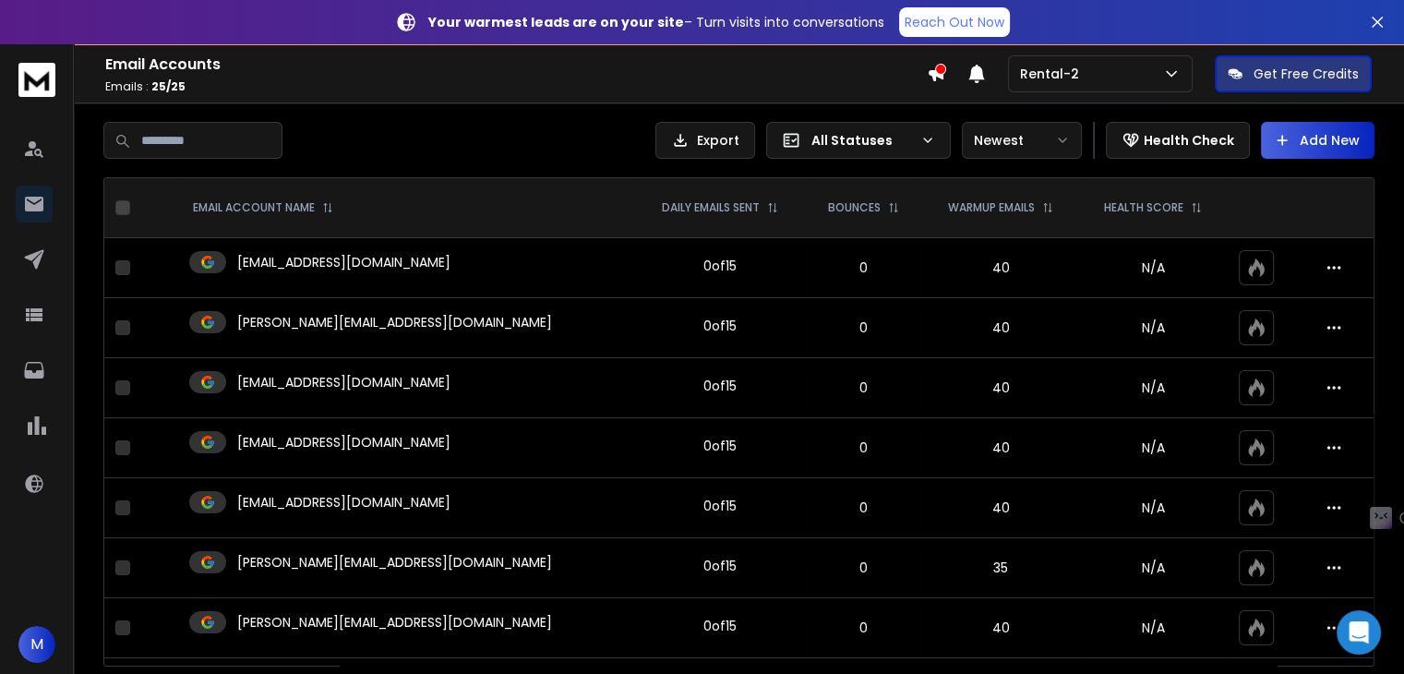
click at [832, 139] on p "All Statuses" at bounding box center [862, 140] width 102 height 18
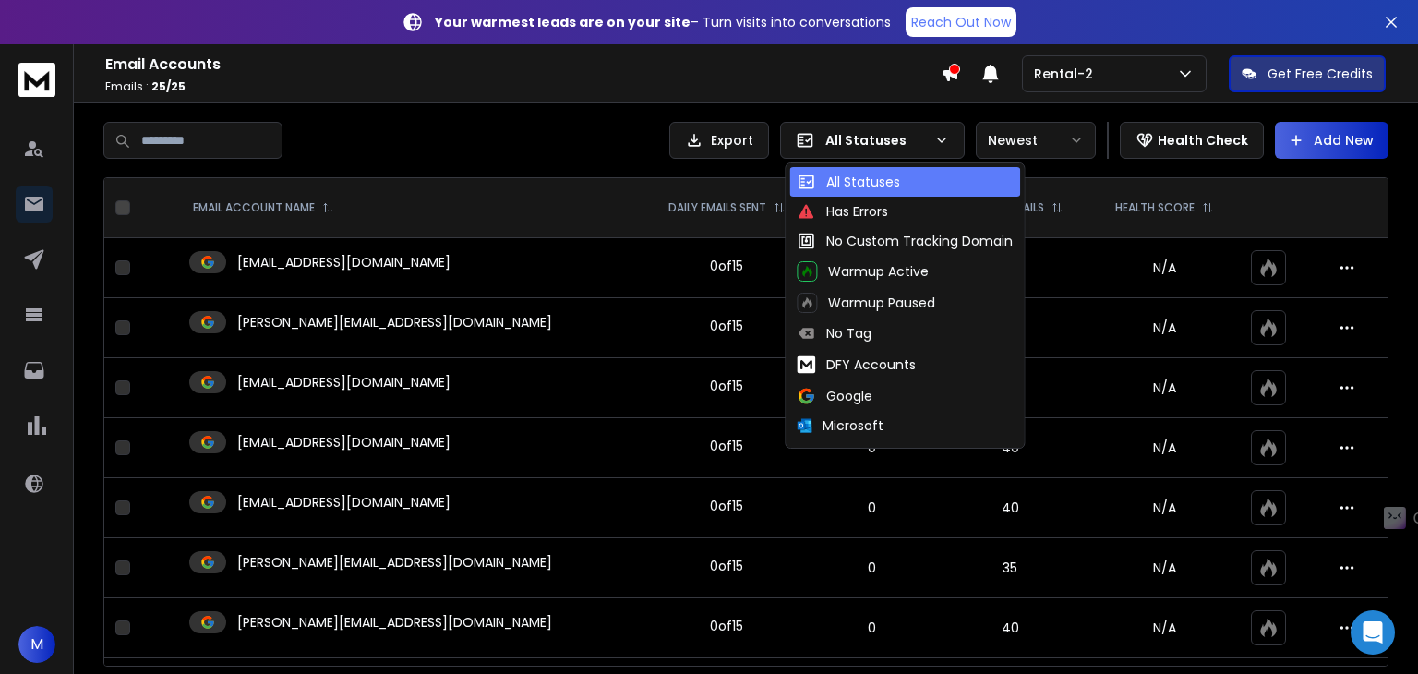
click at [833, 151] on div "All Statuses" at bounding box center [872, 140] width 185 height 37
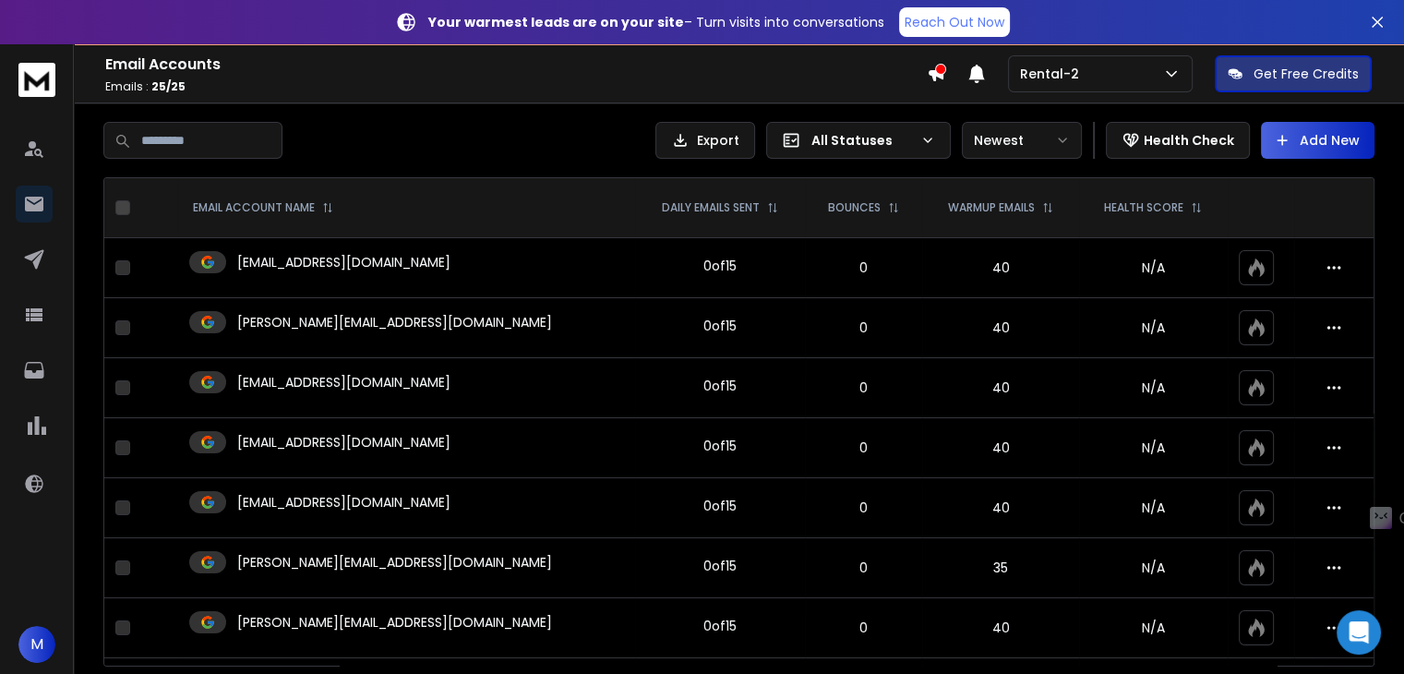
click at [1046, 142] on button "Newest" at bounding box center [1022, 140] width 120 height 37
click at [1174, 131] on p "Health Check" at bounding box center [1189, 140] width 90 height 18
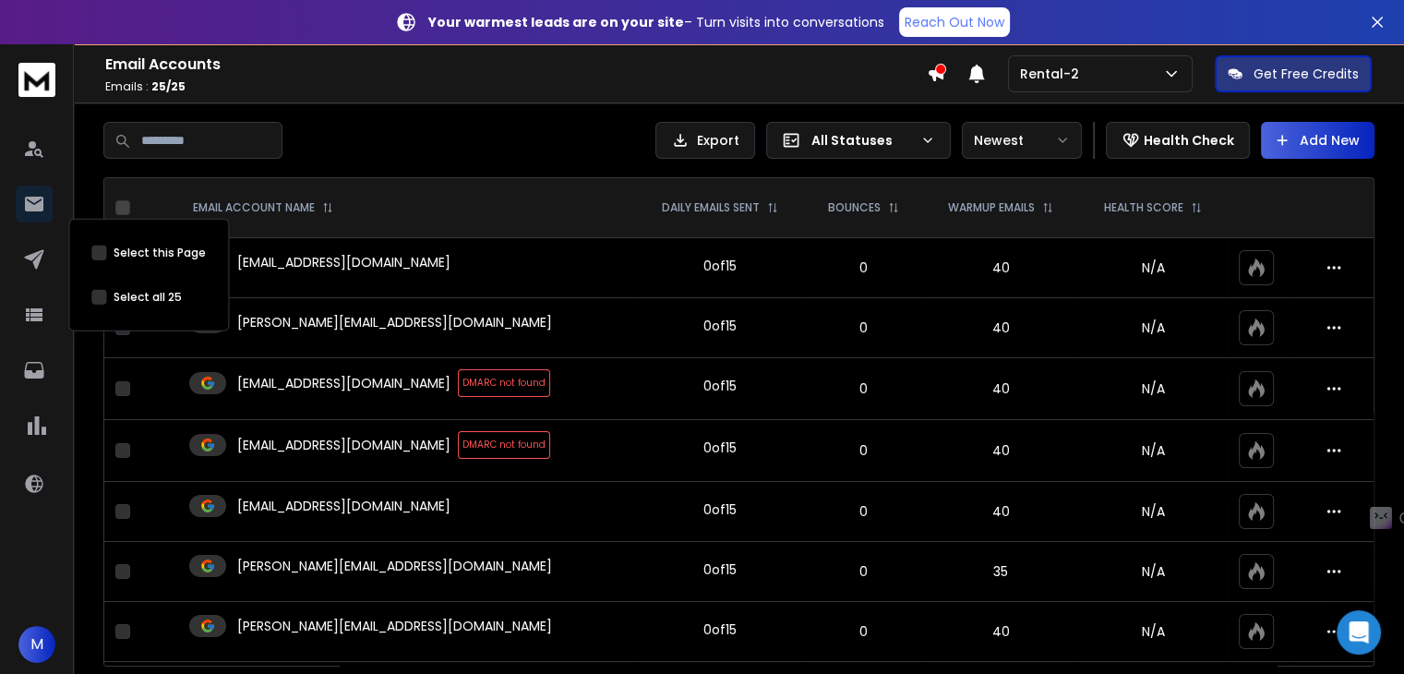
click at [119, 202] on button "Select this Page" at bounding box center [122, 207] width 15 height 15
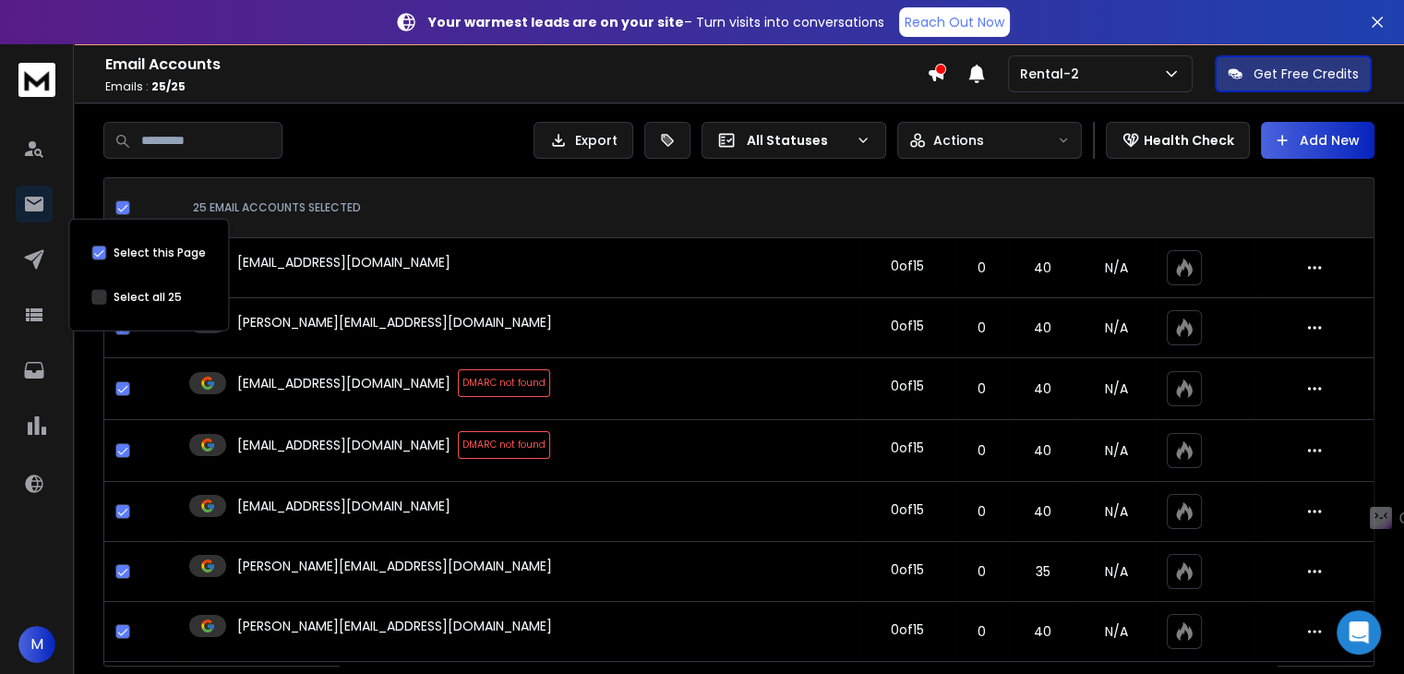
click at [119, 202] on button "Select this Page" at bounding box center [122, 207] width 15 height 15
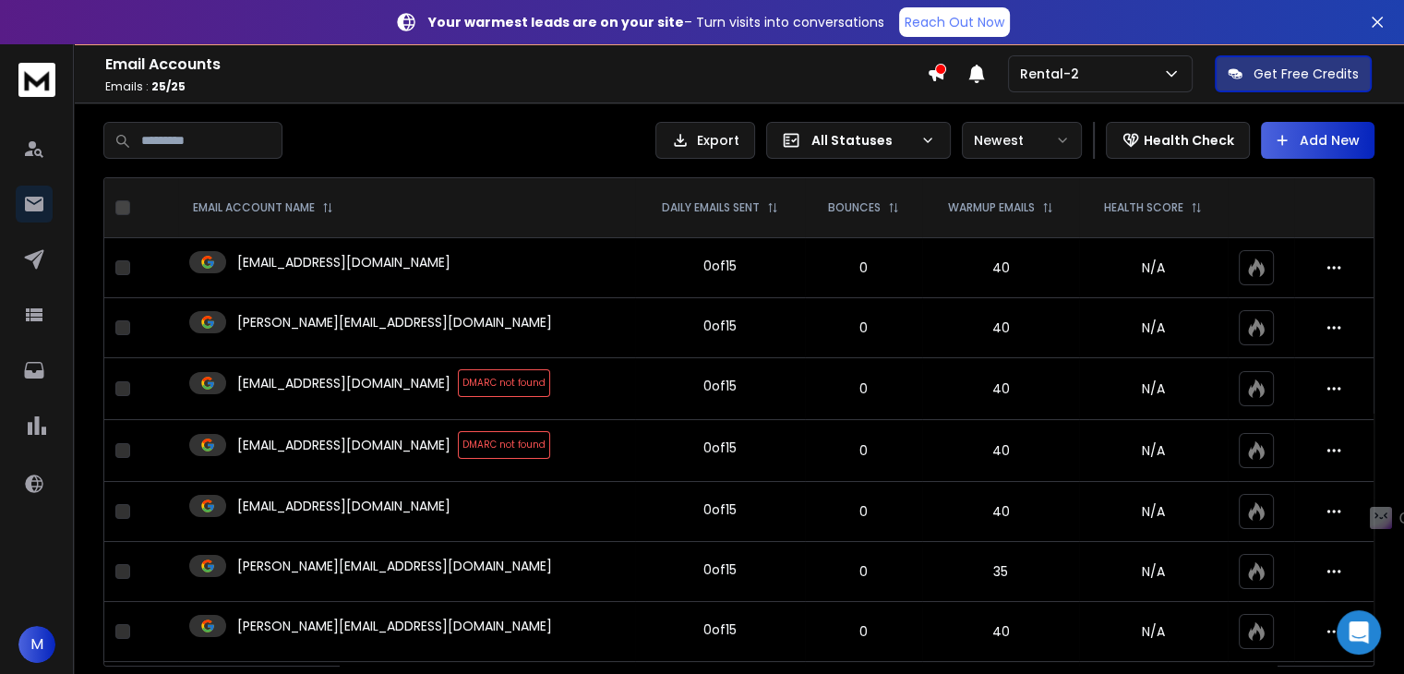
click at [336, 385] on p "[EMAIL_ADDRESS][DOMAIN_NAME]" at bounding box center [343, 383] width 213 height 18
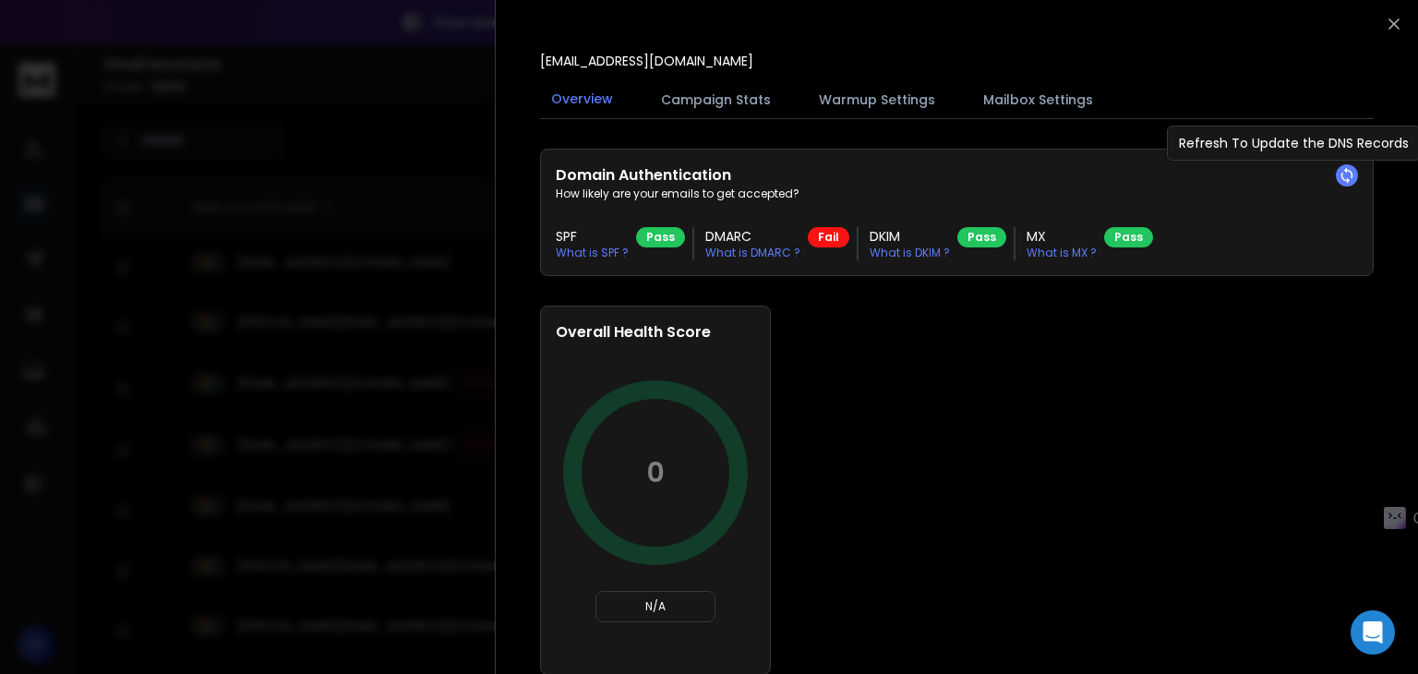
click at [1346, 171] on icon at bounding box center [1346, 175] width 18 height 18
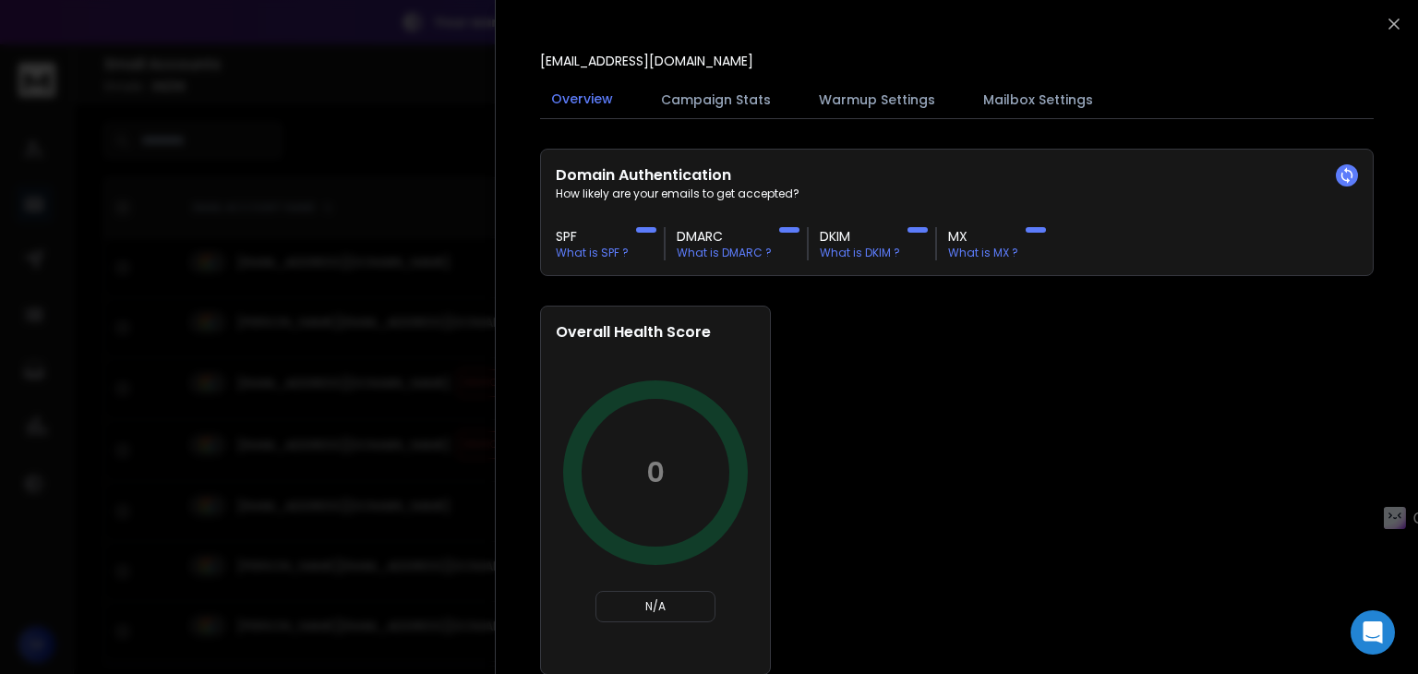
click at [338, 141] on div at bounding box center [709, 337] width 1418 height 674
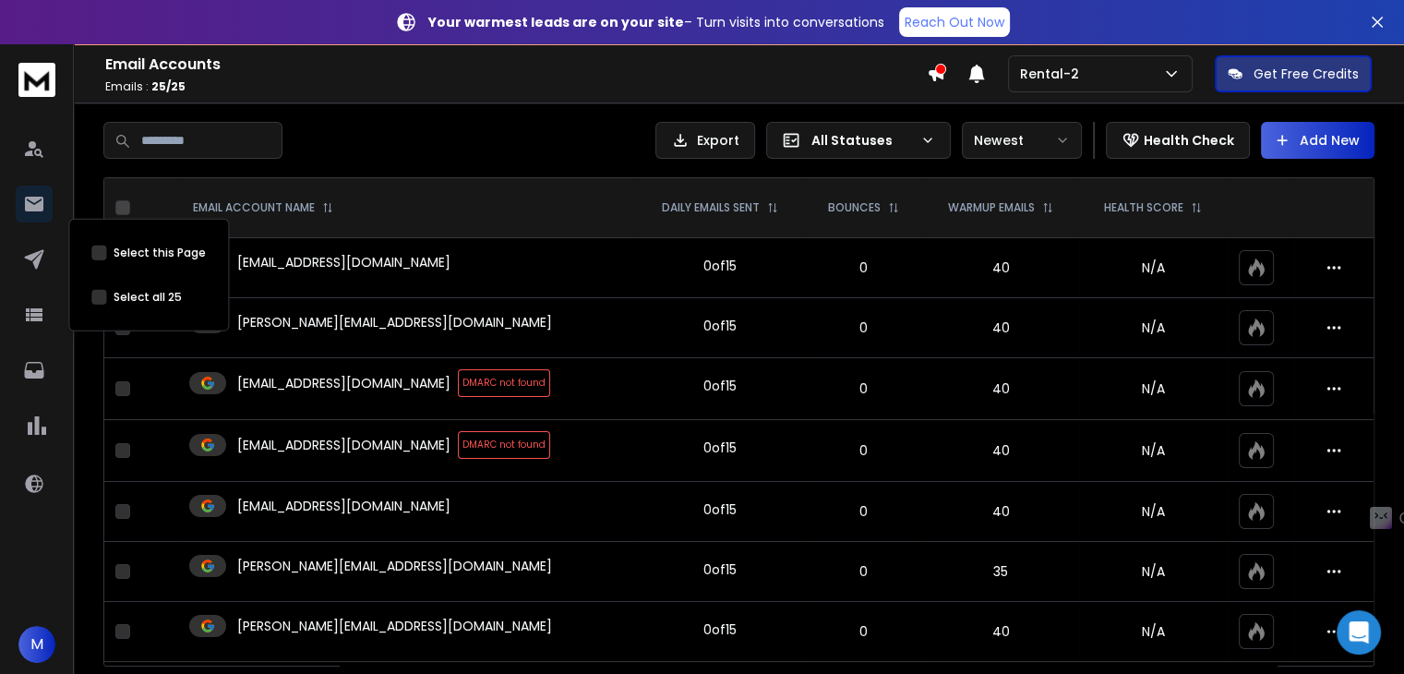
click at [126, 202] on button "Select this Page" at bounding box center [122, 207] width 15 height 15
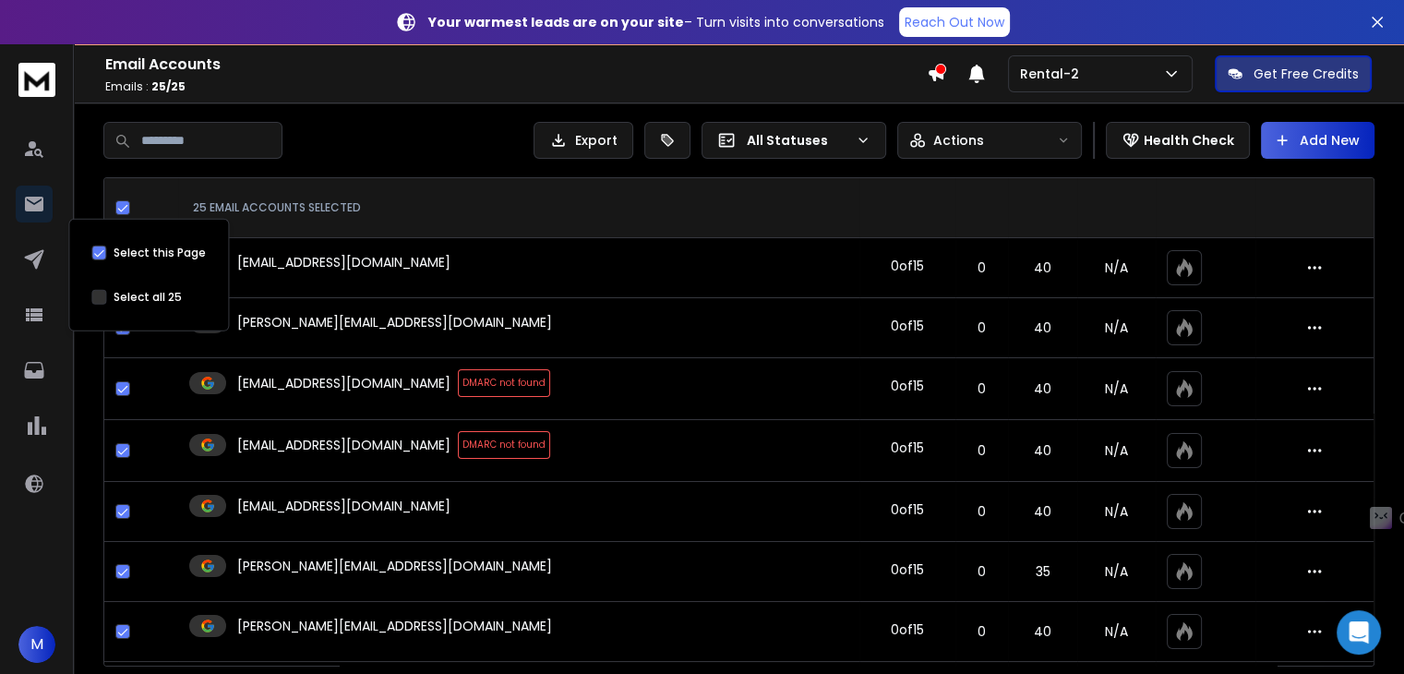
click at [100, 298] on button "Select this Page" at bounding box center [98, 297] width 15 height 15
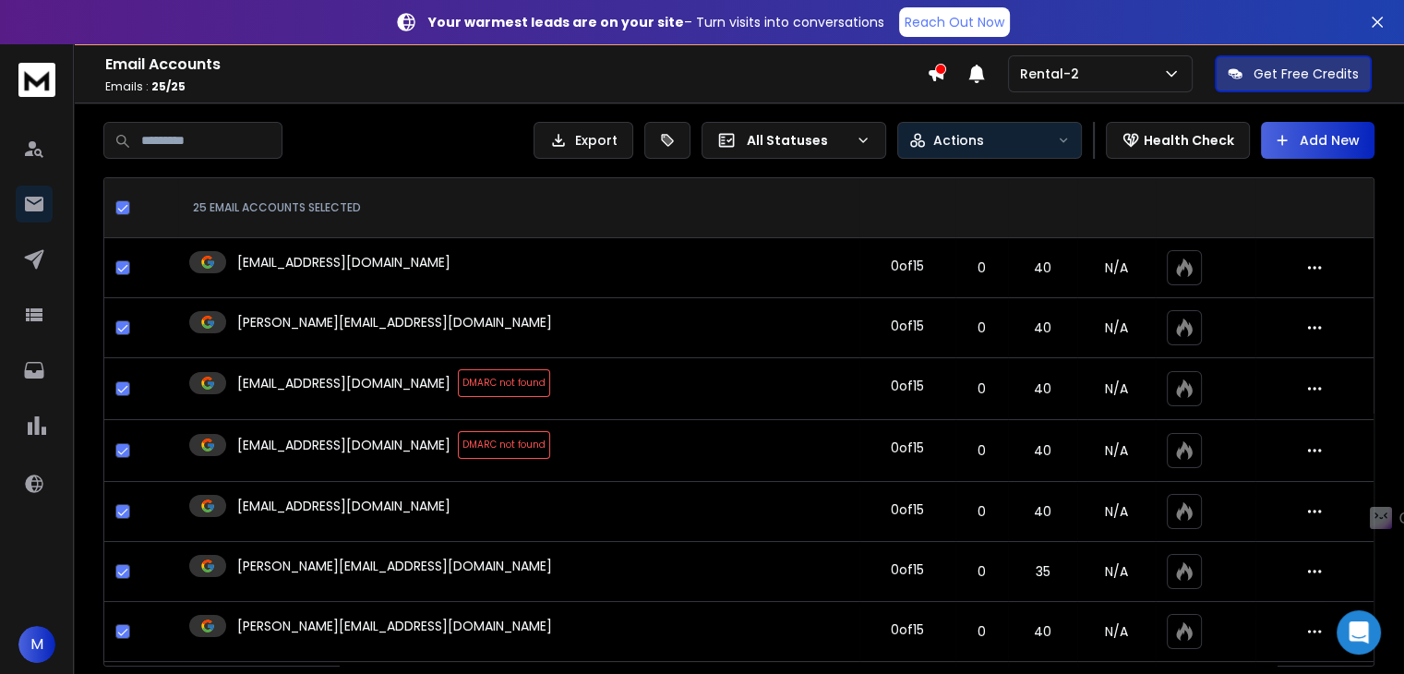
click at [961, 137] on p "Actions" at bounding box center [958, 140] width 51 height 18
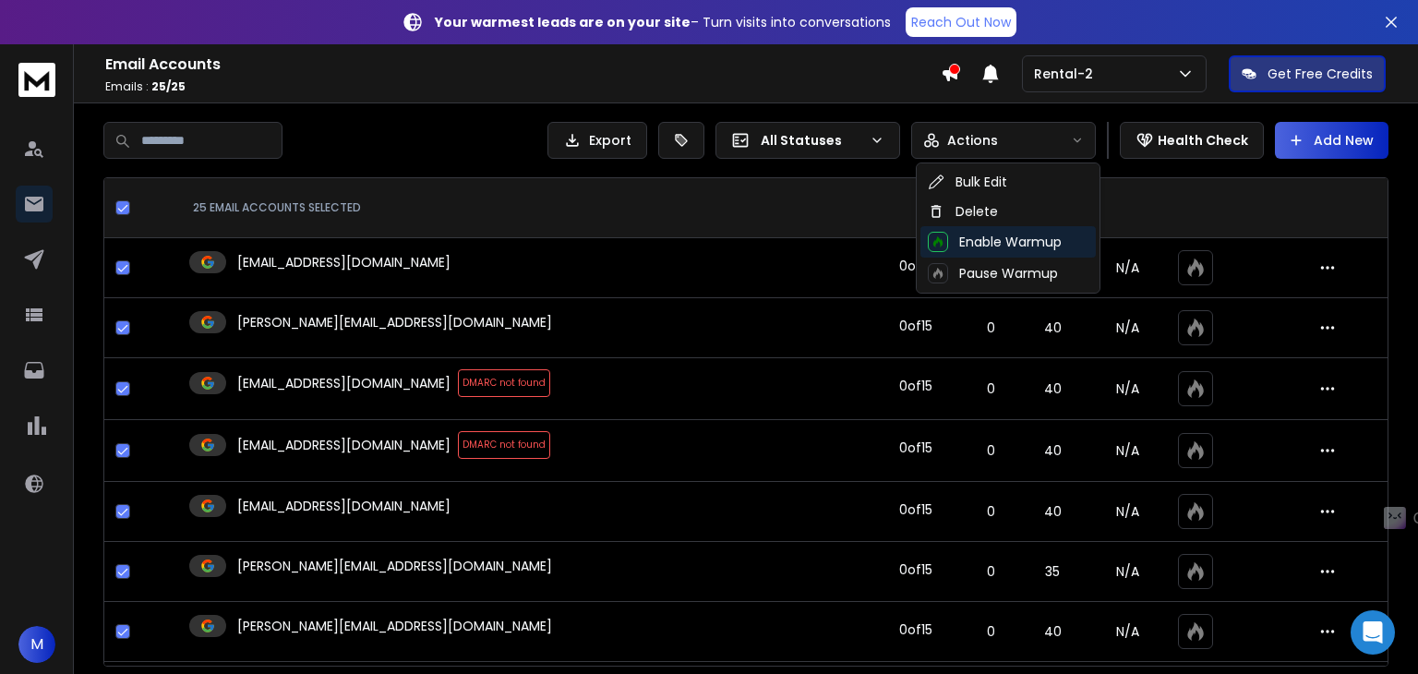
click at [985, 243] on div "Enable Warmup" at bounding box center [995, 242] width 134 height 20
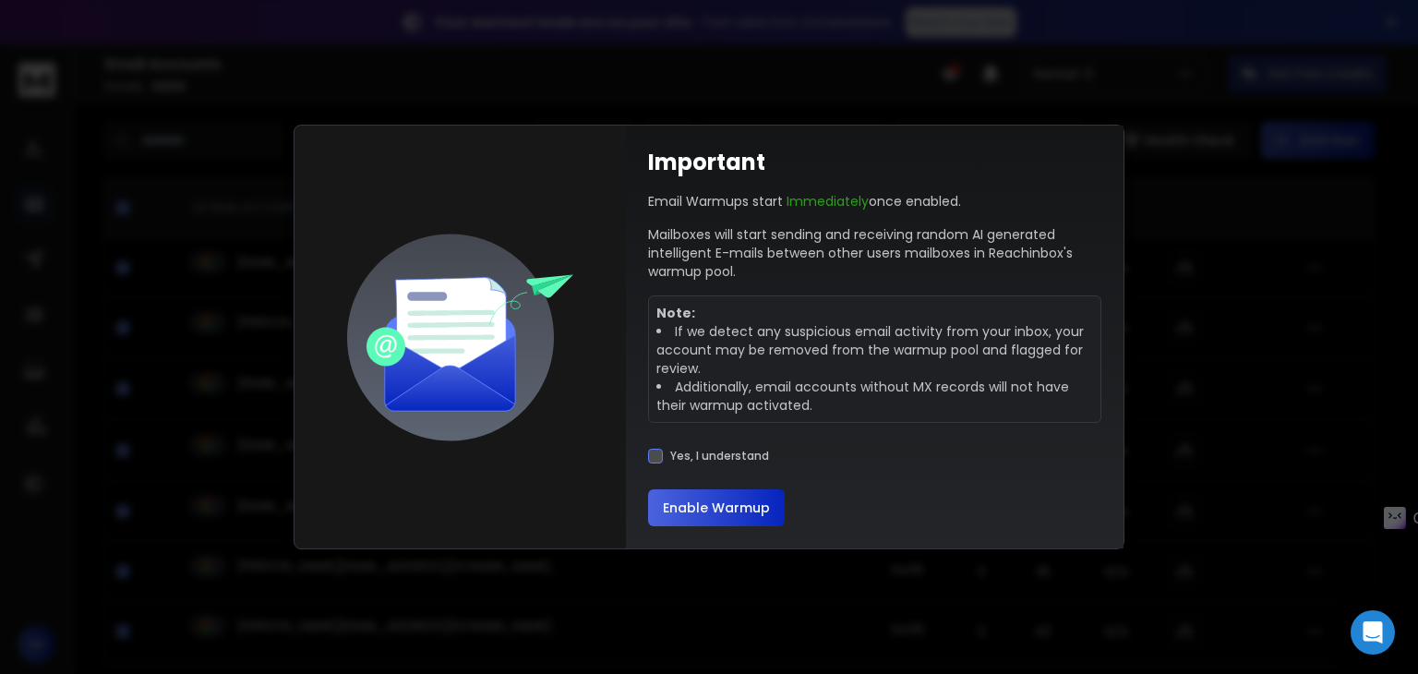
click at [653, 463] on div "Yes, I understand" at bounding box center [708, 455] width 121 height 37
click at [653, 455] on button "Yes, I understand" at bounding box center [655, 456] width 15 height 15
click at [689, 507] on button "Enable Warmup" at bounding box center [716, 507] width 137 height 37
click at [689, 504] on button "Enable Warmup" at bounding box center [716, 507] width 137 height 37
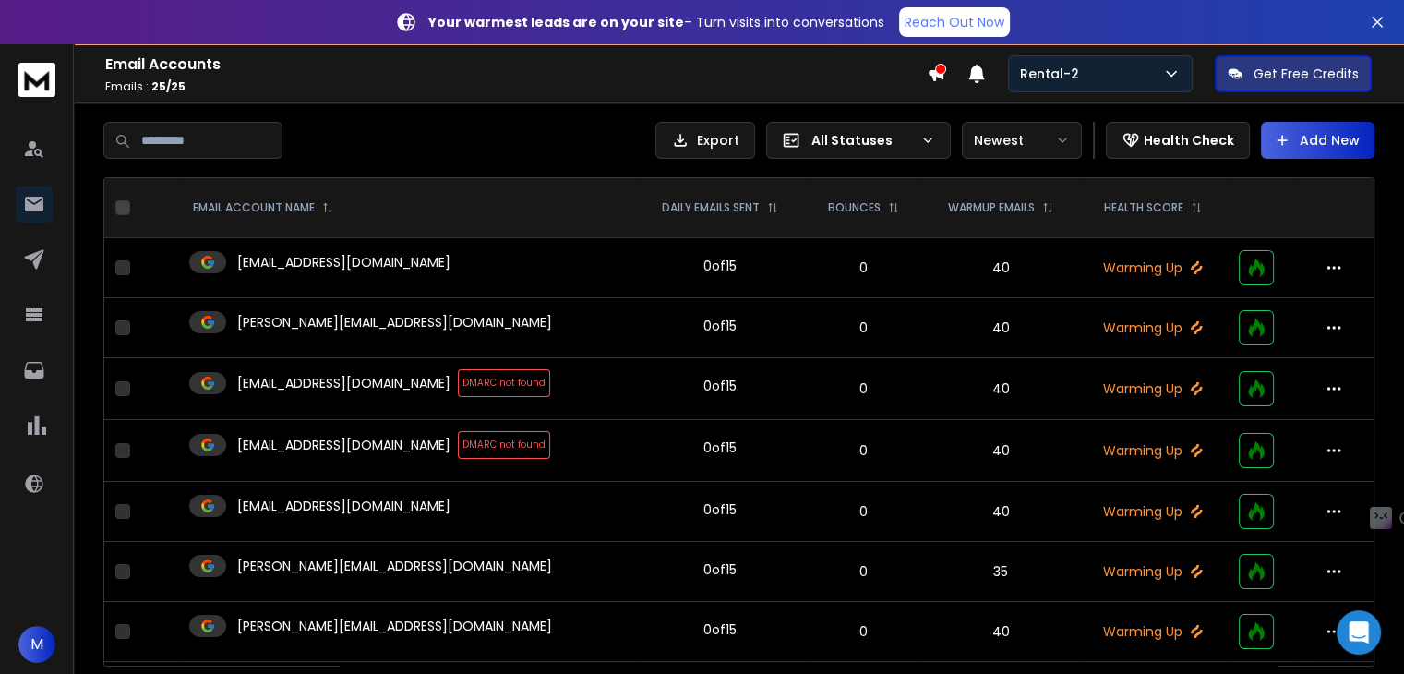
click at [1103, 75] on div "Rental-2" at bounding box center [1100, 74] width 161 height 18
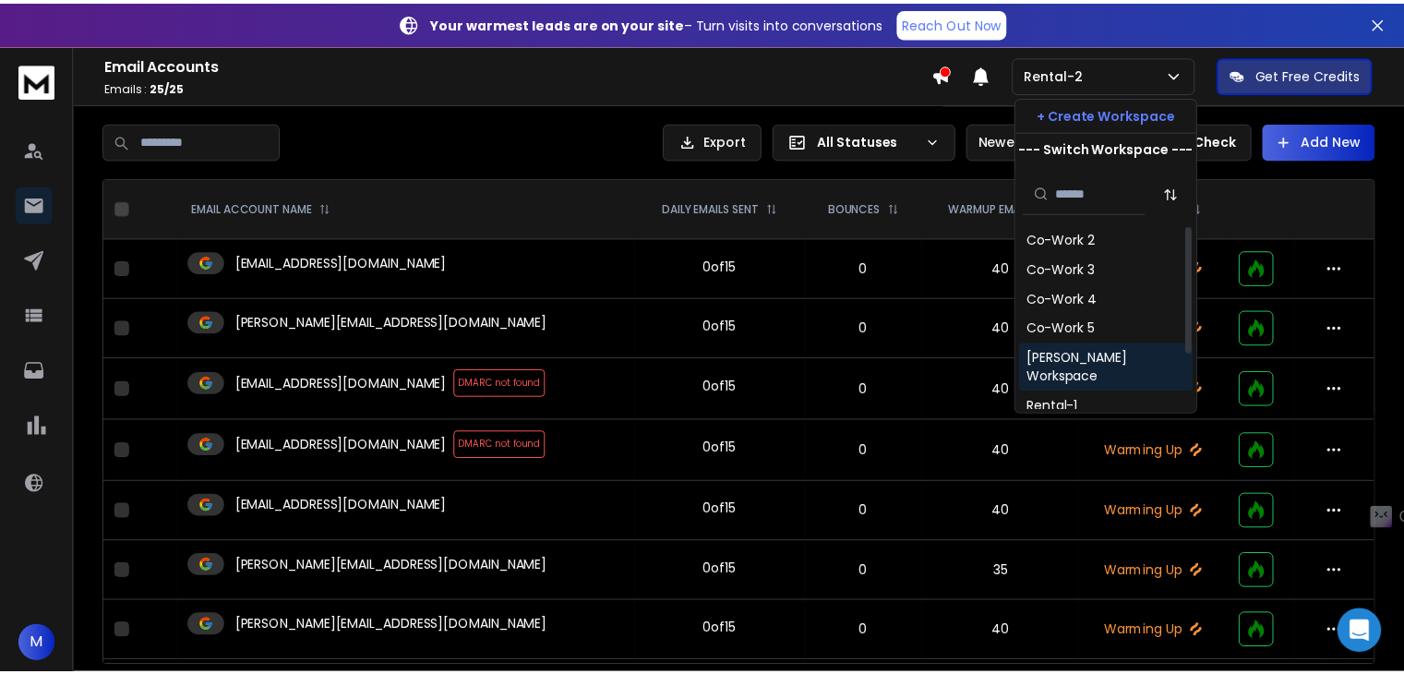
scroll to position [81, 0]
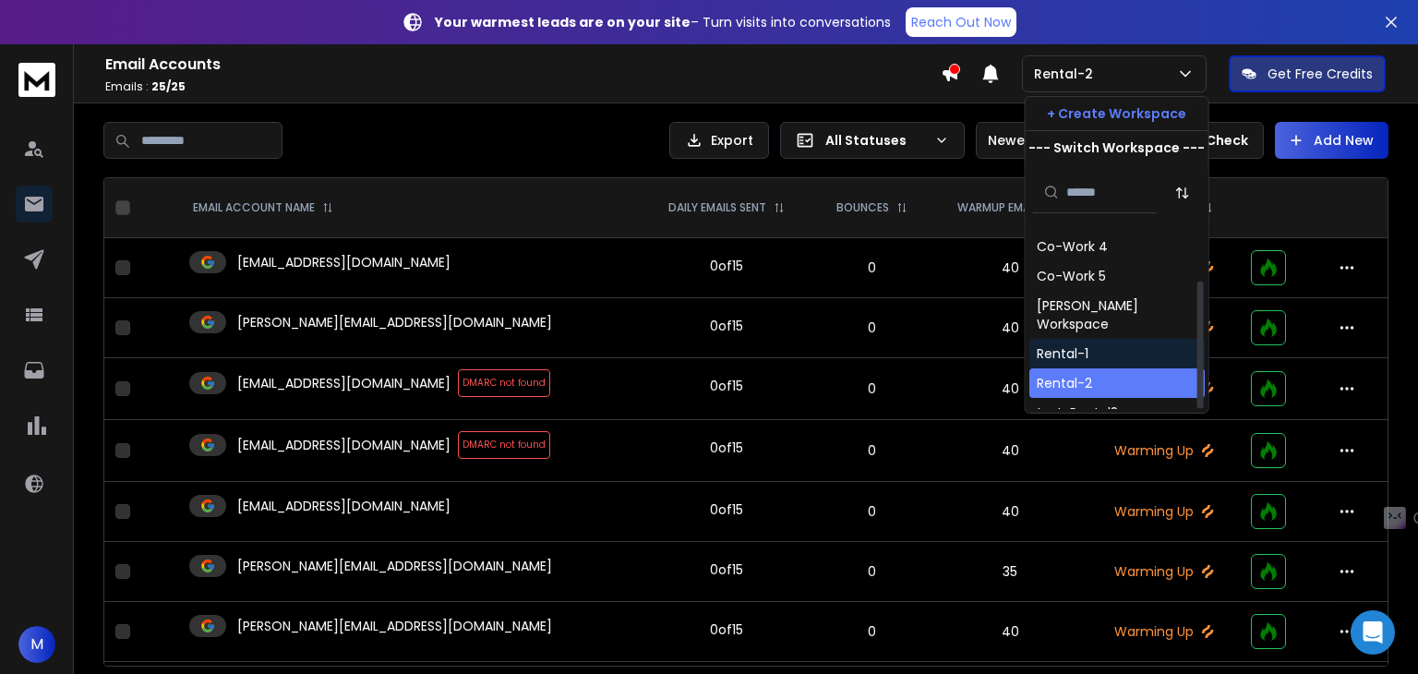
click at [1097, 339] on div "Rental-1" at bounding box center [1116, 354] width 175 height 30
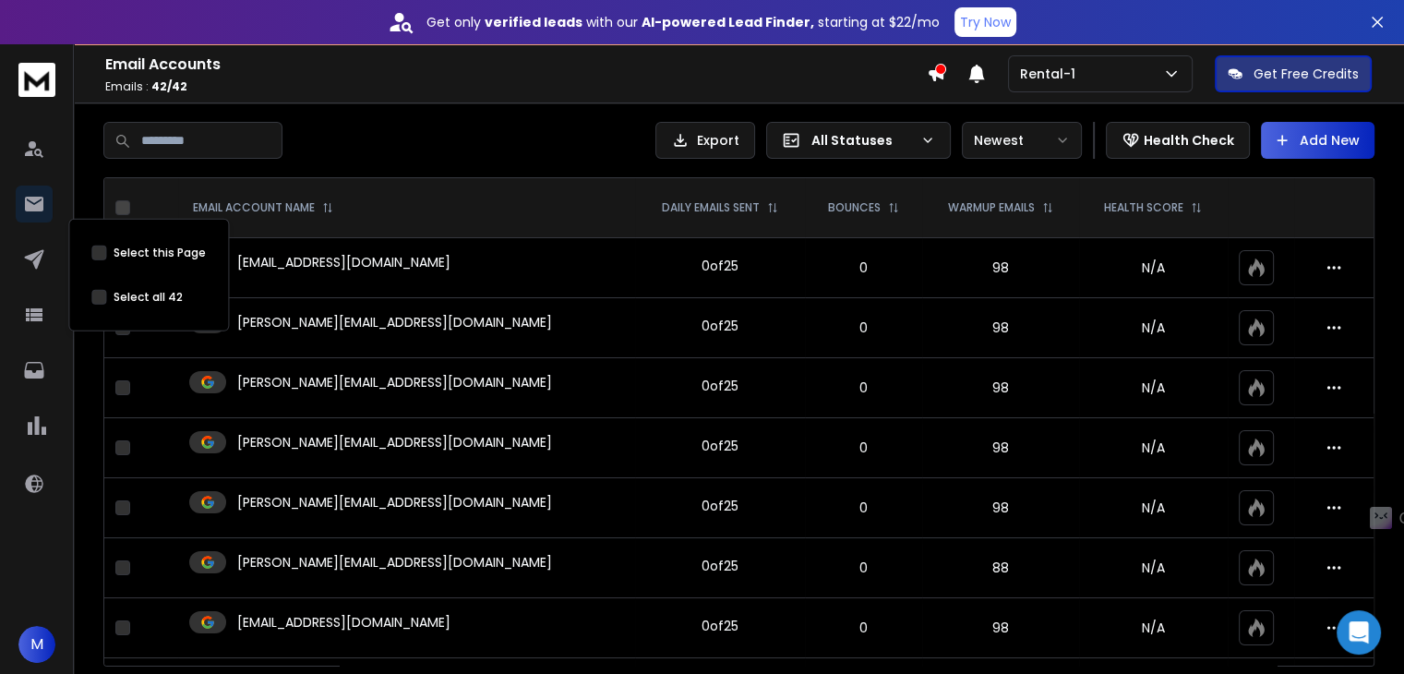
click at [98, 299] on button "Select this Page" at bounding box center [98, 297] width 15 height 15
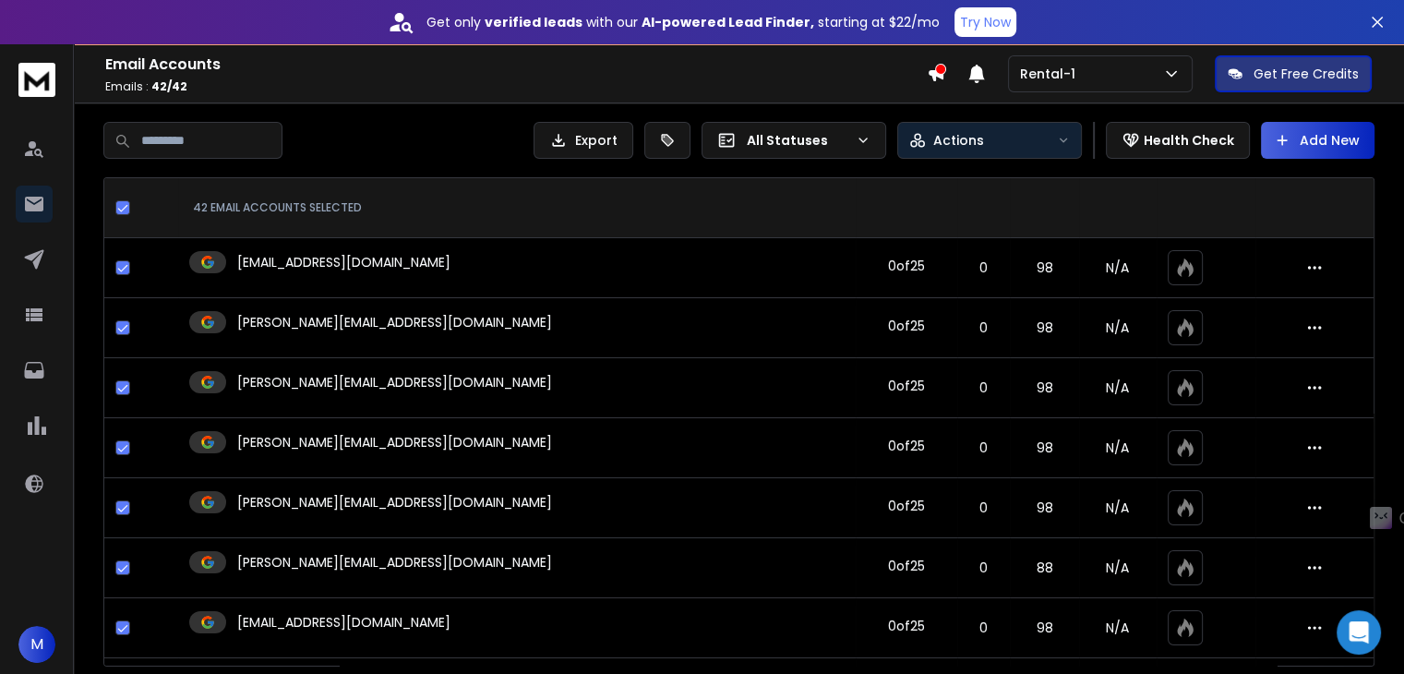
click at [1026, 140] on div "Actions" at bounding box center [979, 140] width 140 height 18
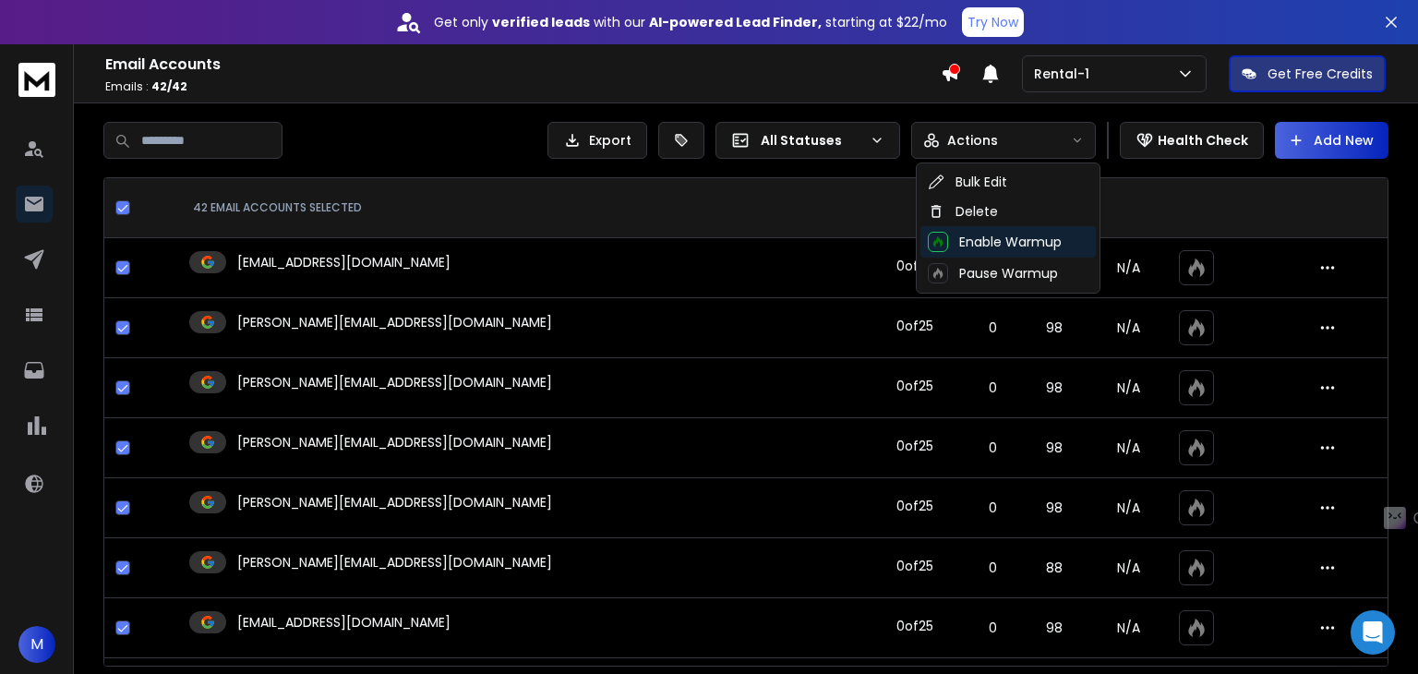
click at [999, 237] on div "Enable Warmup" at bounding box center [995, 242] width 134 height 20
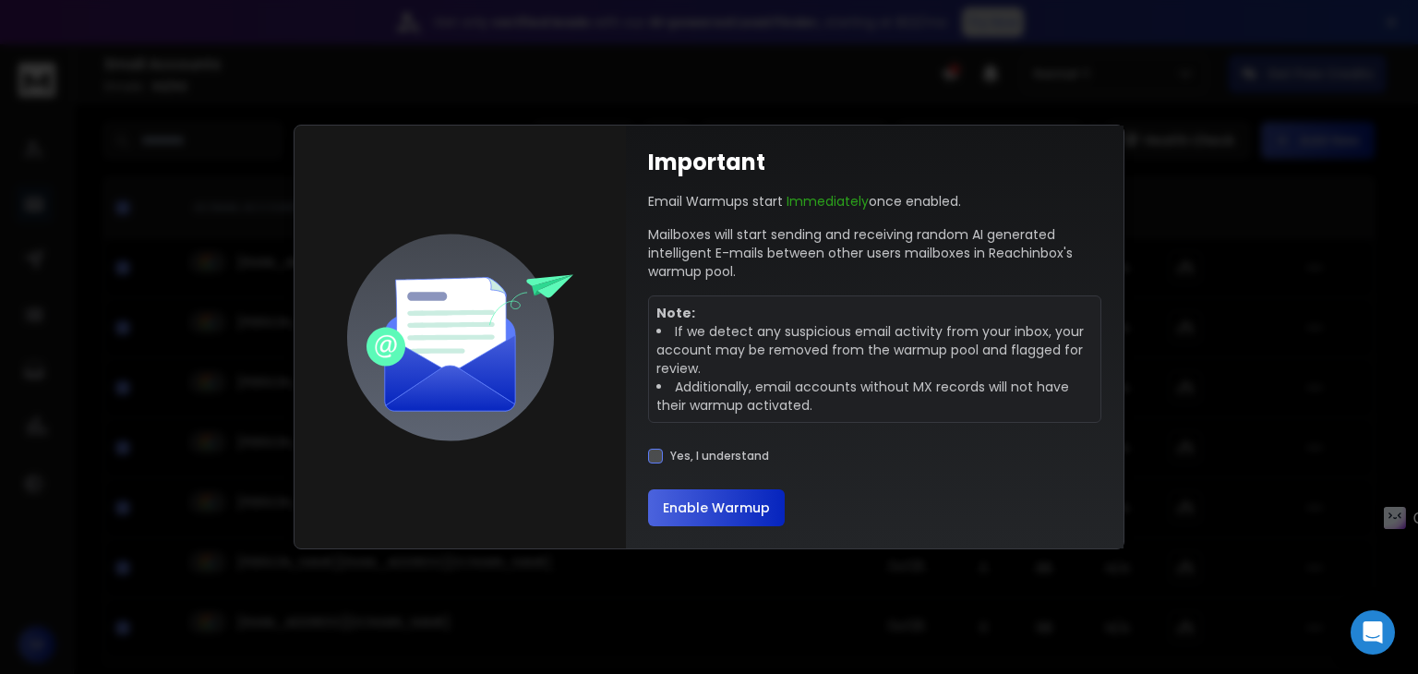
click at [648, 451] on button "Yes, I understand" at bounding box center [655, 456] width 15 height 15
click at [677, 518] on button "Enable Warmup" at bounding box center [716, 507] width 137 height 37
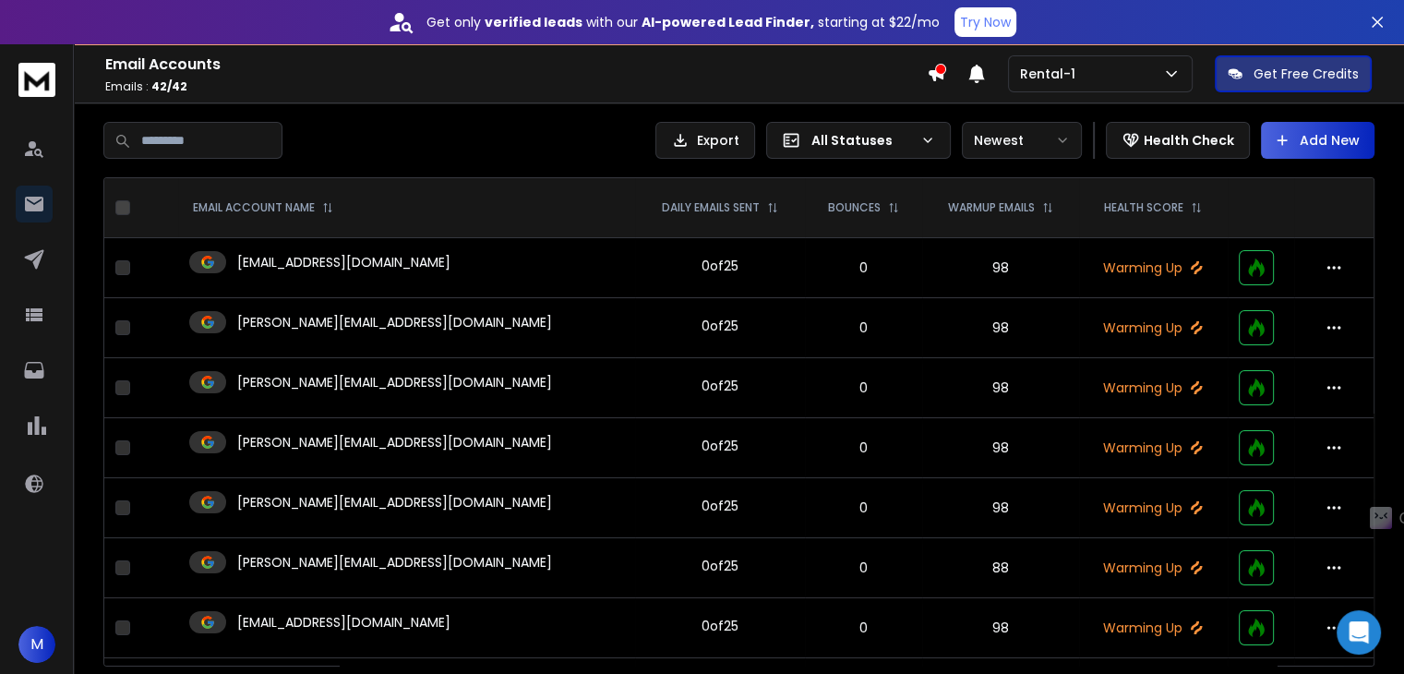
click at [844, 268] on td "0" at bounding box center [863, 268] width 117 height 60
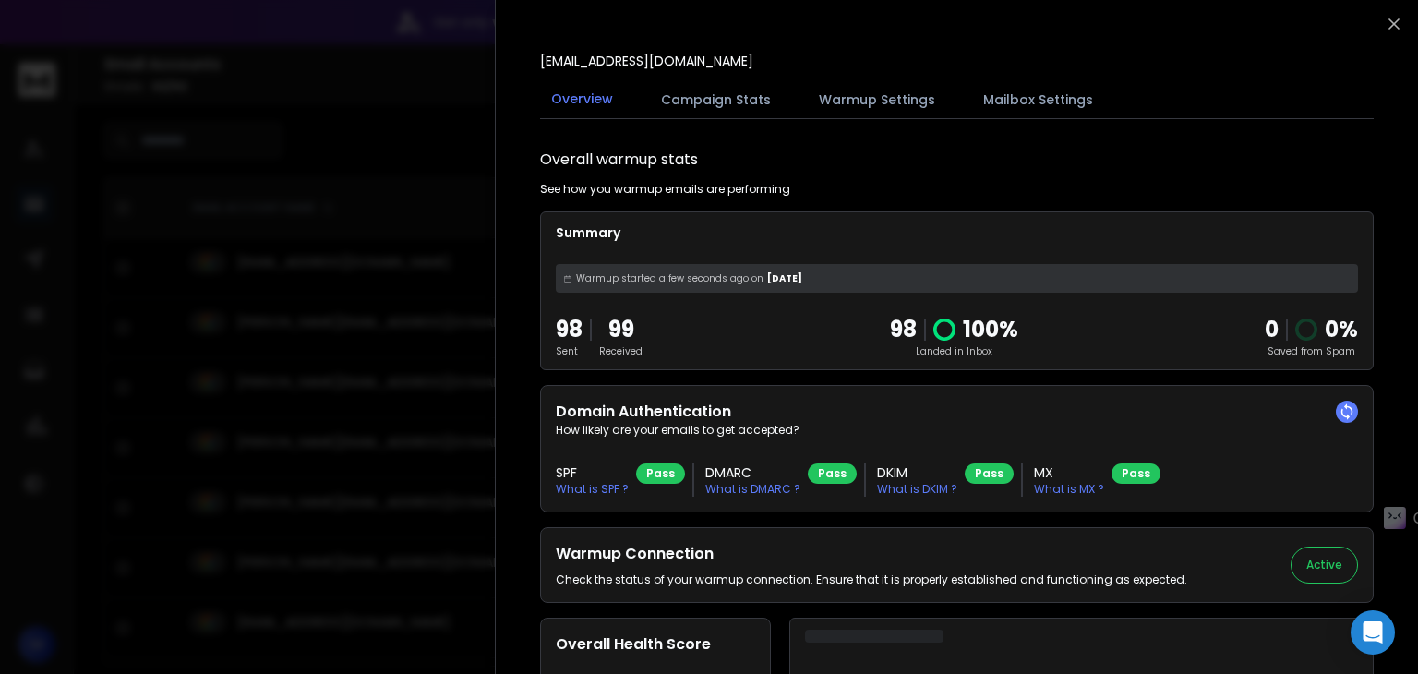
click at [908, 92] on button "Warmup Settings" at bounding box center [877, 99] width 138 height 41
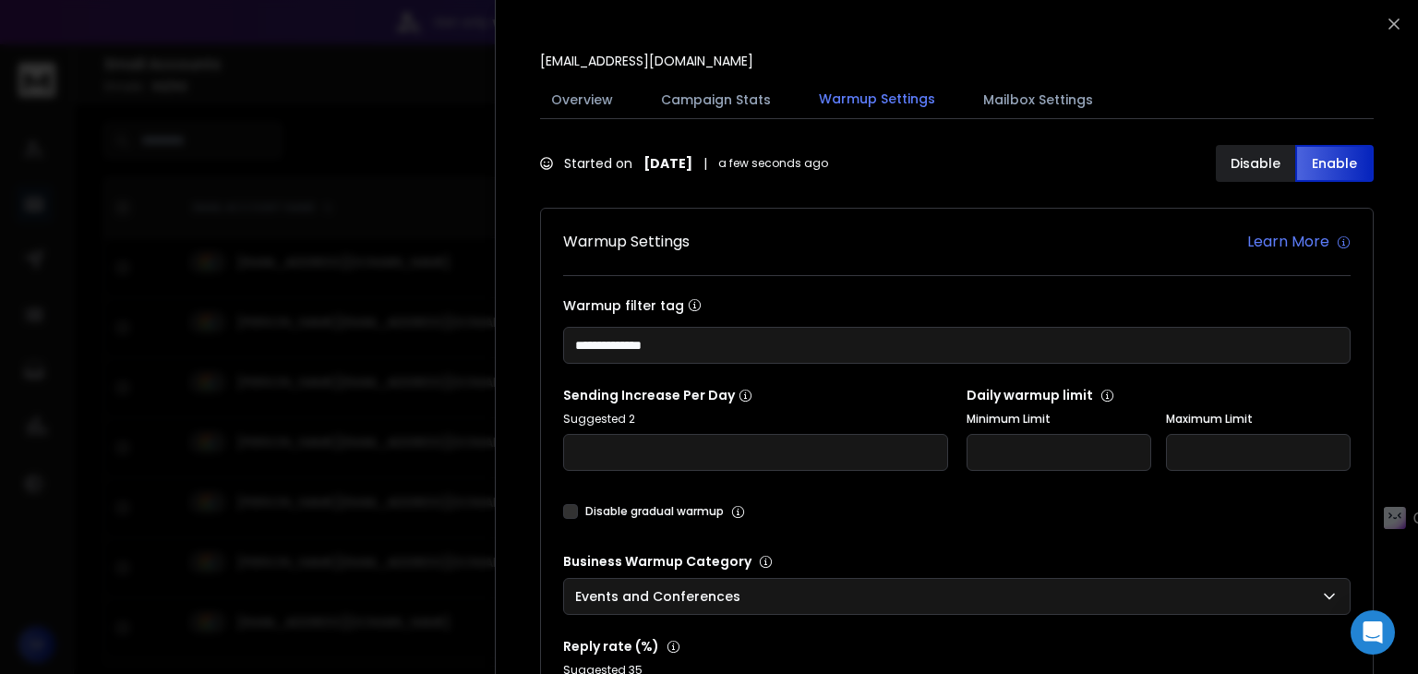
click at [1020, 78] on div "**********" at bounding box center [957, 572] width 878 height 1100
click at [1017, 86] on button "Mailbox Settings" at bounding box center [1038, 99] width 132 height 41
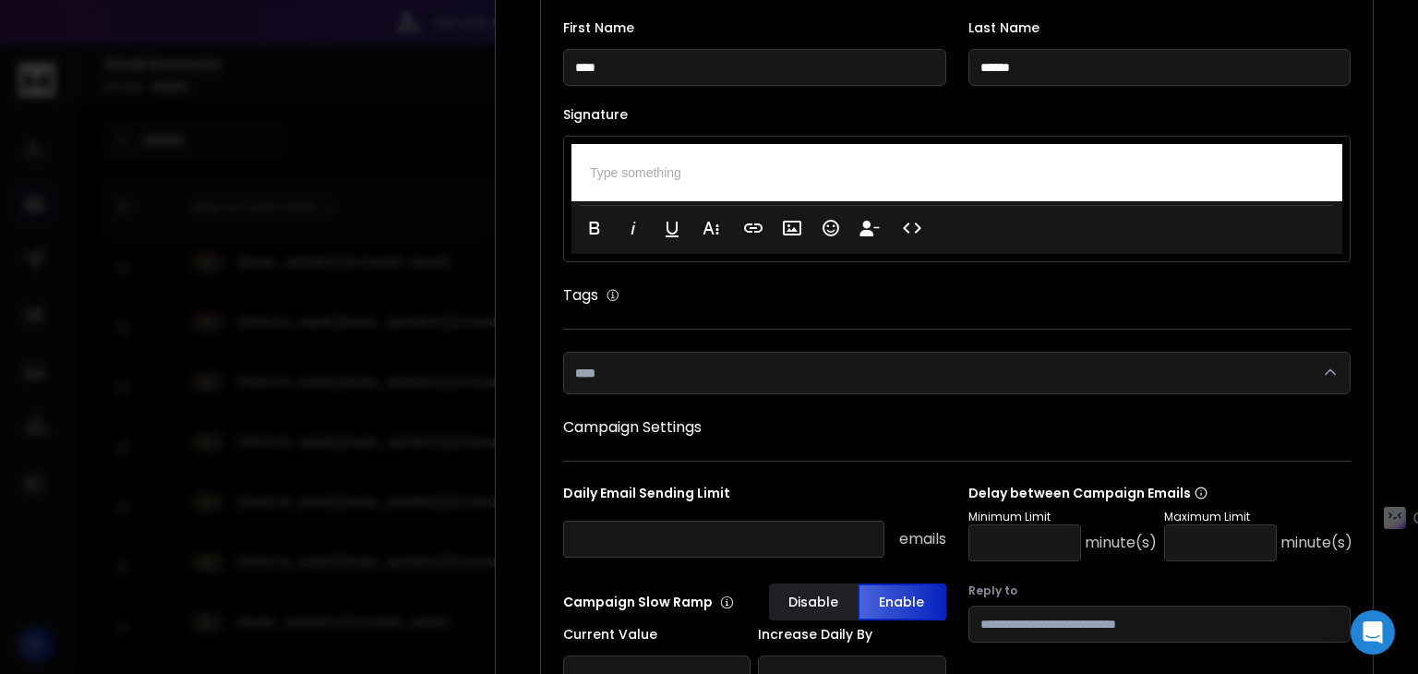
scroll to position [369, 0]
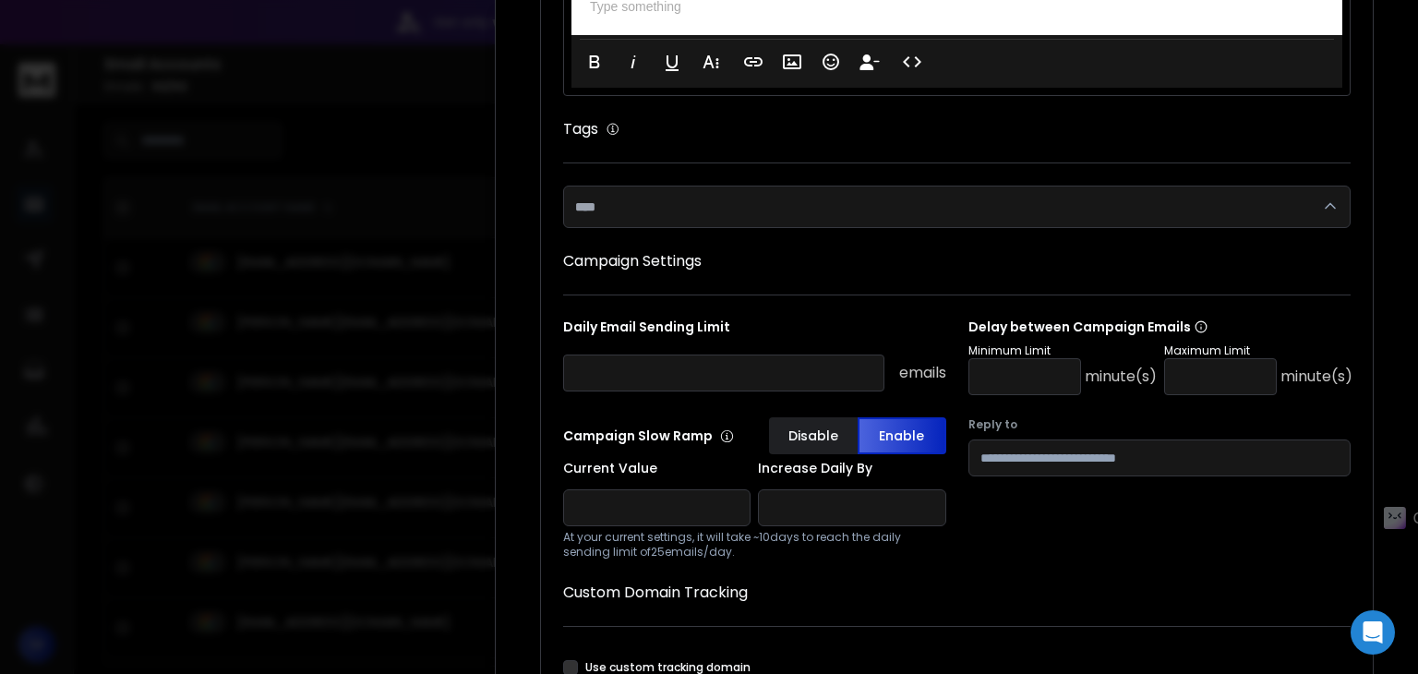
click at [389, 353] on div at bounding box center [709, 337] width 1418 height 674
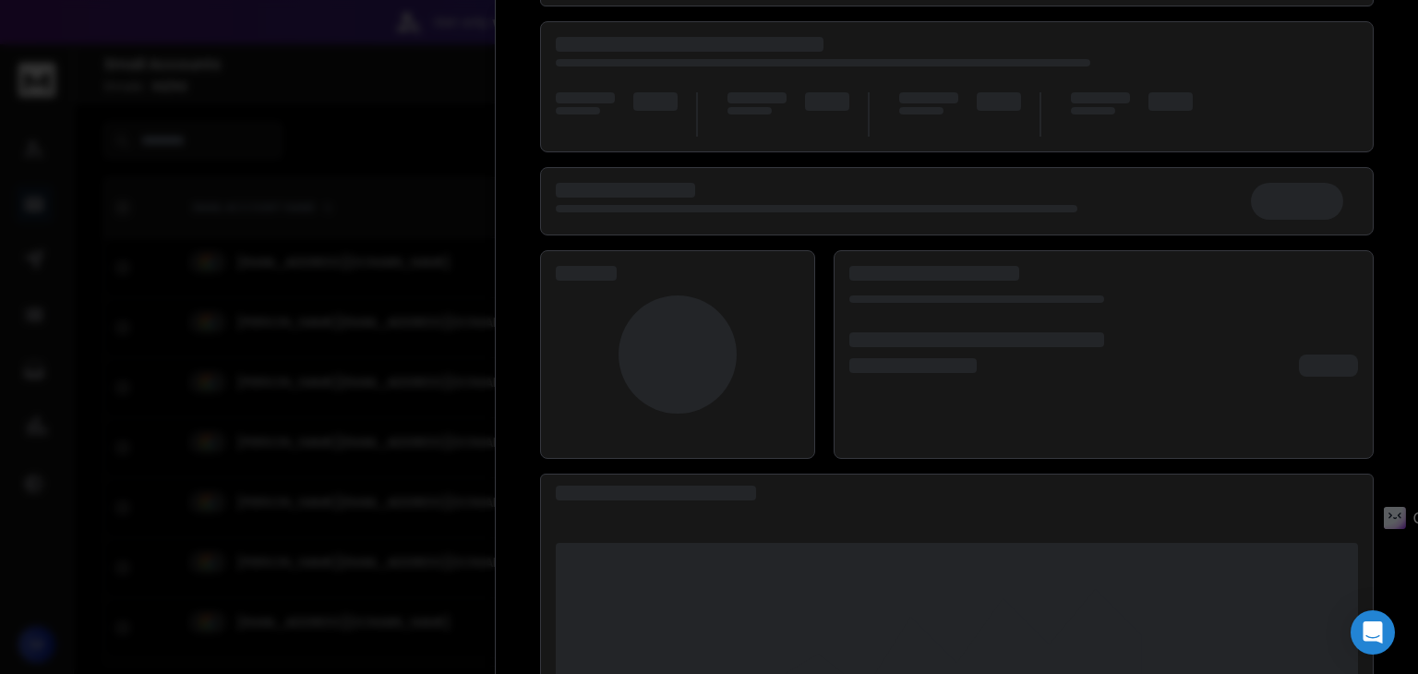
scroll to position [283, 0]
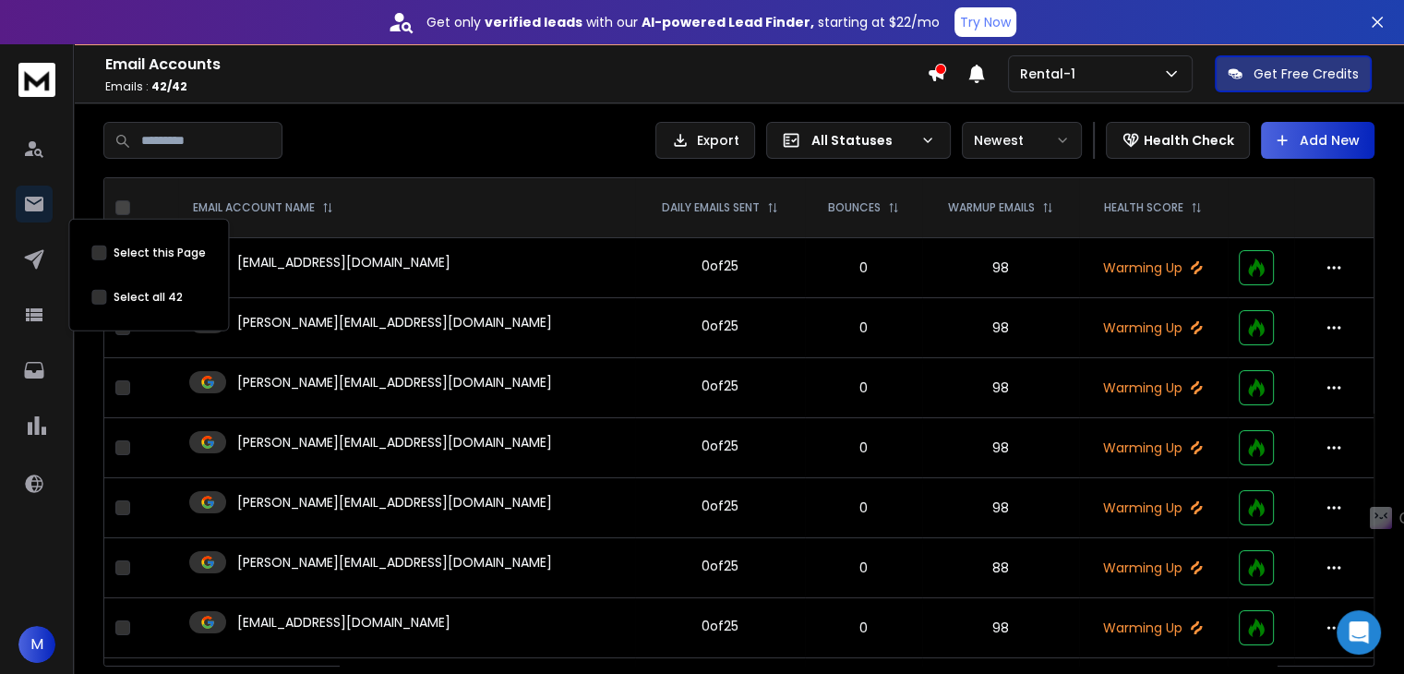
click at [93, 295] on button "Select this Page" at bounding box center [98, 297] width 15 height 15
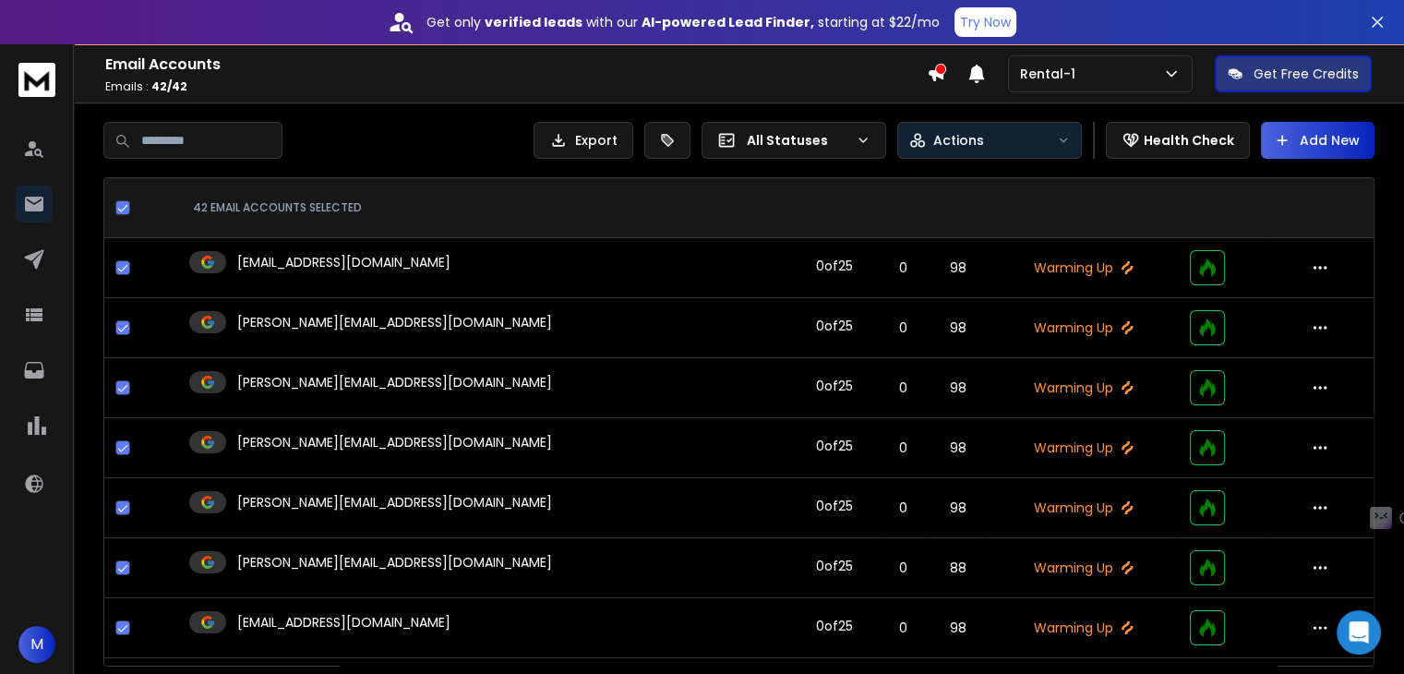
click at [976, 136] on p "Actions" at bounding box center [958, 140] width 51 height 18
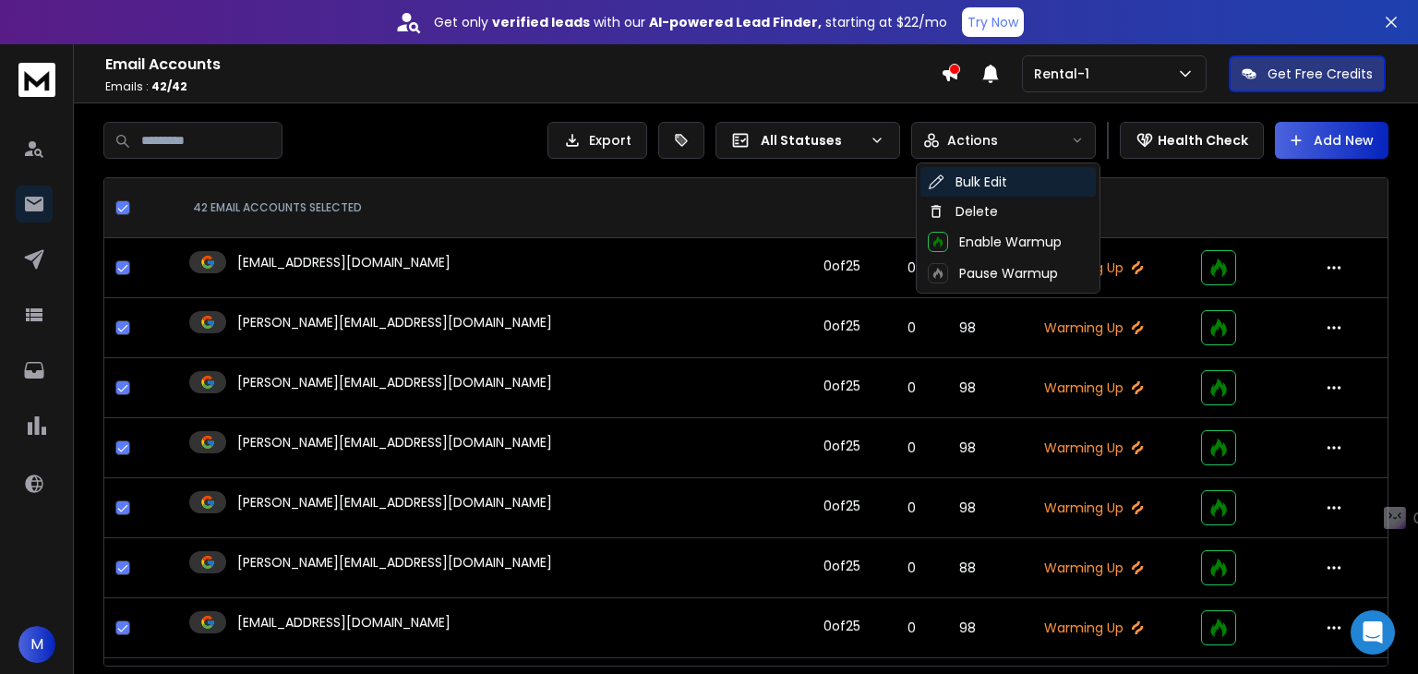
click at [989, 179] on div "Bulk Edit" at bounding box center [967, 182] width 79 height 18
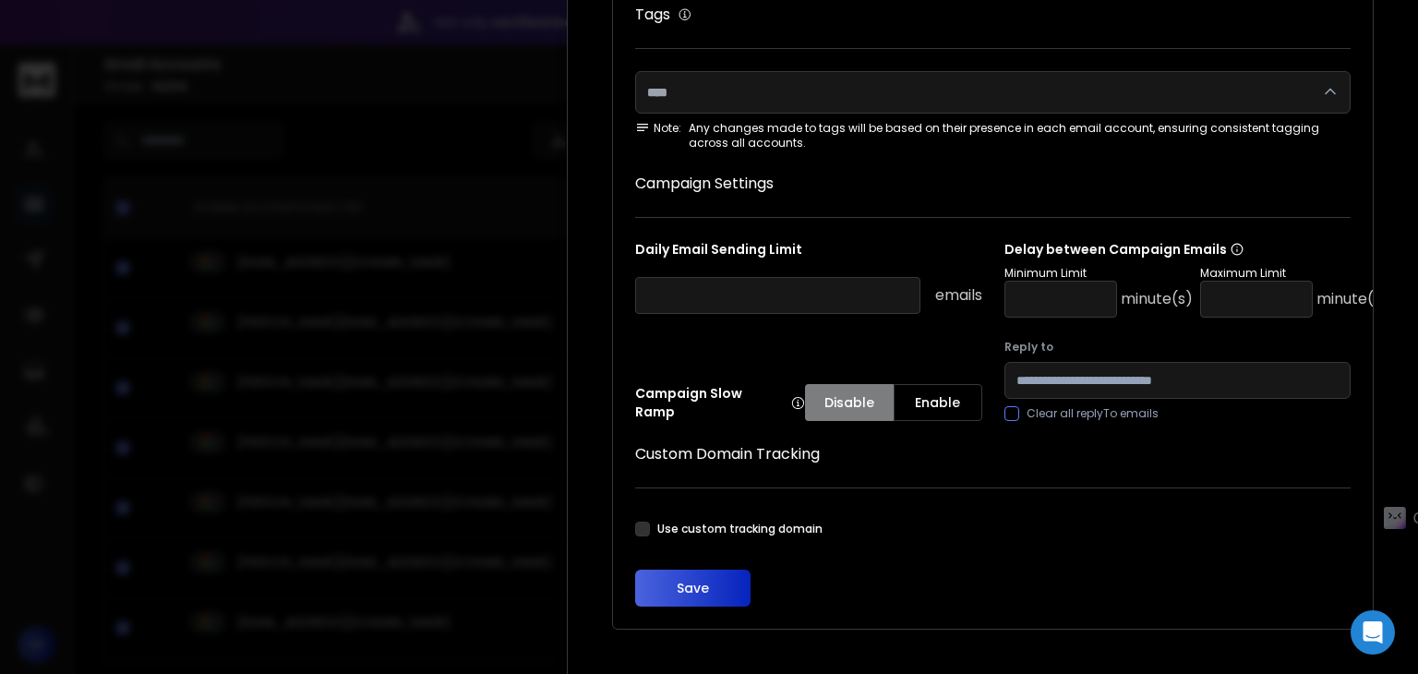
scroll to position [466, 0]
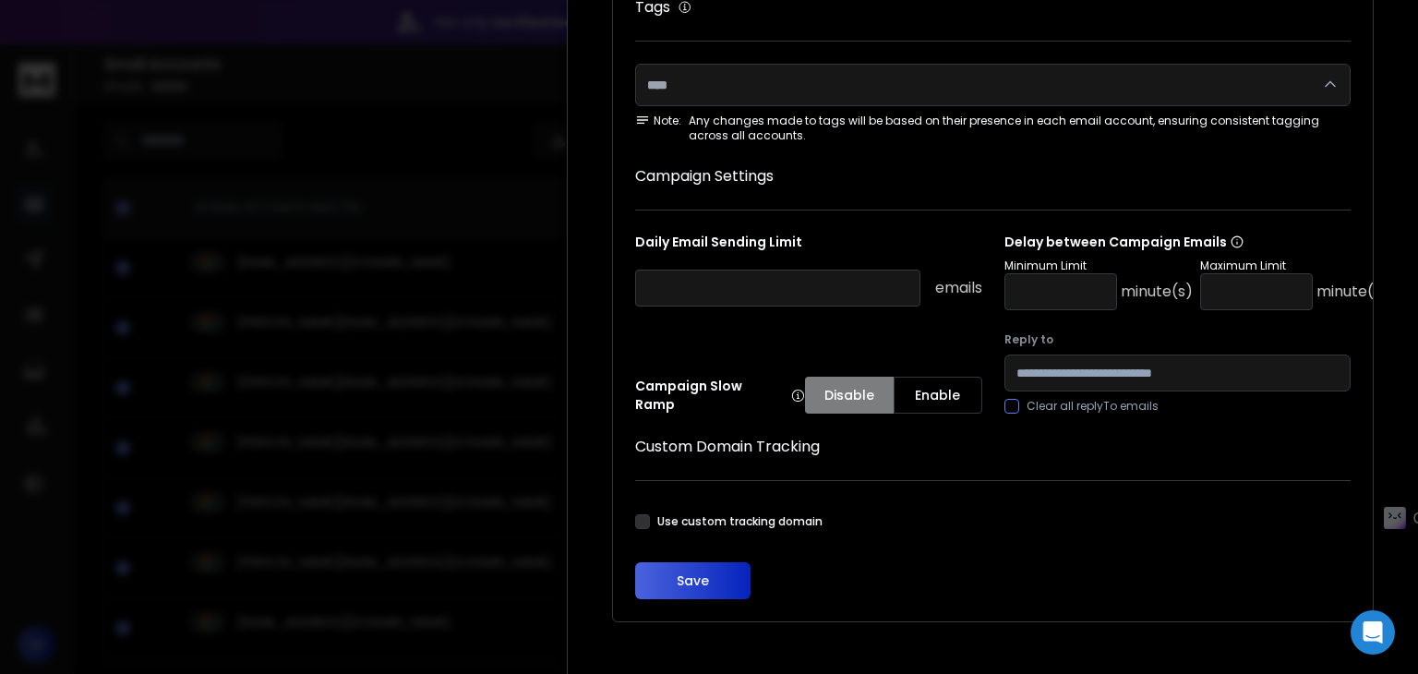
click at [772, 275] on input "number" at bounding box center [777, 288] width 284 height 37
type input "**"
click at [713, 563] on button "Save" at bounding box center [692, 580] width 115 height 37
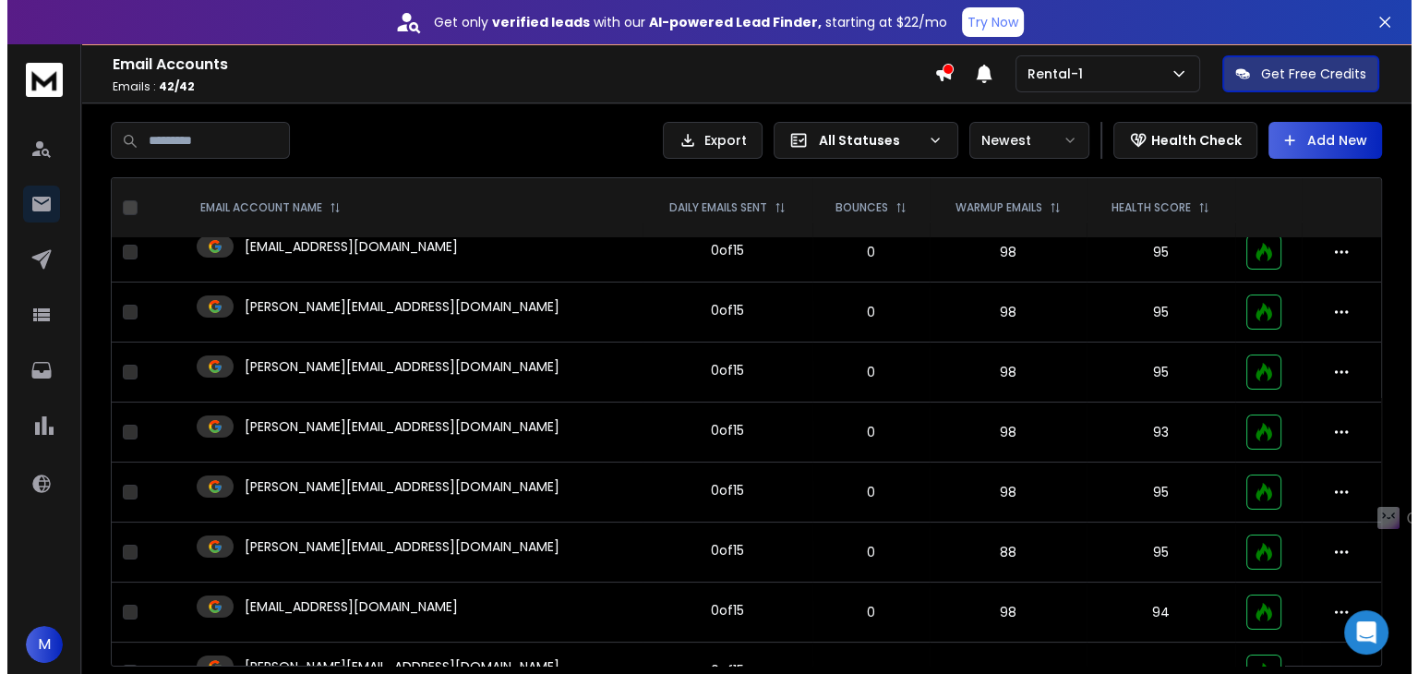
scroll to position [0, 0]
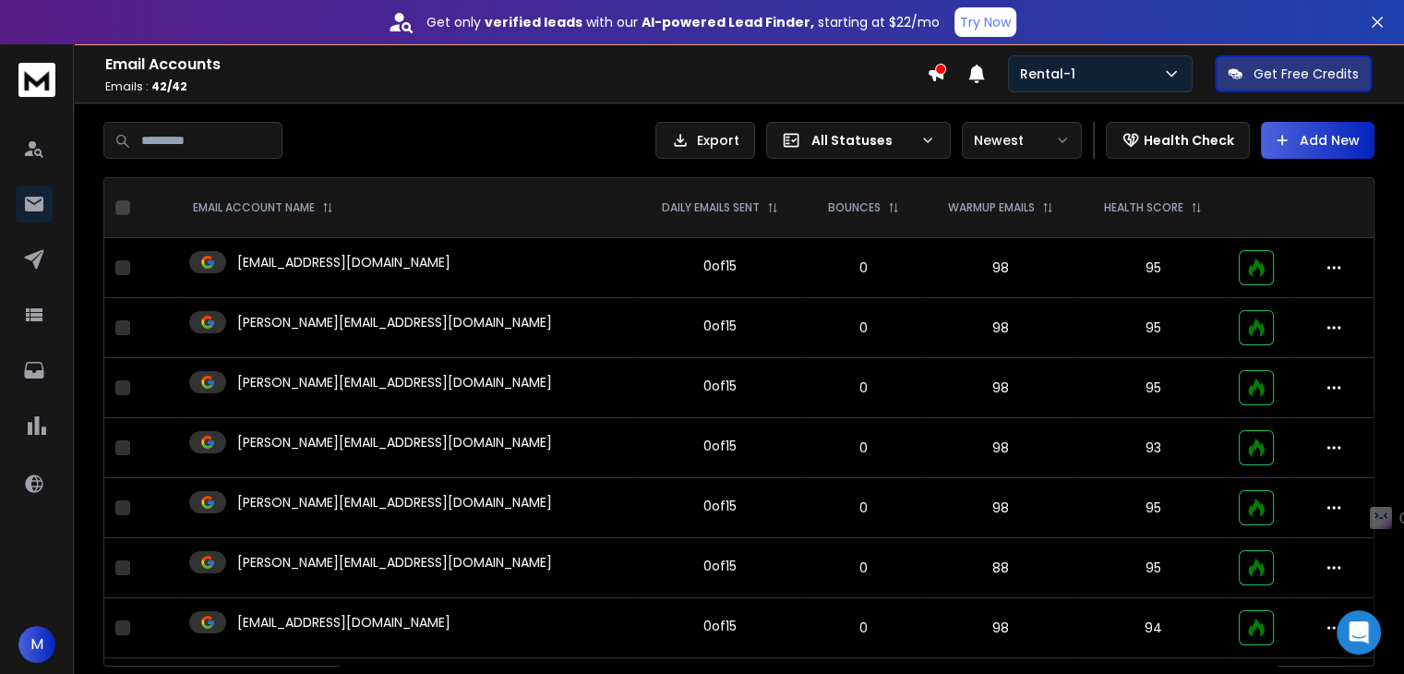
click at [1082, 79] on p "Rental-1" at bounding box center [1051, 74] width 63 height 18
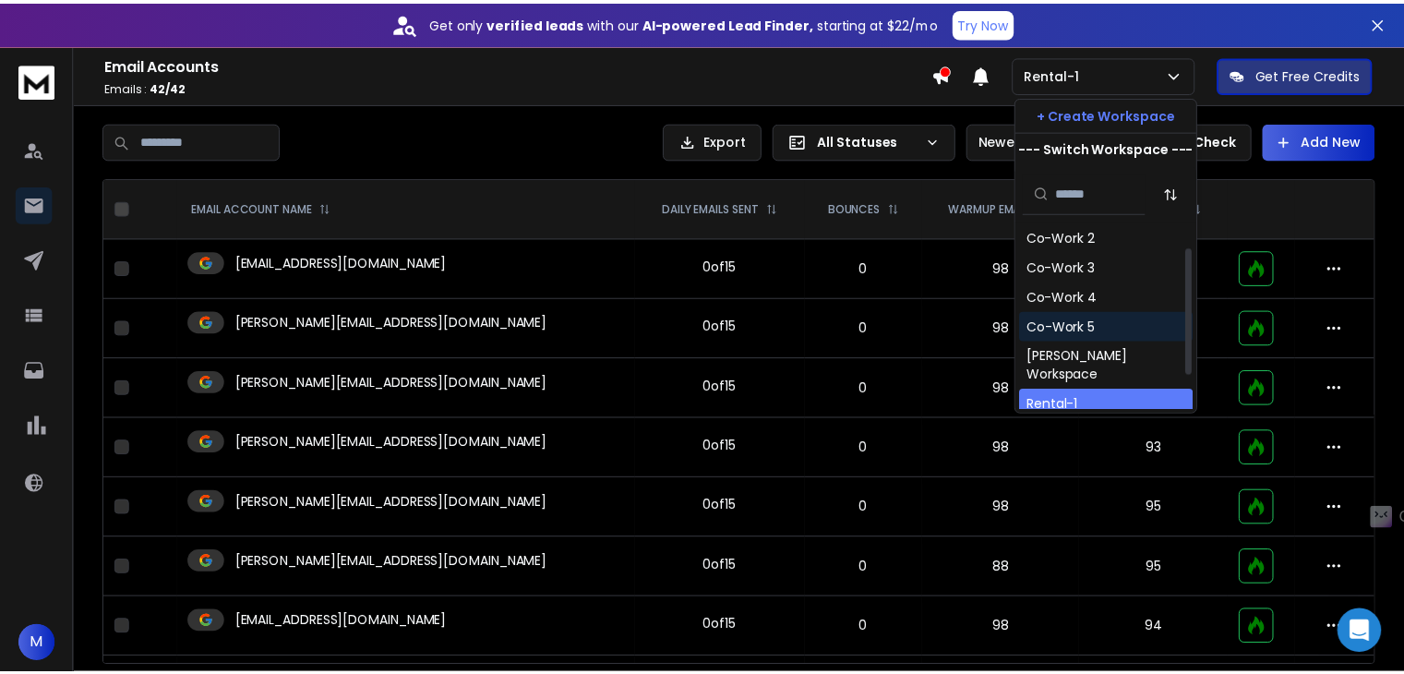
scroll to position [81, 0]
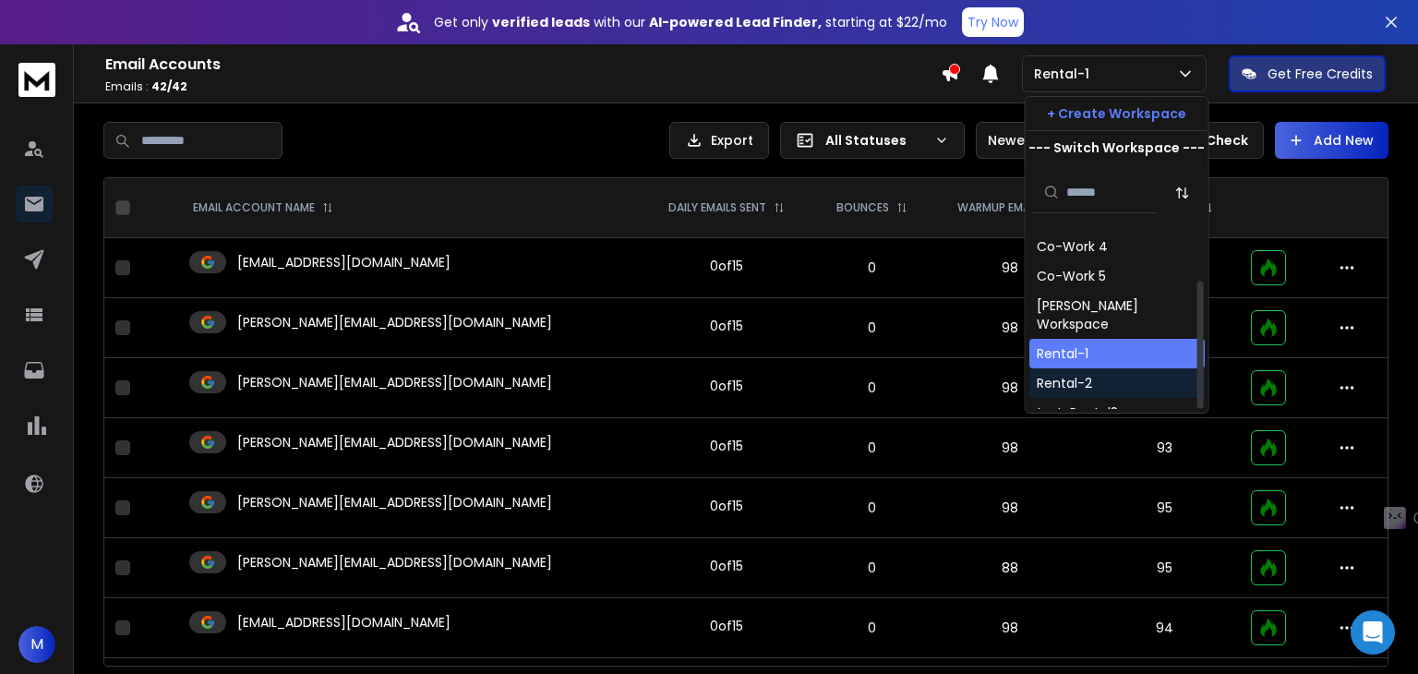
click at [1093, 368] on div "Rental-2" at bounding box center [1116, 383] width 175 height 30
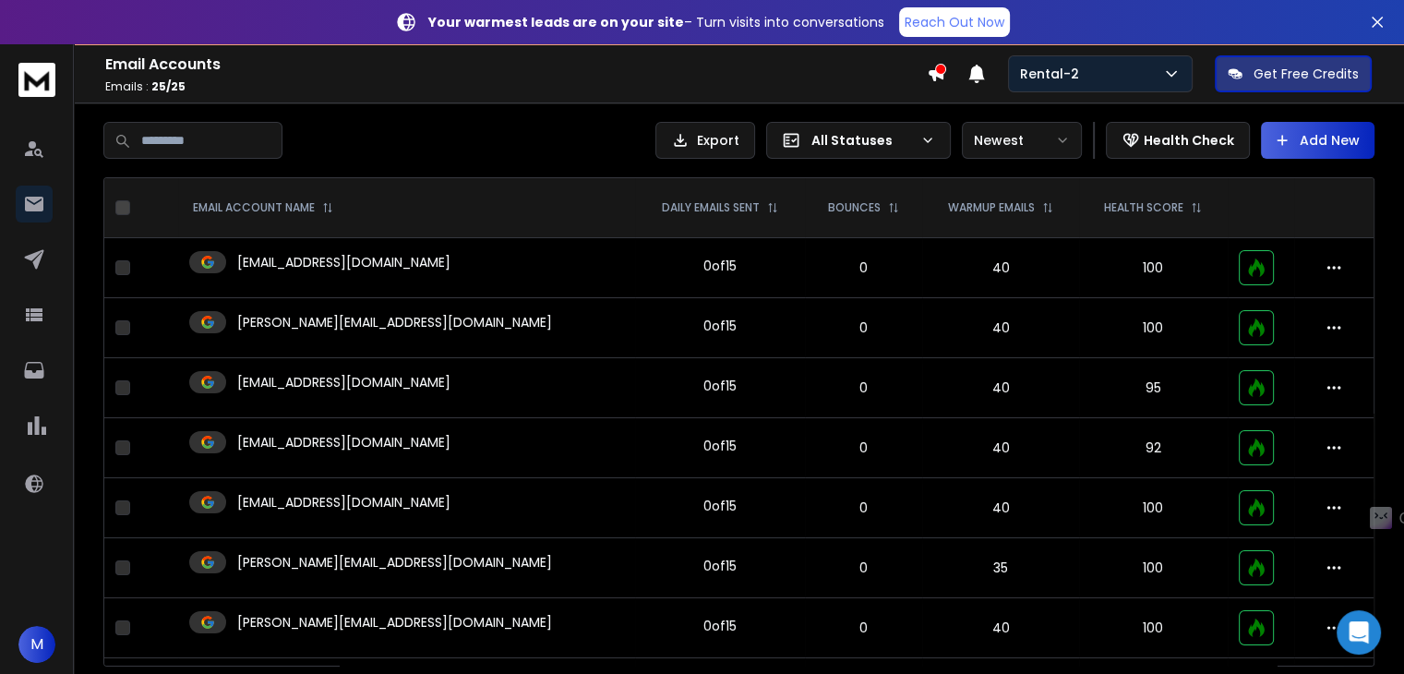
click at [1108, 83] on button "Rental-2" at bounding box center [1100, 73] width 185 height 37
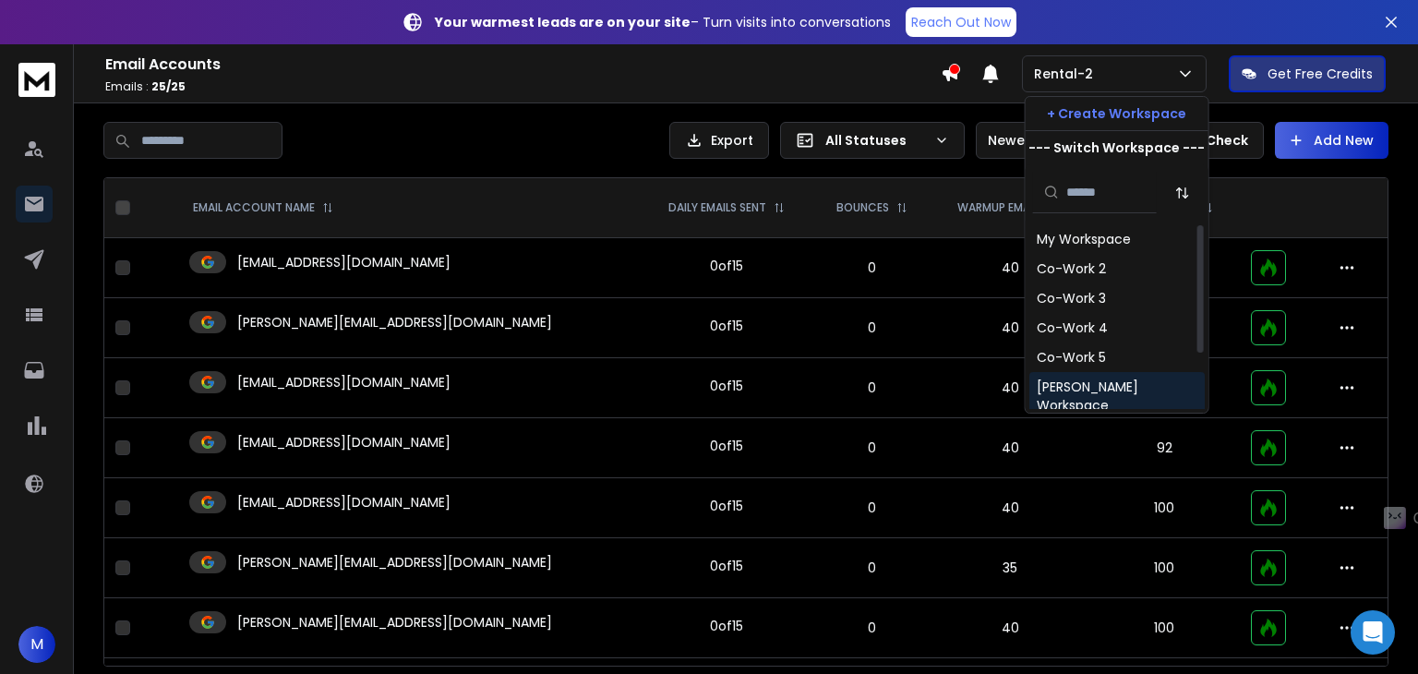
click at [1082, 386] on div "[PERSON_NAME] Workspace" at bounding box center [1117, 395] width 161 height 37
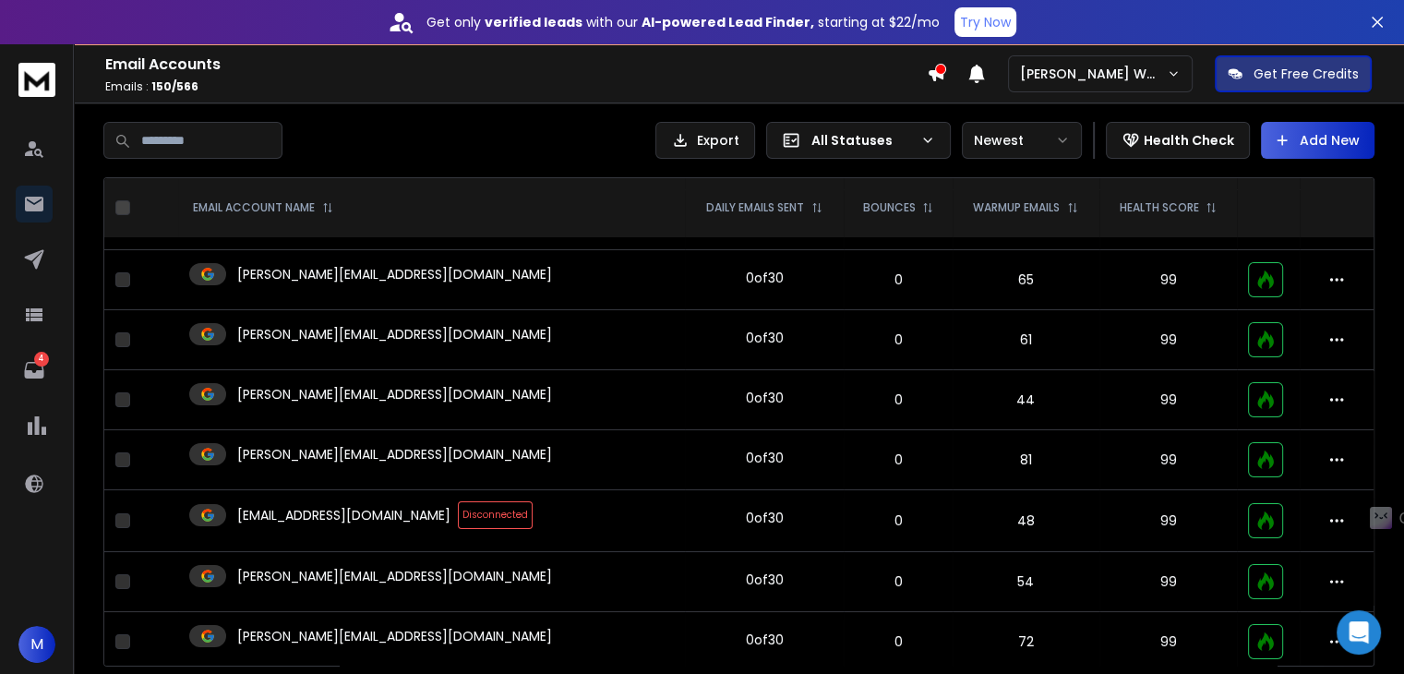
scroll to position [7077, 0]
